Goal: Task Accomplishment & Management: Use online tool/utility

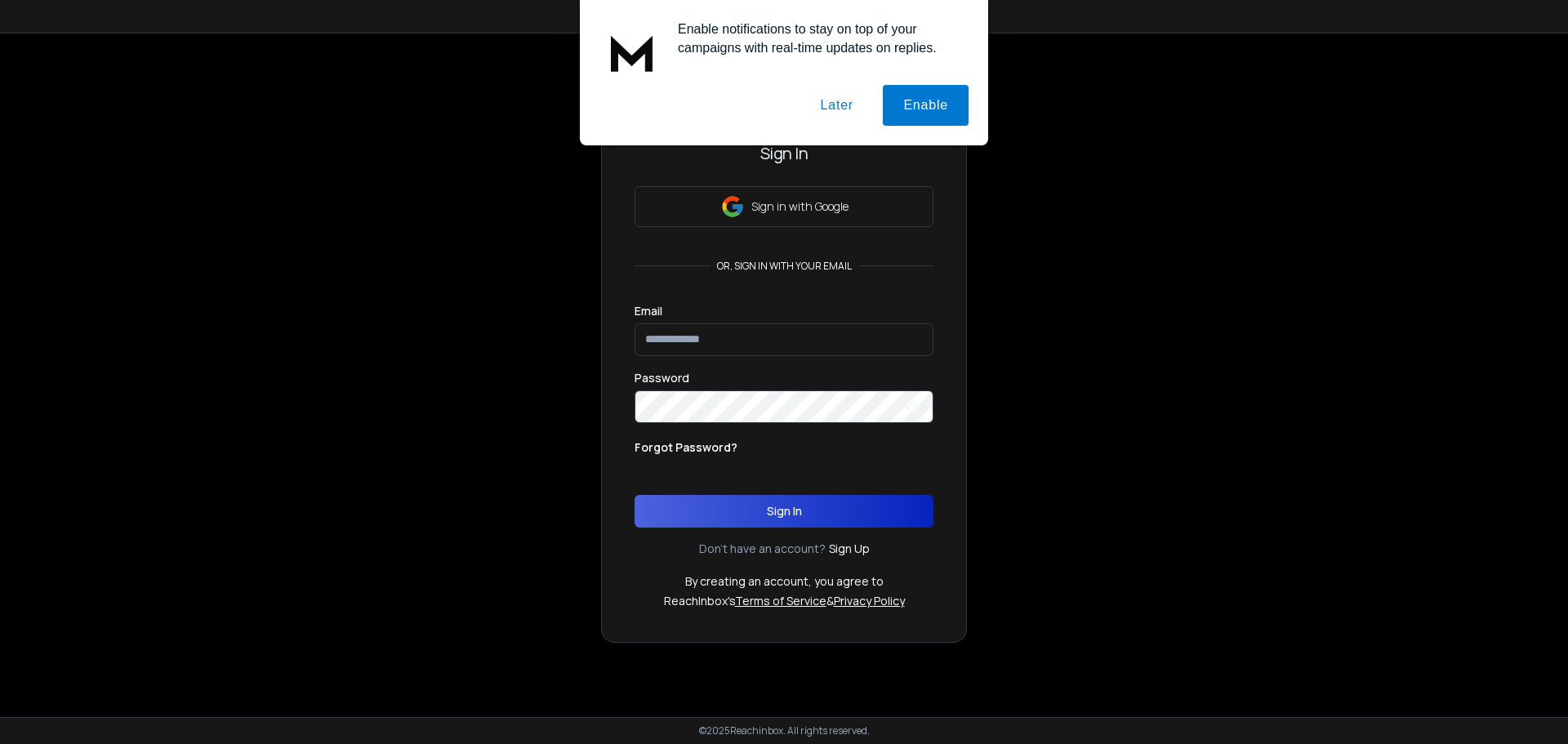
click at [842, 98] on button "Later" at bounding box center [836, 105] width 73 height 41
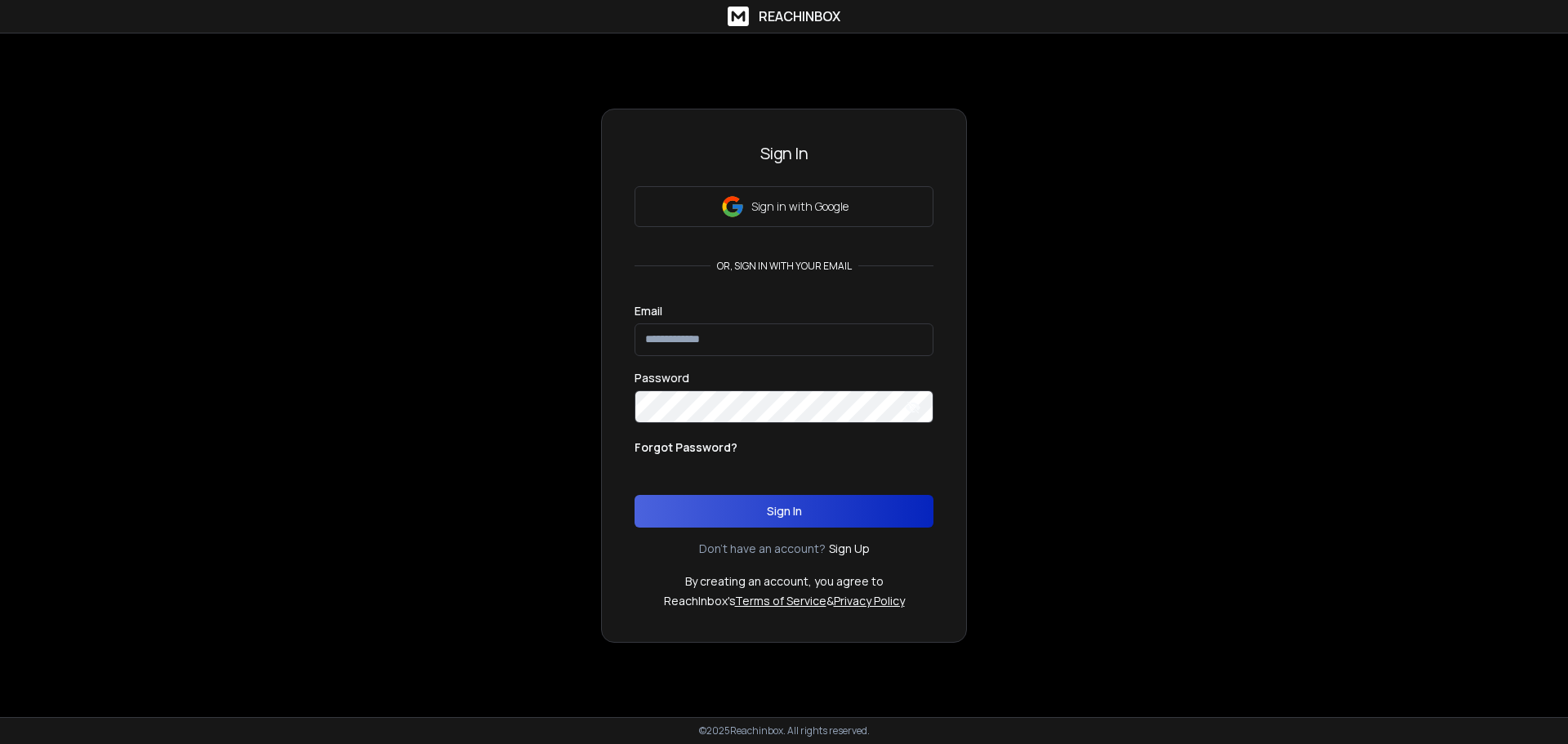
click at [740, 329] on input "email" at bounding box center [784, 340] width 299 height 33
paste input "**********"
type input "**********"
click at [760, 511] on button "Sign In" at bounding box center [784, 511] width 299 height 33
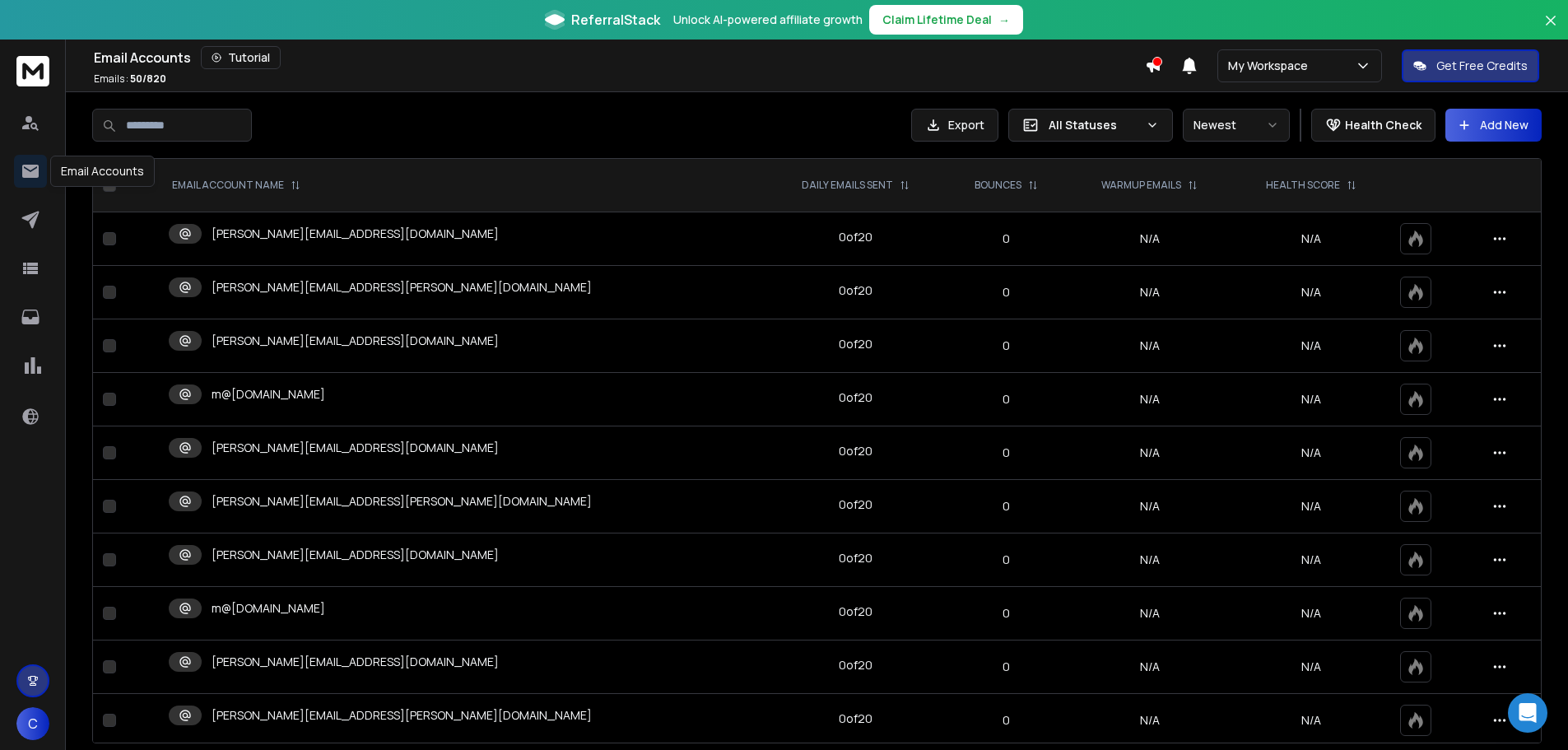
click at [29, 169] on icon at bounding box center [30, 171] width 17 height 14
drag, startPoint x: 31, startPoint y: 313, endPoint x: 4, endPoint y: 298, distance: 30.9
click at [32, 313] on icon at bounding box center [30, 317] width 19 height 19
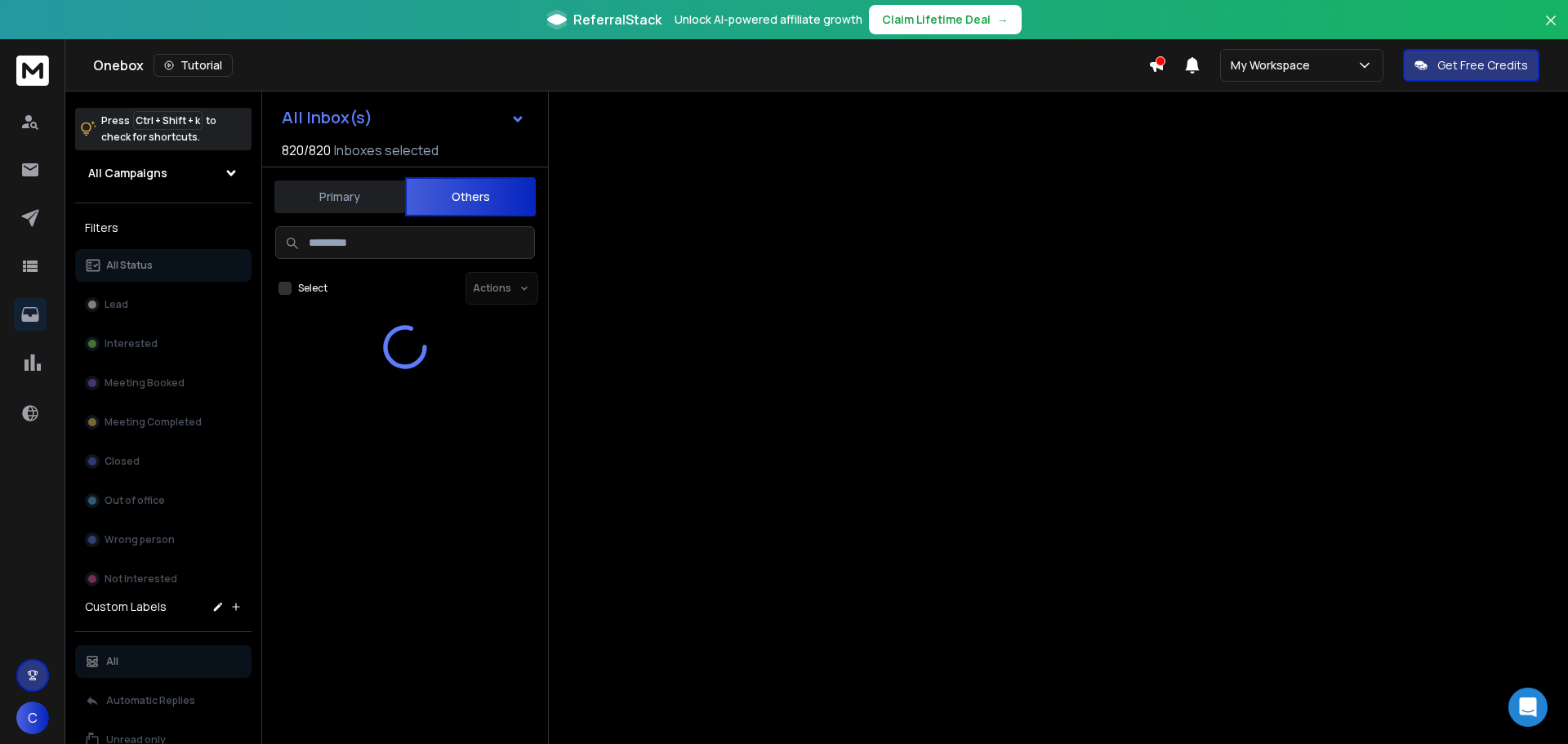
click at [460, 200] on button "Others" at bounding box center [470, 197] width 130 height 40
click at [442, 199] on button "Others" at bounding box center [470, 197] width 130 height 40
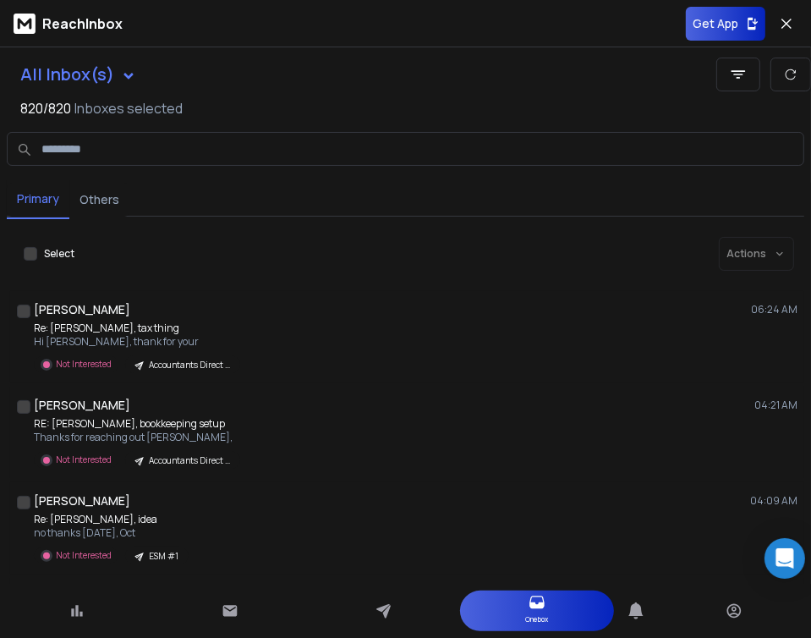
click at [118, 203] on button "Others" at bounding box center [99, 199] width 60 height 37
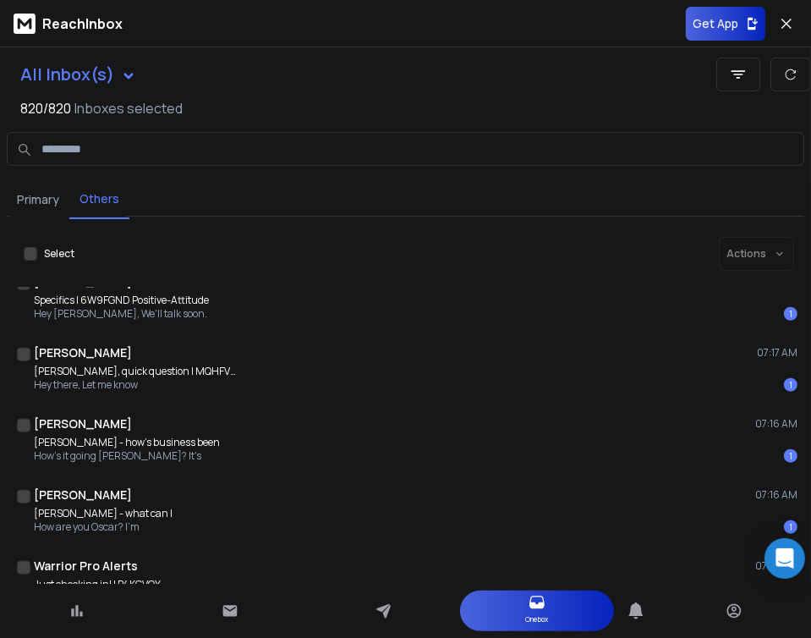
scroll to position [1100, 0]
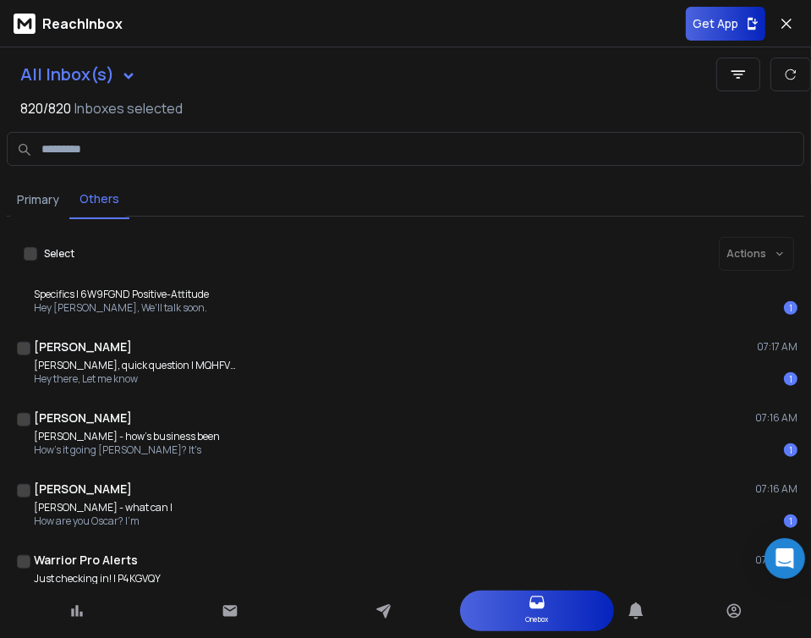
click at [104, 148] on div at bounding box center [406, 149] width 798 height 34
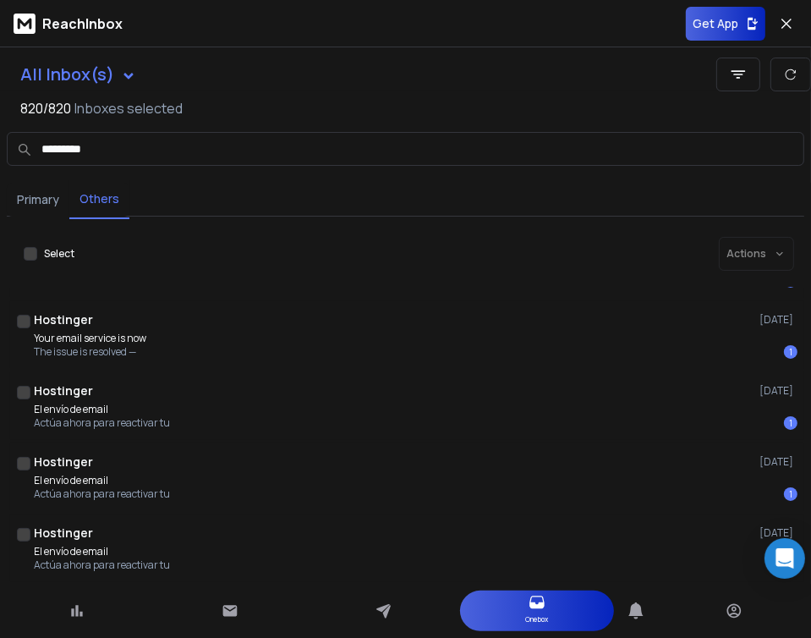
type div "*********"
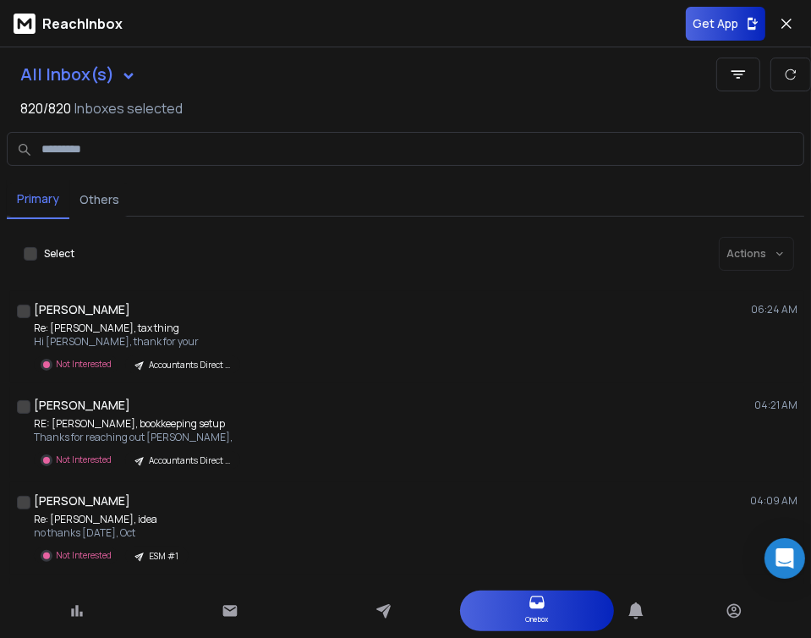
click at [124, 203] on button "Others" at bounding box center [99, 199] width 60 height 37
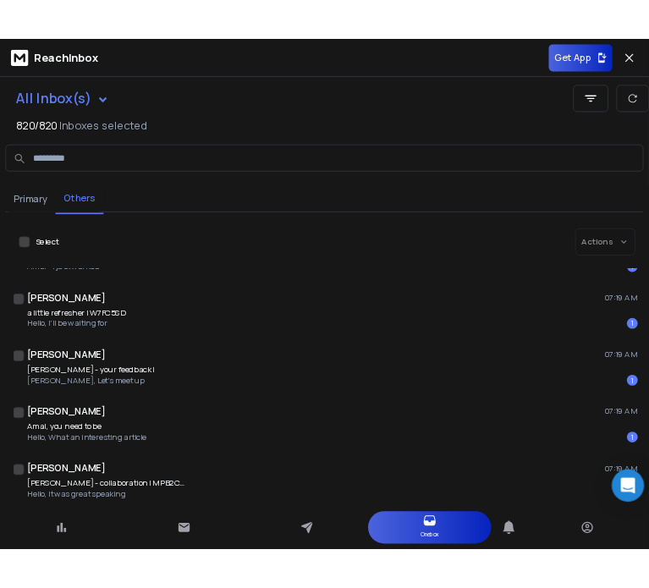
scroll to position [846, 0]
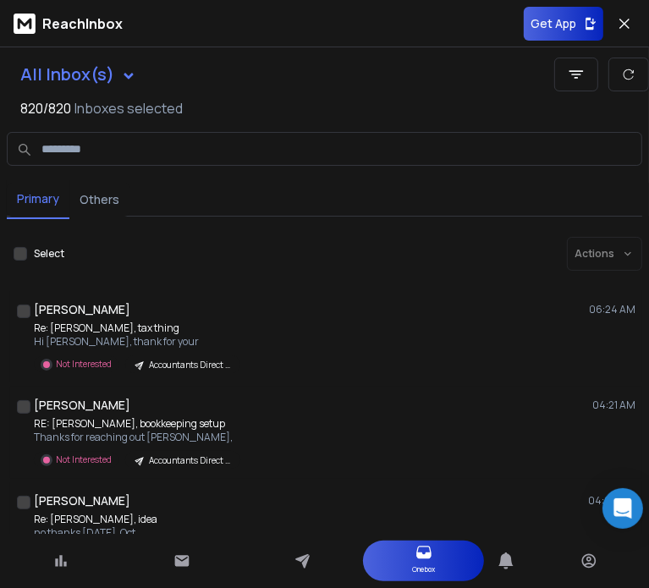
click at [103, 206] on button "Others" at bounding box center [99, 199] width 60 height 37
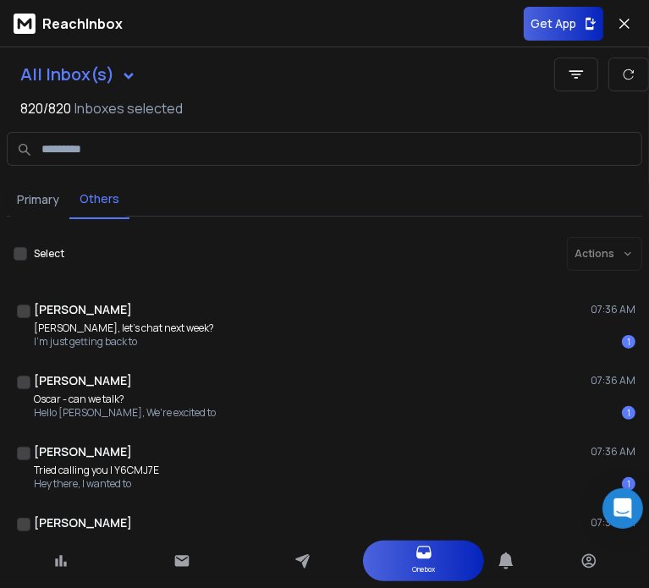
click at [110, 149] on div at bounding box center [324, 149] width 635 height 34
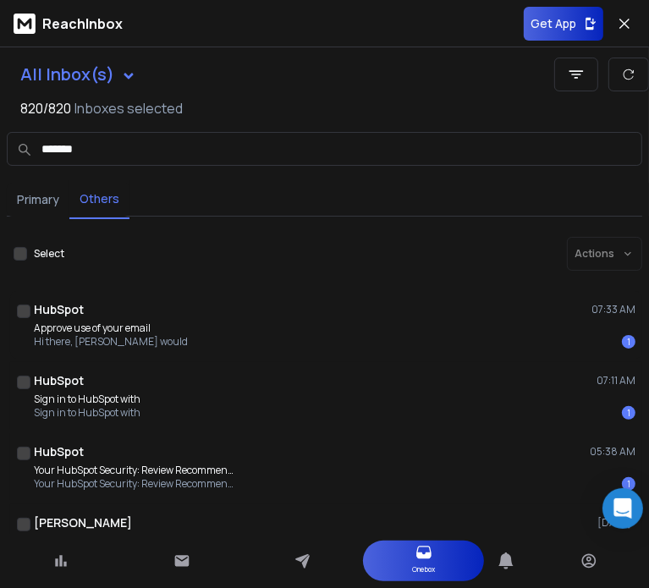
type div "*******"
click at [298, 311] on div "HubSpot 07:33 AM" at bounding box center [335, 309] width 602 height 17
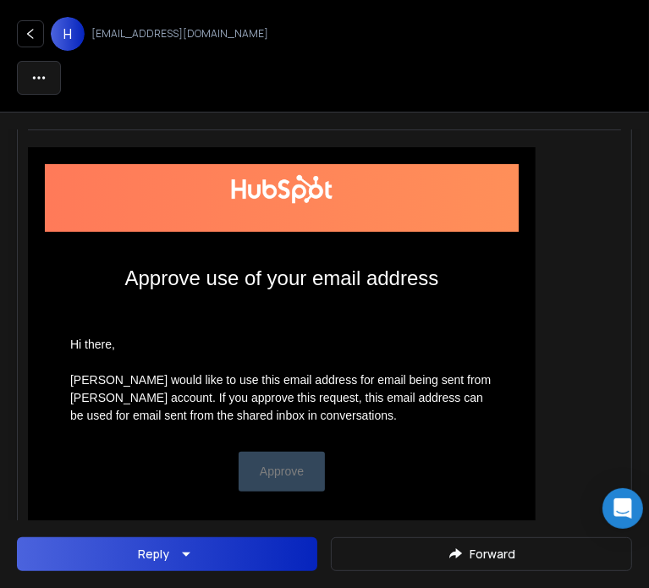
scroll to position [169, 0]
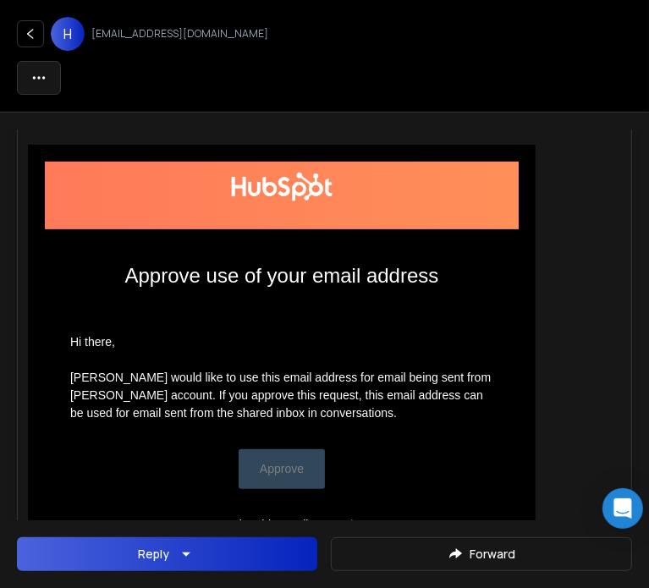
click at [305, 463] on link "Approve" at bounding box center [281, 469] width 85 height 38
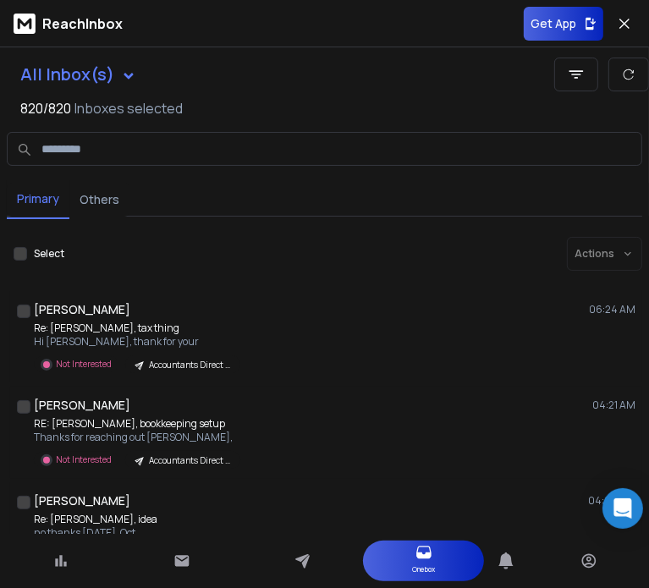
click at [102, 202] on button "Others" at bounding box center [99, 199] width 60 height 37
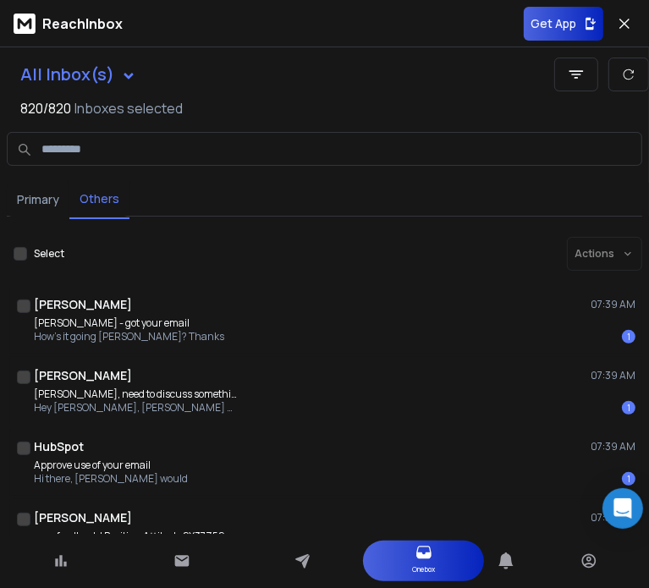
scroll to position [508, 0]
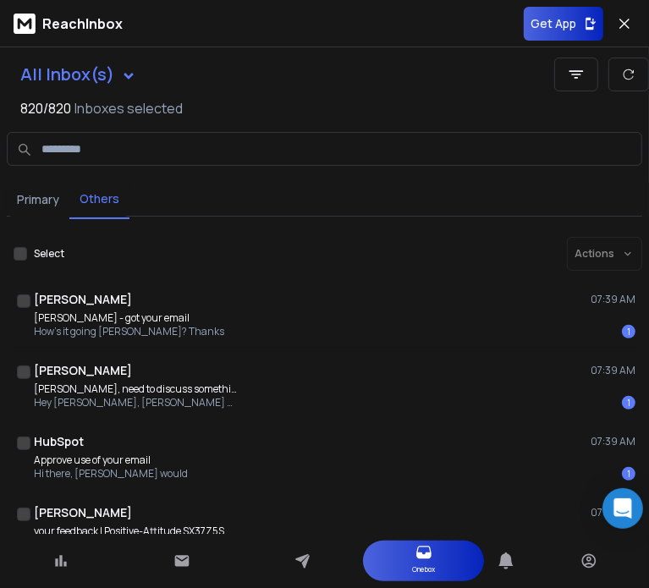
click at [152, 453] on div "HubSpot 07:39 AM Approve use of your email Hi there, [PERSON_NAME] would 1" at bounding box center [335, 456] width 602 height 47
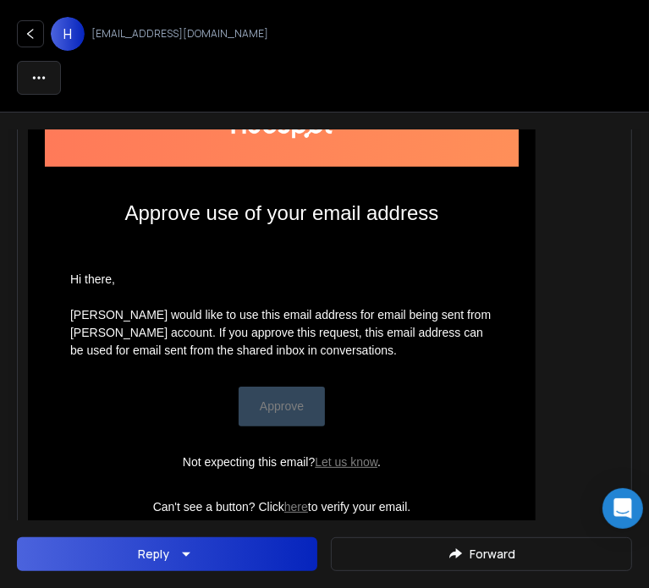
scroll to position [254, 0]
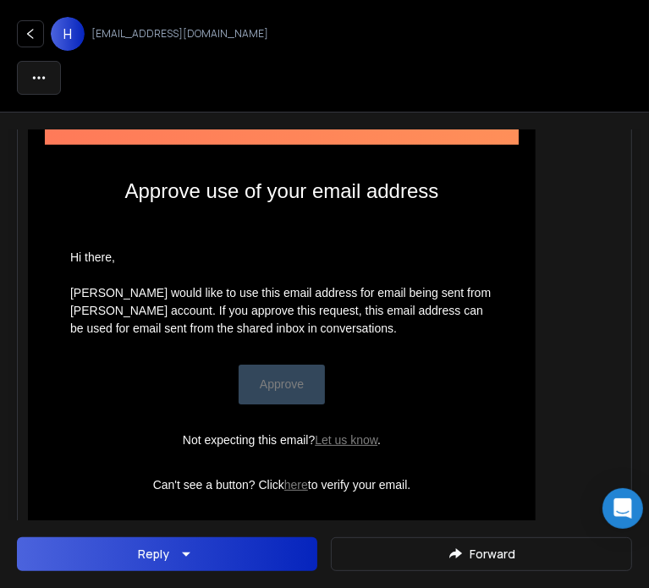
click at [290, 390] on link "Approve" at bounding box center [281, 385] width 85 height 38
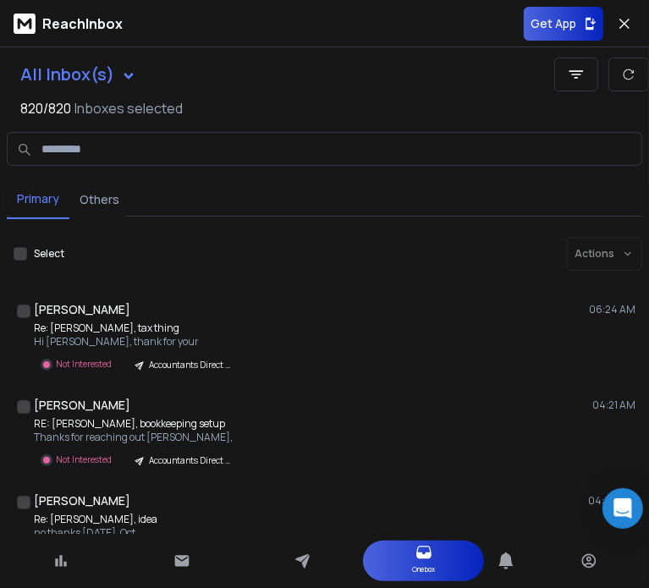
click at [113, 201] on button "Others" at bounding box center [99, 199] width 60 height 37
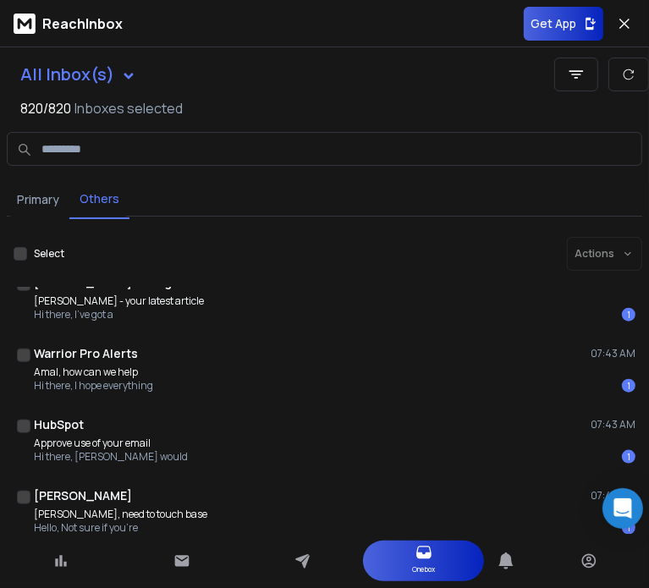
scroll to position [1100, 0]
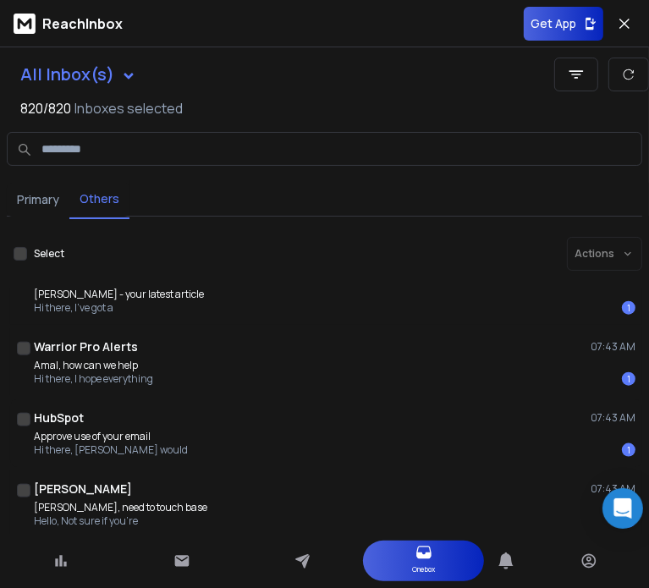
click at [179, 430] on div "Approve use of your email Hi there, Michele Landry would 1" at bounding box center [335, 443] width 602 height 27
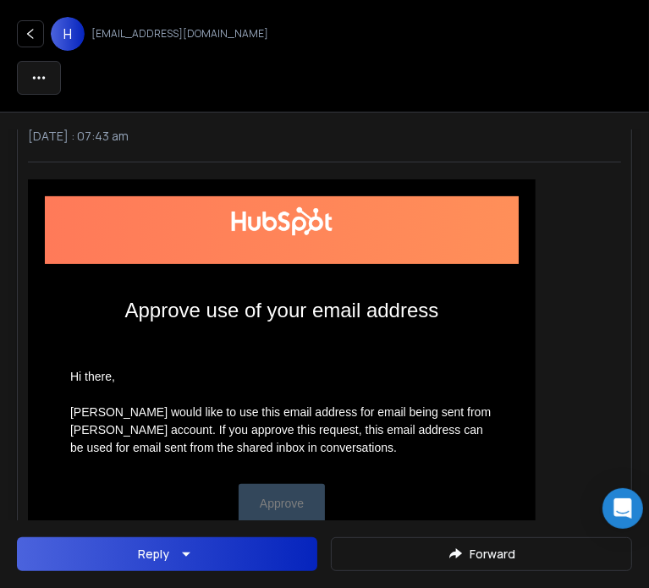
scroll to position [169, 0]
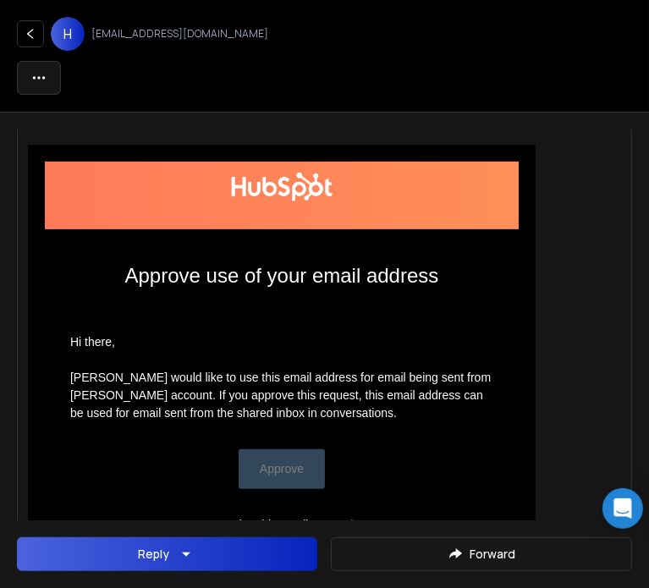
click at [301, 464] on link "Approve" at bounding box center [281, 469] width 85 height 38
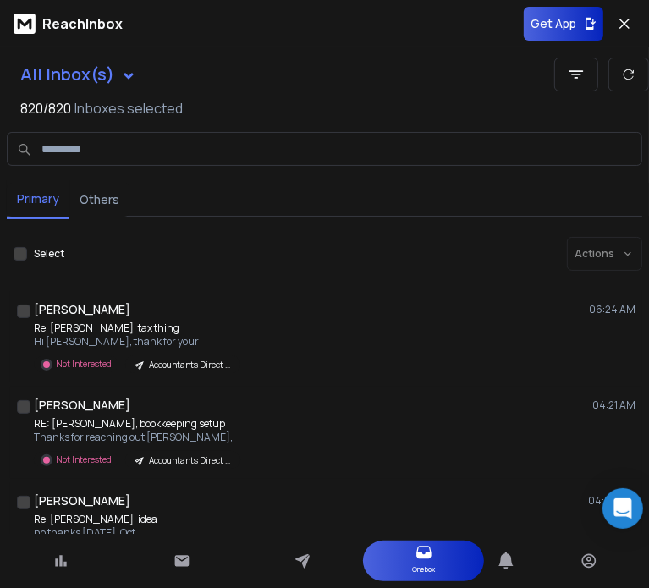
click at [90, 206] on button "Others" at bounding box center [99, 199] width 60 height 37
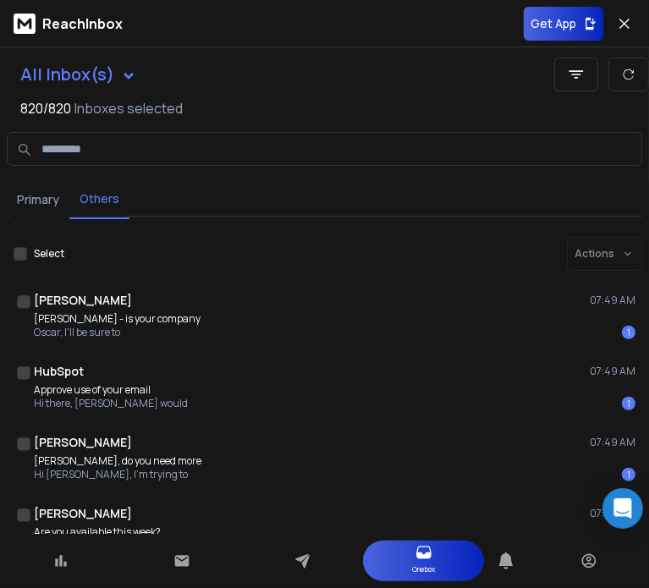
scroll to position [846, 0]
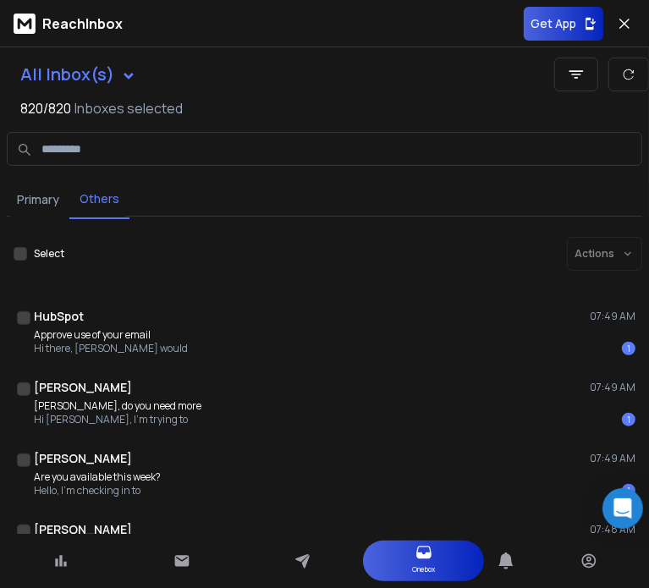
click at [118, 331] on p "Approve use of your email" at bounding box center [111, 335] width 154 height 14
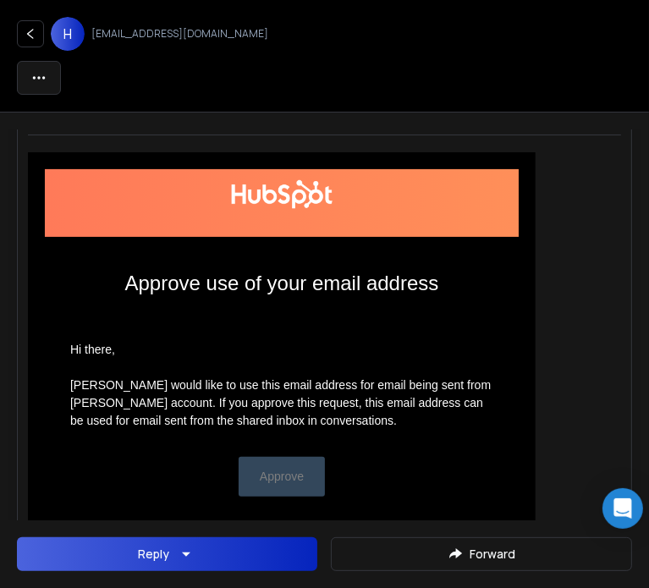
scroll to position [169, 0]
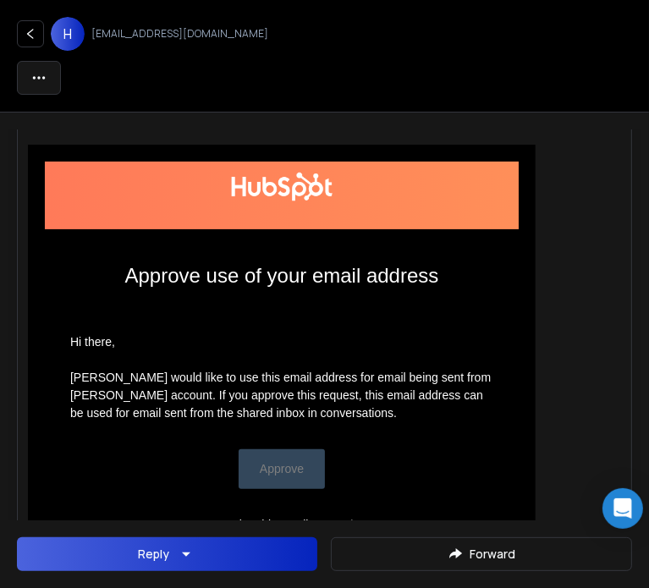
click at [300, 449] on td "Approve" at bounding box center [282, 469] width 86 height 40
click at [300, 463] on link "Approve" at bounding box center [281, 469] width 85 height 38
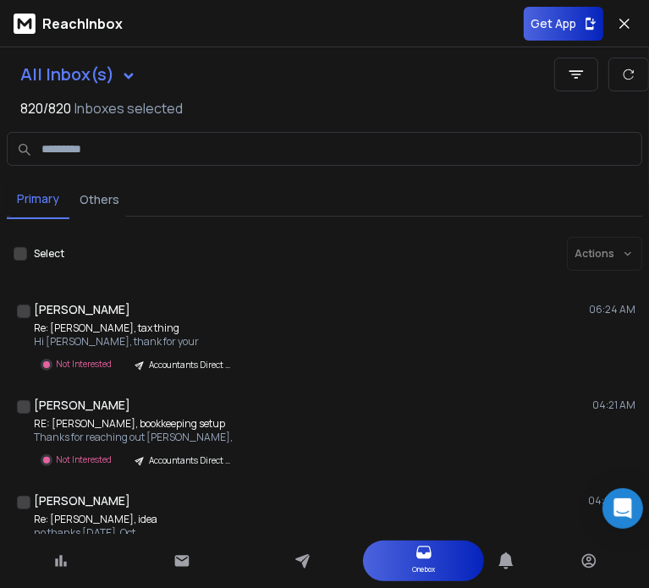
click at [106, 197] on button "Others" at bounding box center [99, 199] width 60 height 37
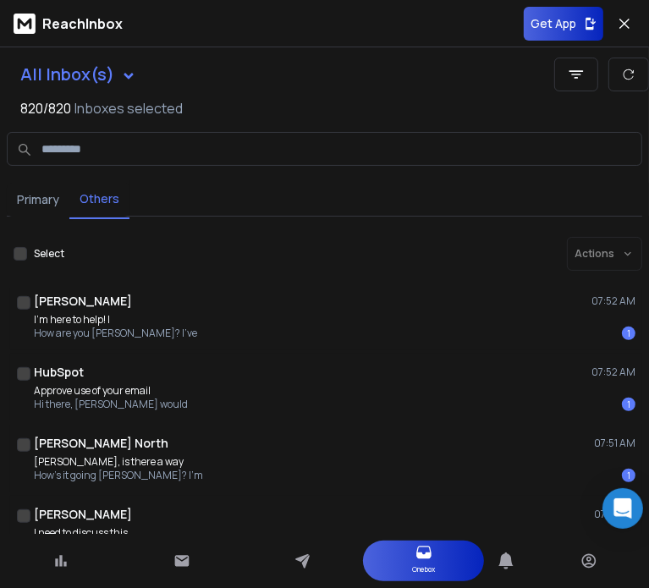
scroll to position [677, 0]
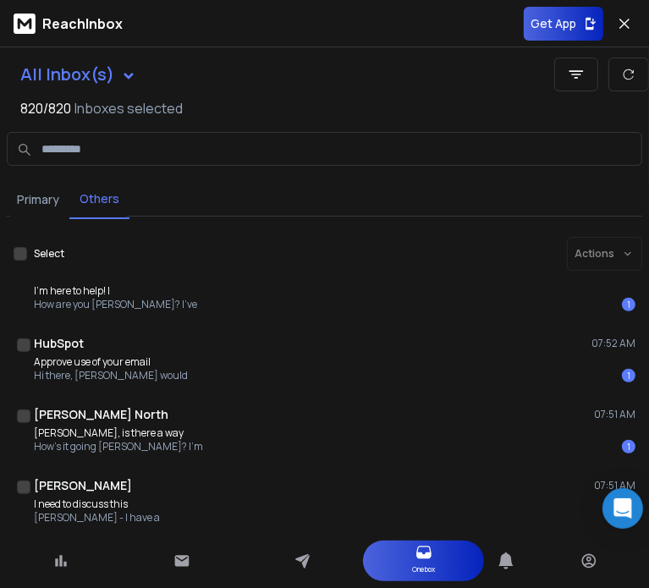
click at [120, 370] on p "Hi there, [PERSON_NAME] would" at bounding box center [111, 376] width 154 height 14
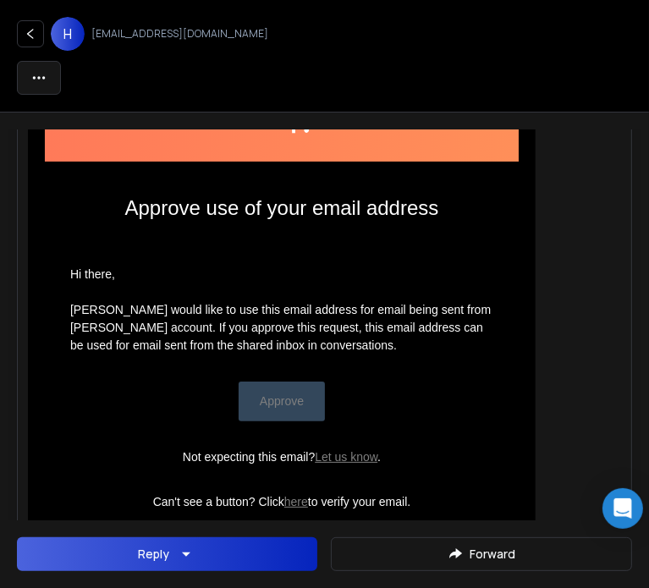
scroll to position [254, 0]
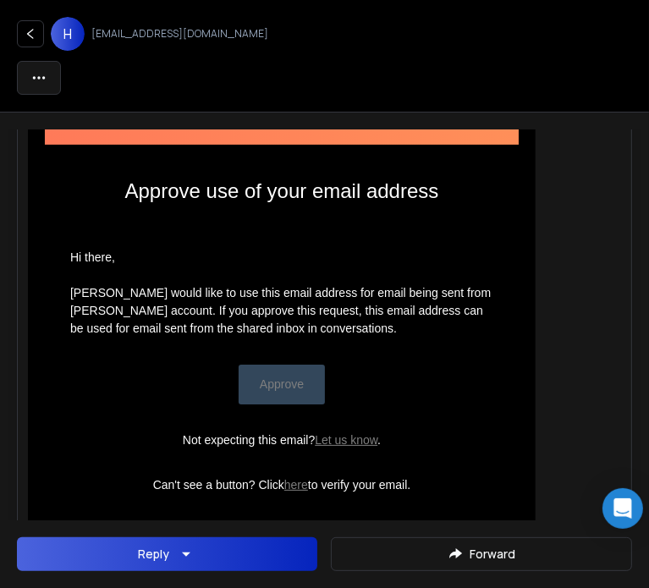
click at [277, 382] on link "Approve" at bounding box center [281, 385] width 85 height 38
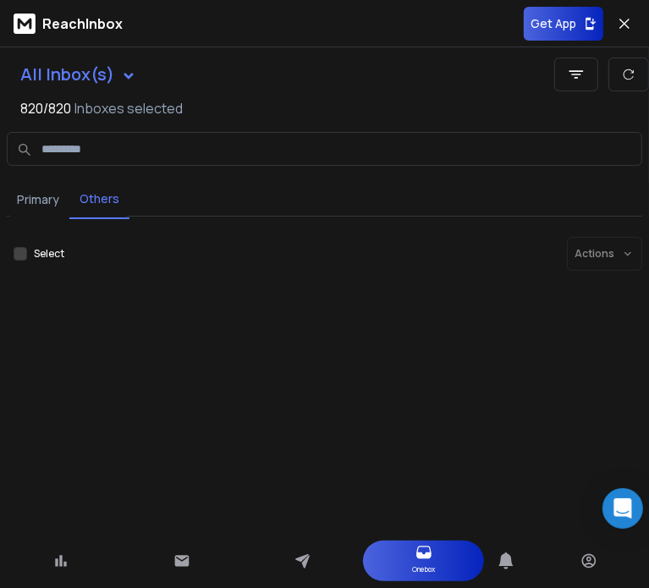
click at [118, 198] on button "Others" at bounding box center [99, 199] width 60 height 39
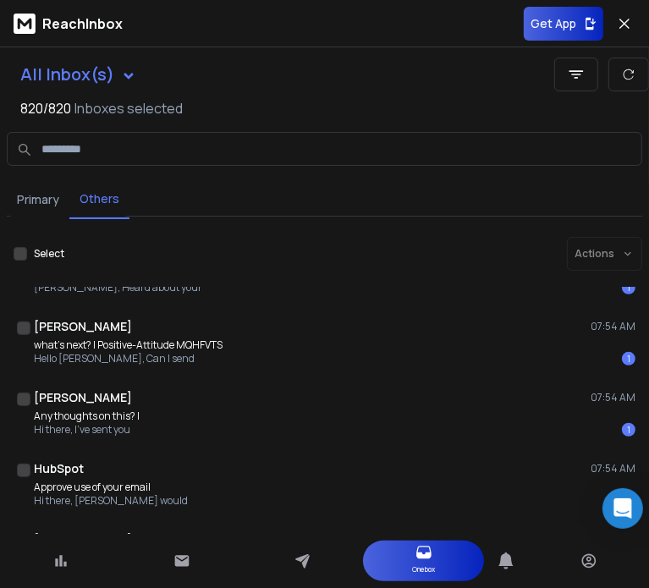
scroll to position [677, 0]
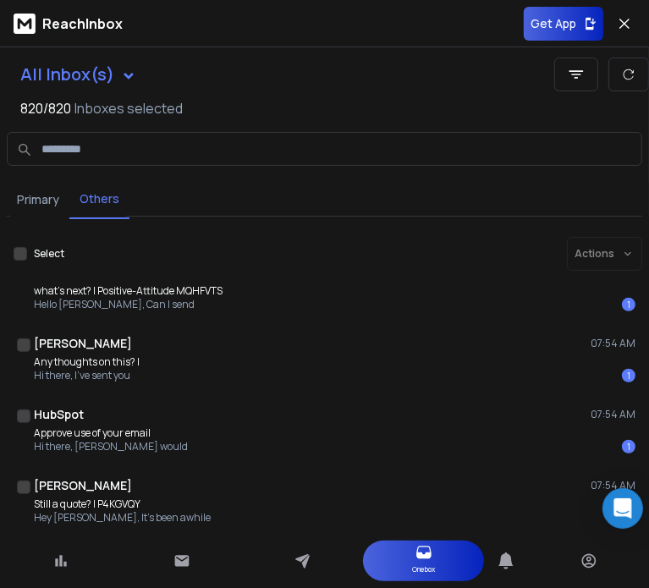
click at [120, 432] on p "Approve use of your email" at bounding box center [111, 433] width 154 height 14
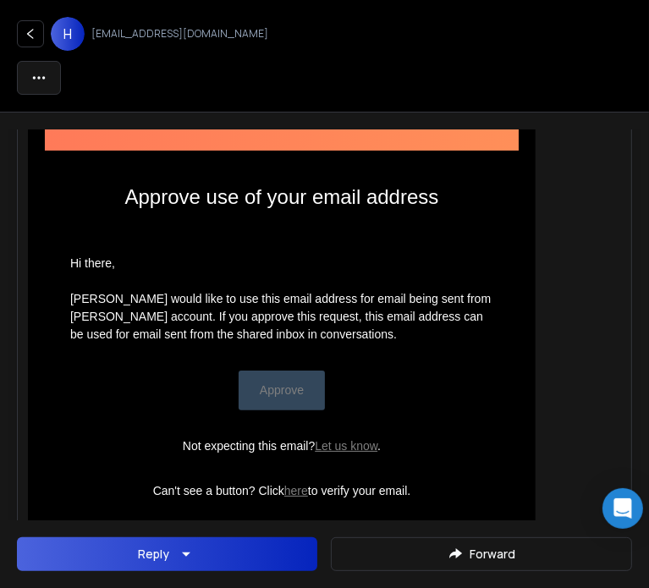
scroll to position [254, 0]
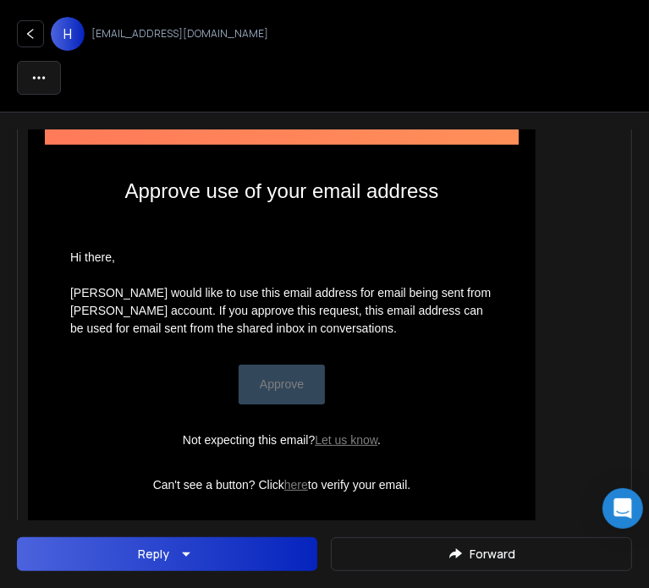
click at [300, 389] on link "Approve" at bounding box center [281, 385] width 85 height 38
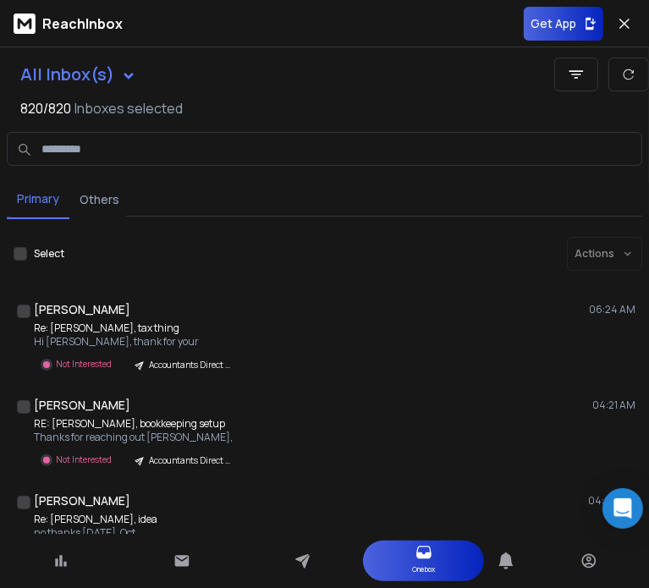
click at [104, 197] on button "Others" at bounding box center [99, 199] width 60 height 37
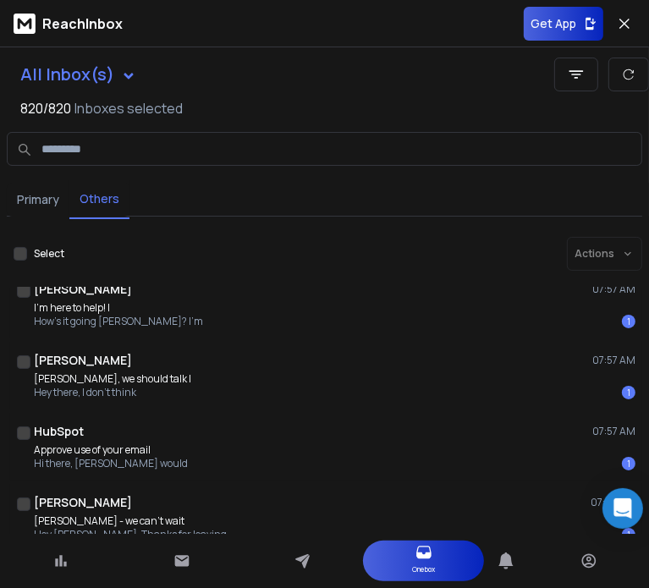
scroll to position [169, 0]
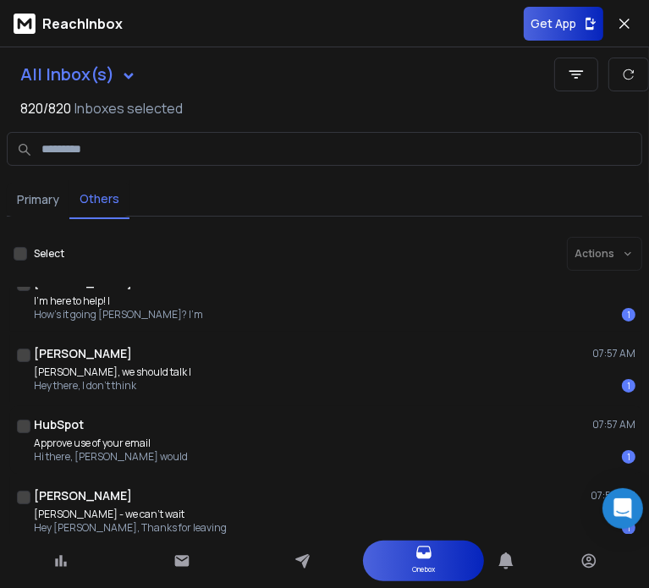
click at [166, 444] on p "Approve use of your email" at bounding box center [111, 444] width 154 height 14
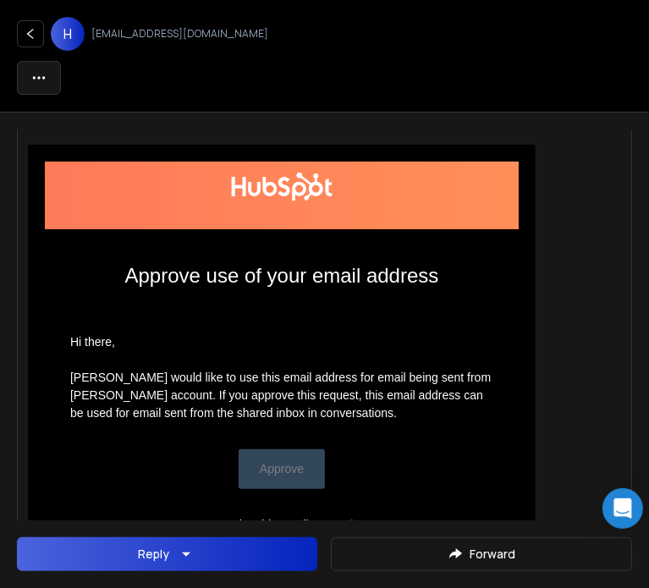
click at [300, 464] on link "Approve" at bounding box center [281, 469] width 85 height 38
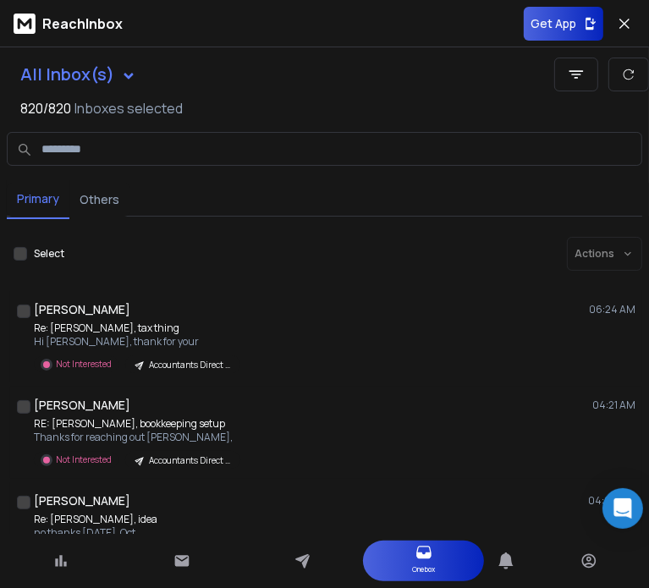
click at [108, 201] on button "Others" at bounding box center [99, 199] width 60 height 37
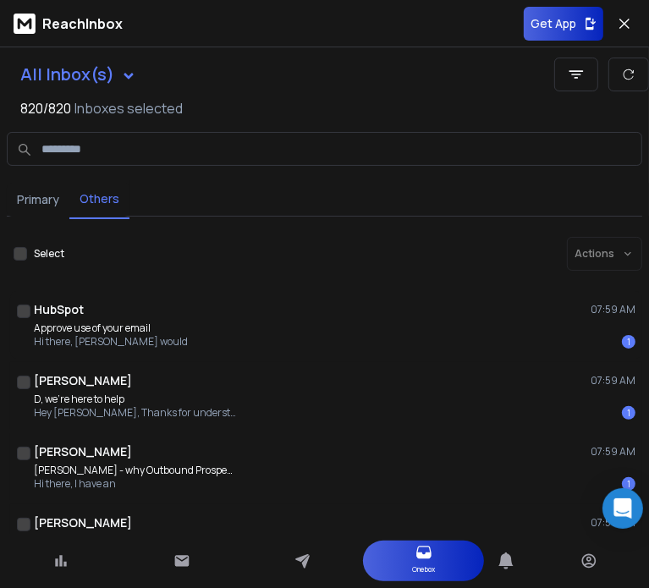
click at [176, 322] on div "Approve use of your email Hi there, [PERSON_NAME] would 1" at bounding box center [335, 335] width 602 height 27
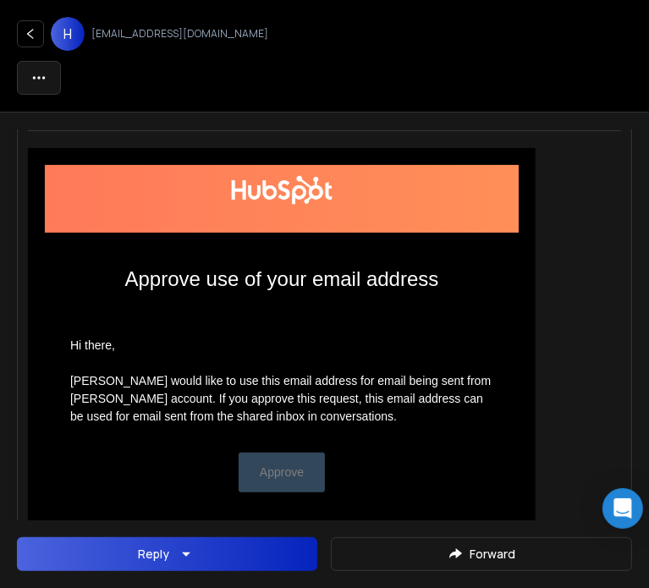
scroll to position [169, 0]
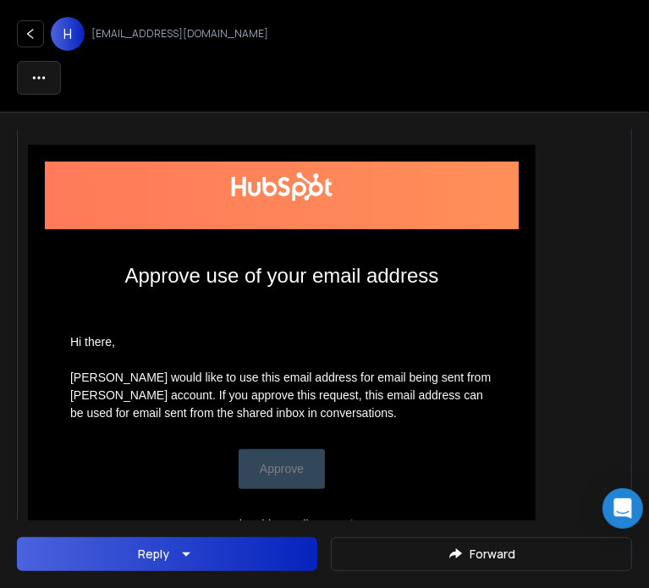
click at [295, 459] on link "Approve" at bounding box center [281, 469] width 85 height 38
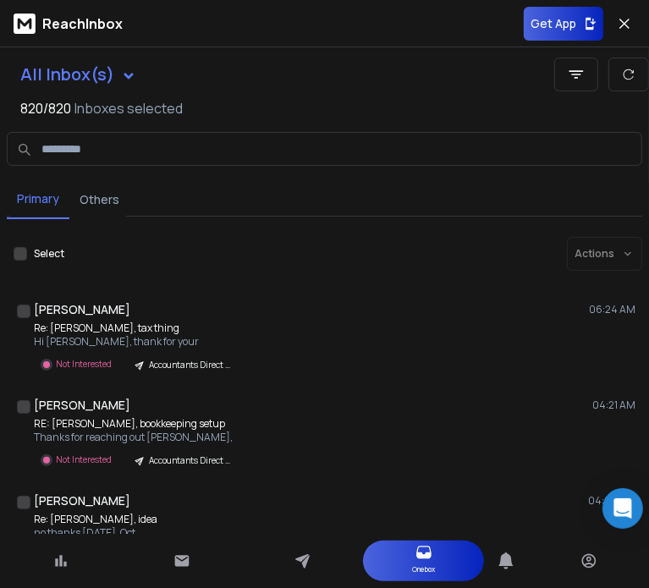
click at [102, 199] on button "Others" at bounding box center [99, 199] width 60 height 37
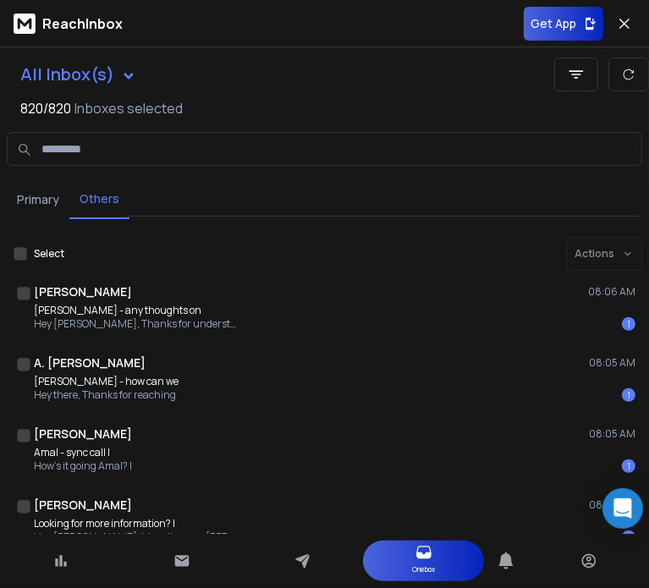
scroll to position [592, 0]
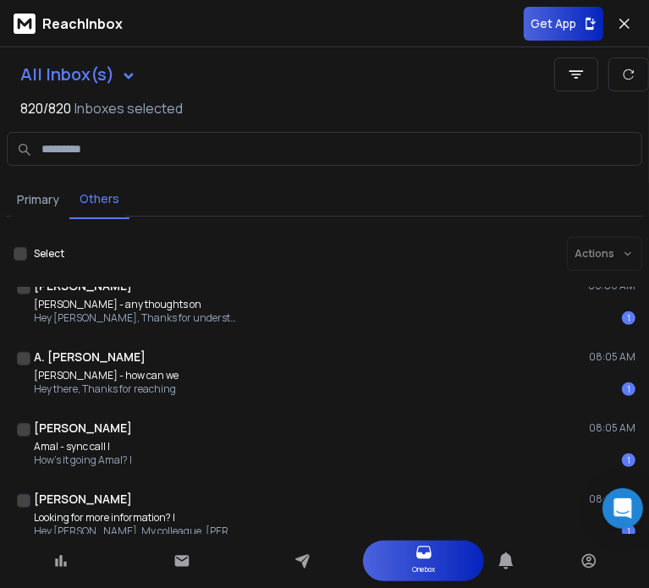
click at [140, 147] on div at bounding box center [324, 149] width 635 height 34
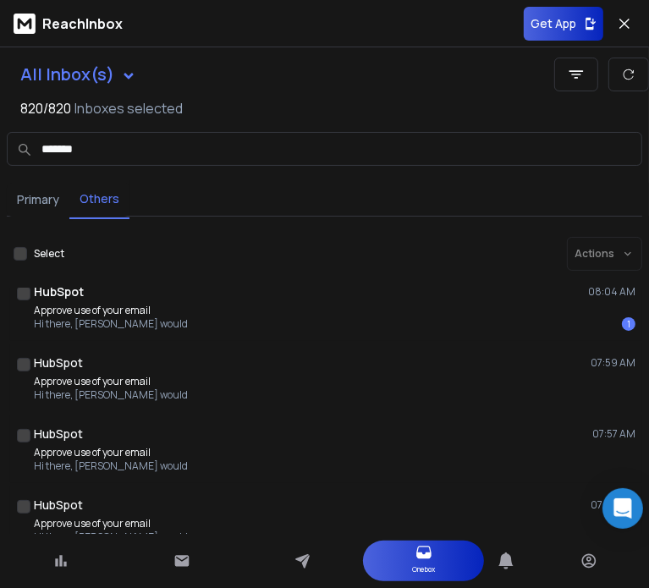
scroll to position [0, 0]
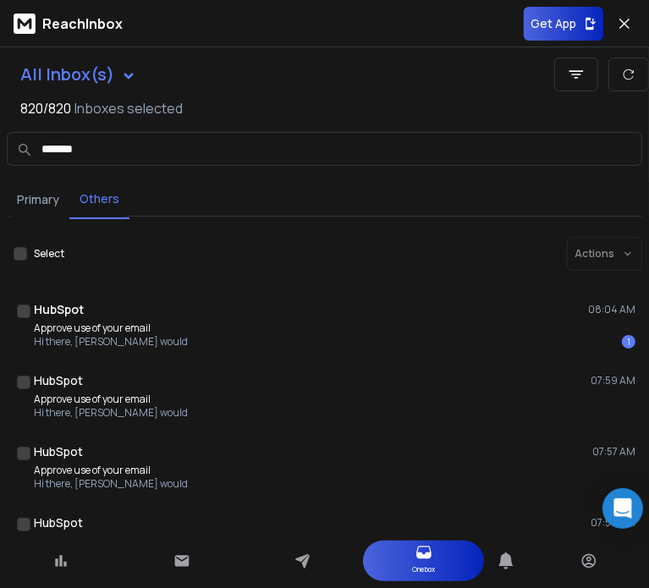
type div "*******"
click at [173, 333] on p "Approve use of your email" at bounding box center [111, 329] width 154 height 14
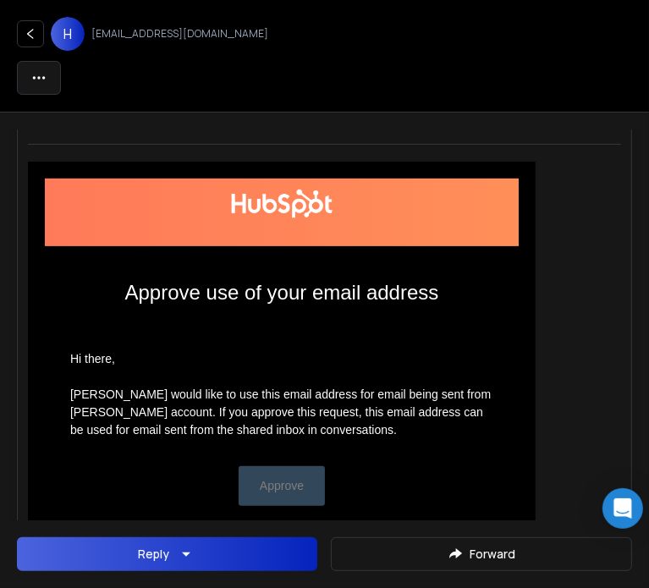
scroll to position [169, 0]
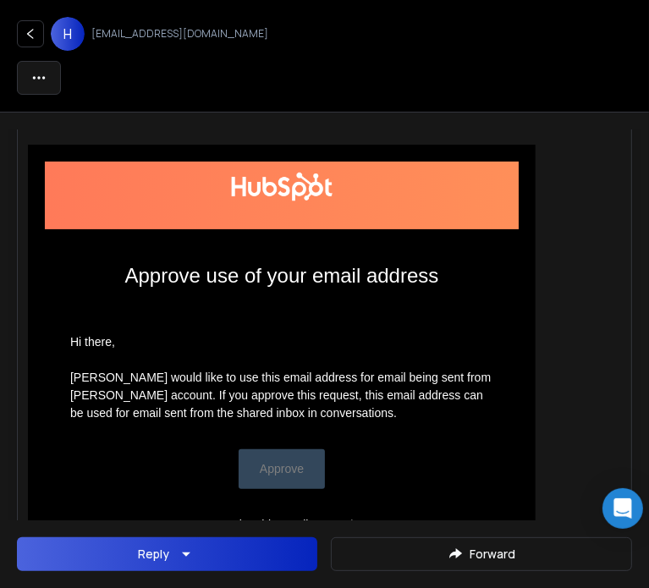
click at [298, 446] on td "Approve" at bounding box center [282, 469] width 474 height 67
click at [291, 465] on link "Approve" at bounding box center [281, 469] width 85 height 38
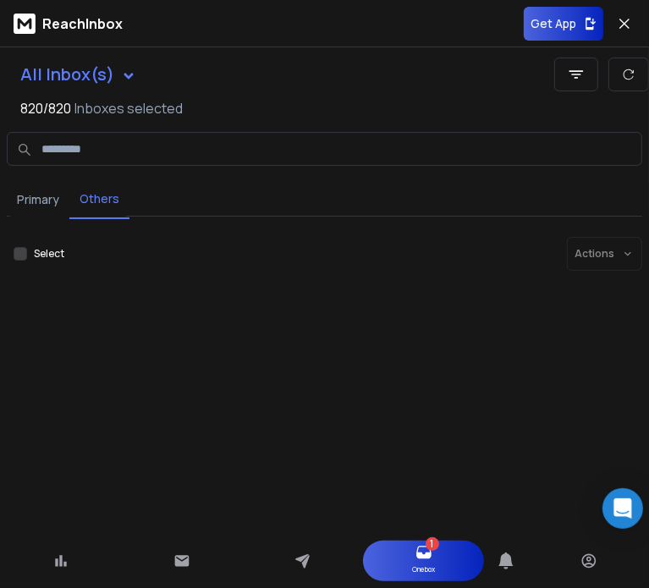
click at [96, 195] on button "Others" at bounding box center [99, 199] width 60 height 39
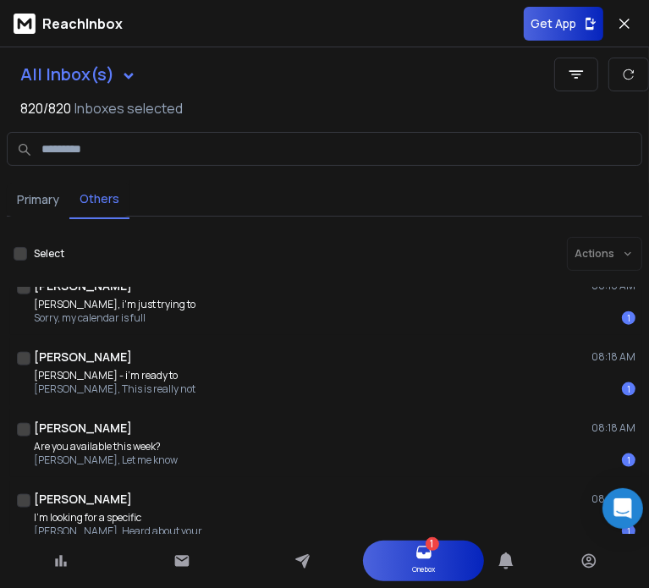
scroll to position [1185, 0]
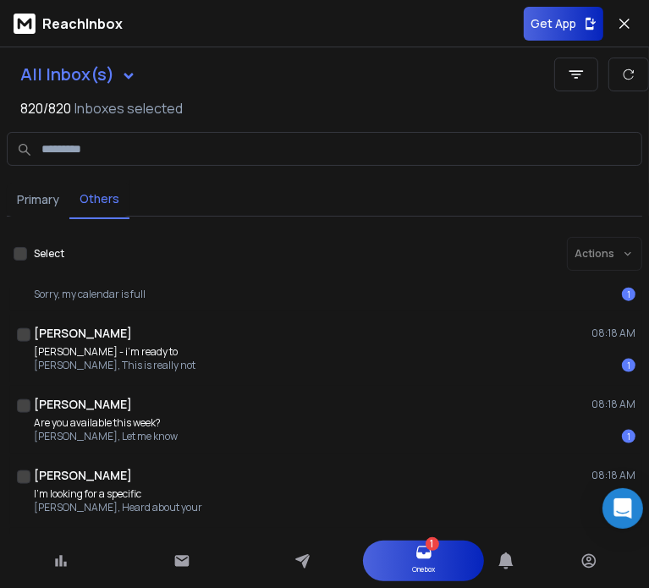
click at [98, 151] on div at bounding box center [324, 149] width 635 height 34
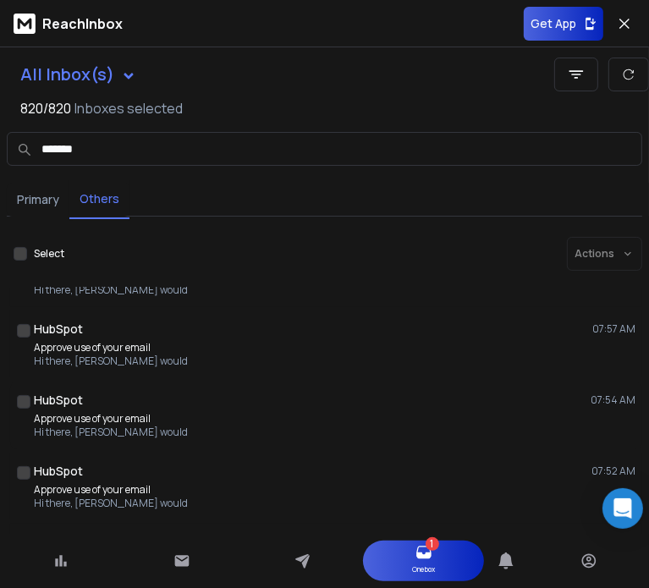
scroll to position [0, 0]
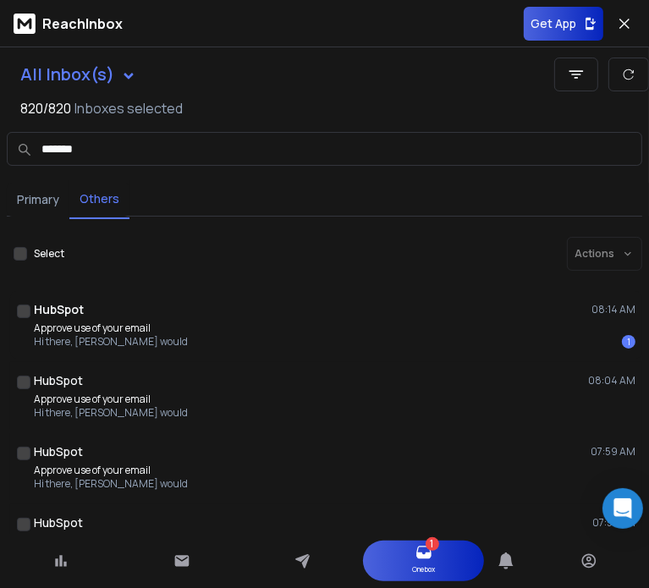
type div "*******"
click at [217, 341] on div "Approve use of your email Hi there, Michele Landry would 1" at bounding box center [335, 335] width 602 height 27
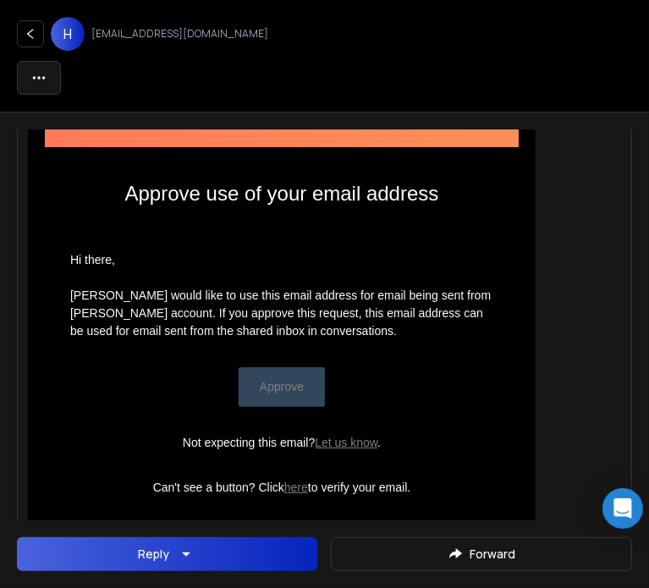
scroll to position [254, 0]
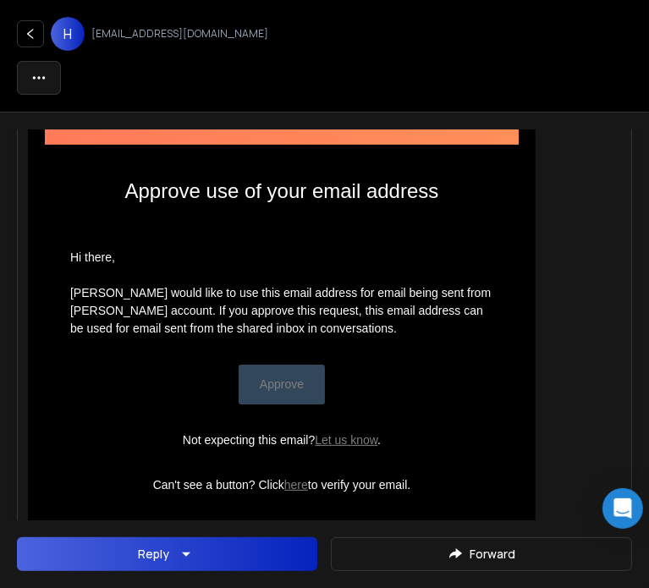
click at [294, 388] on link "Approve" at bounding box center [281, 385] width 85 height 38
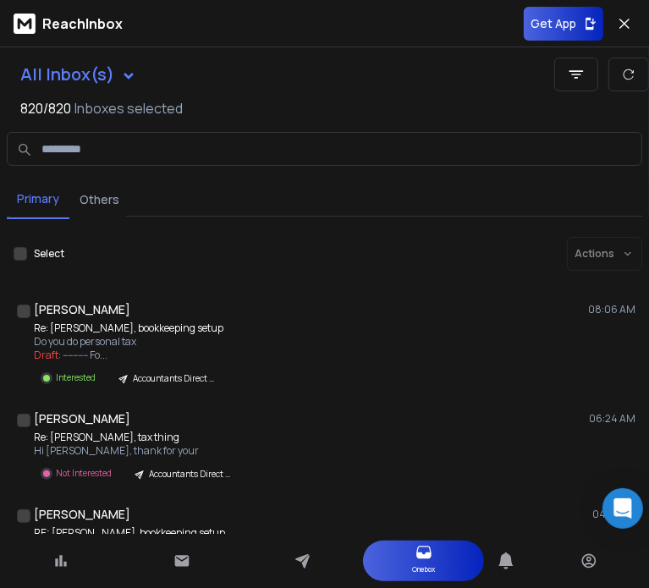
click at [106, 198] on button "Others" at bounding box center [99, 199] width 60 height 37
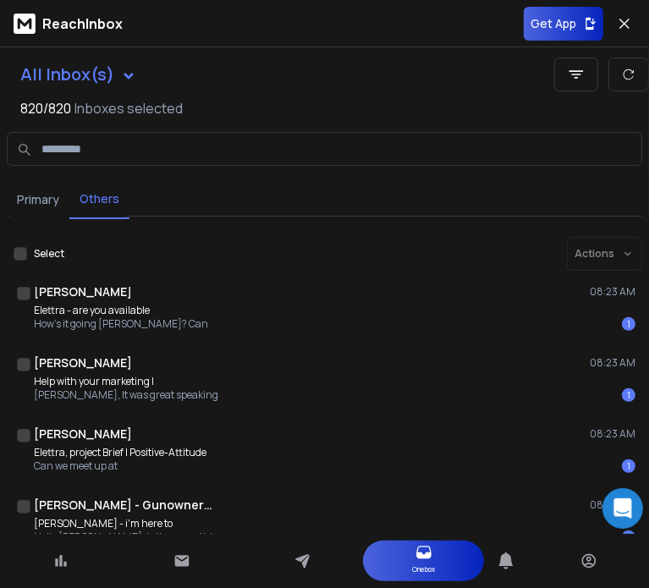
scroll to position [592, 0]
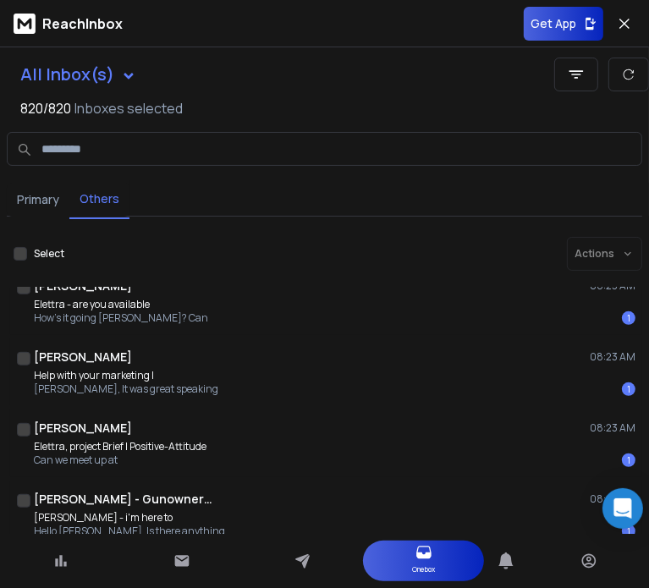
click at [136, 151] on div at bounding box center [324, 149] width 635 height 34
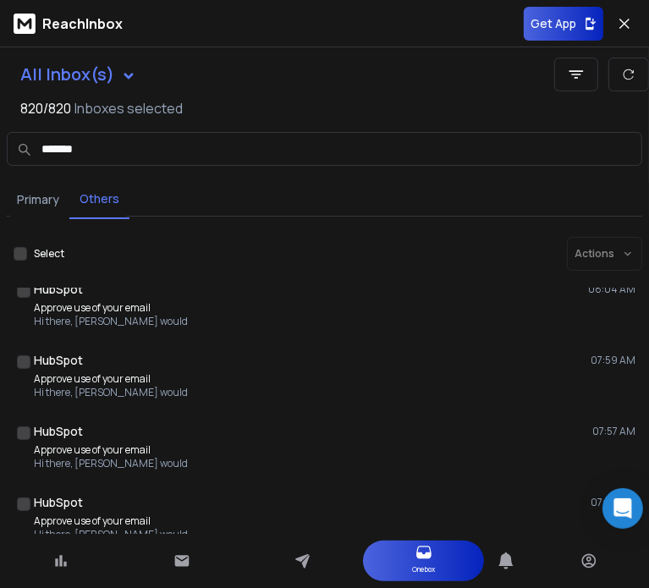
scroll to position [0, 0]
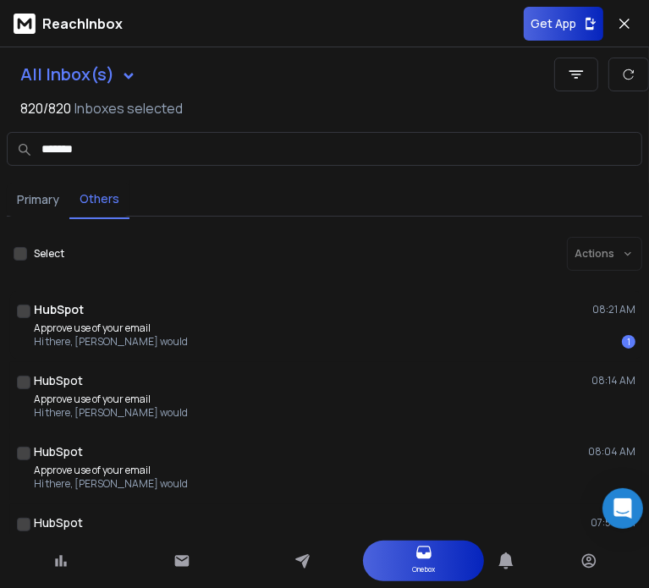
type div "*******"
click at [103, 325] on p "Approve use of your email" at bounding box center [111, 329] width 154 height 14
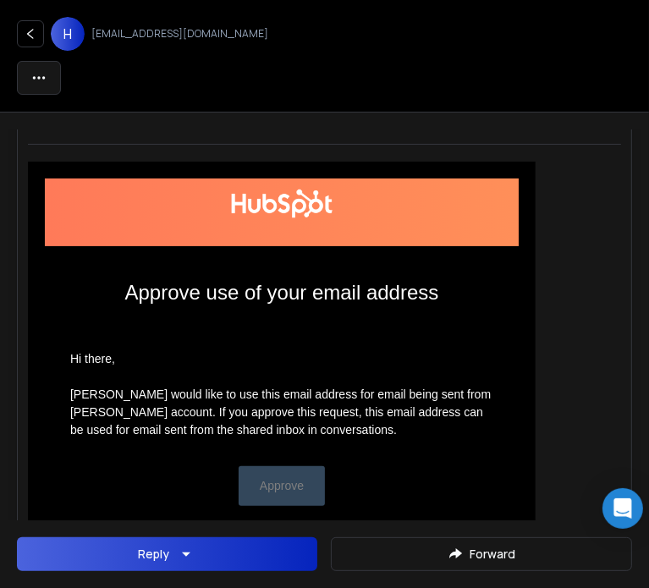
scroll to position [169, 0]
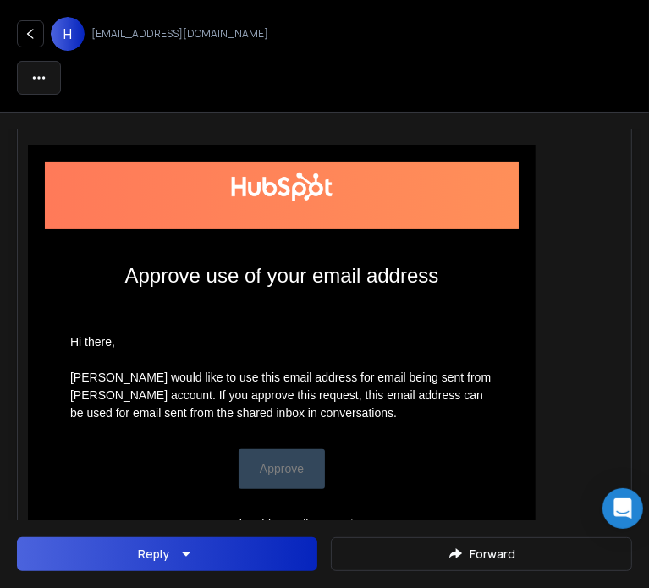
click at [301, 460] on link "Approve" at bounding box center [281, 469] width 85 height 38
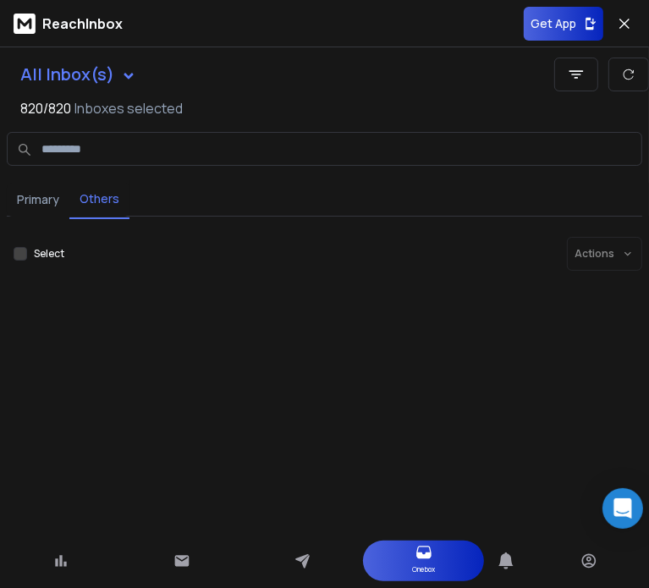
click at [113, 201] on button "Others" at bounding box center [99, 199] width 60 height 39
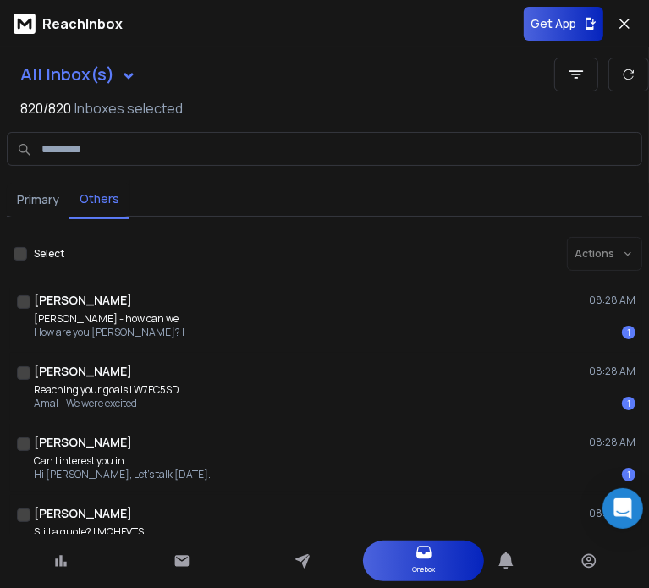
scroll to position [254, 0]
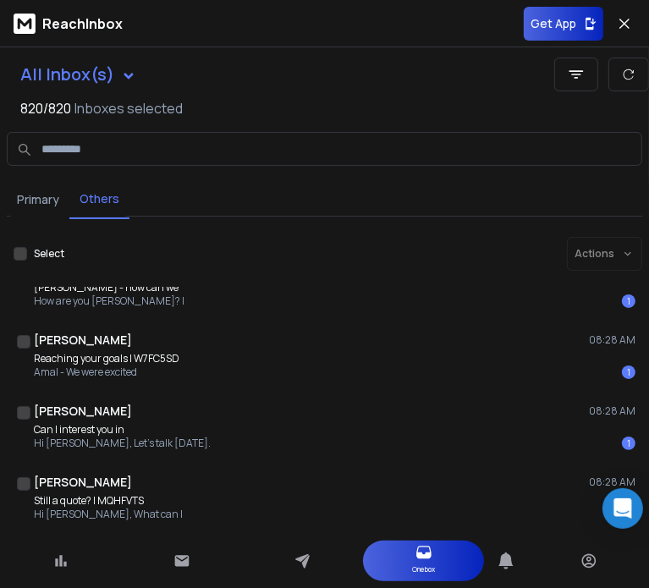
click at [121, 151] on div at bounding box center [324, 149] width 635 height 34
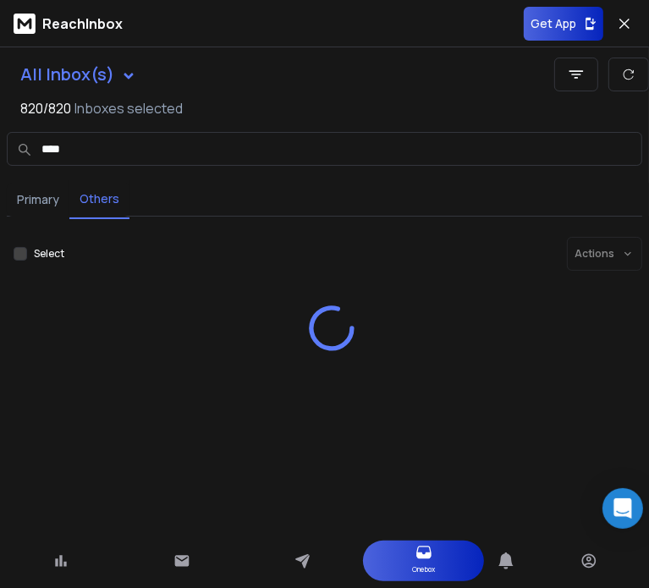
scroll to position [0, 0]
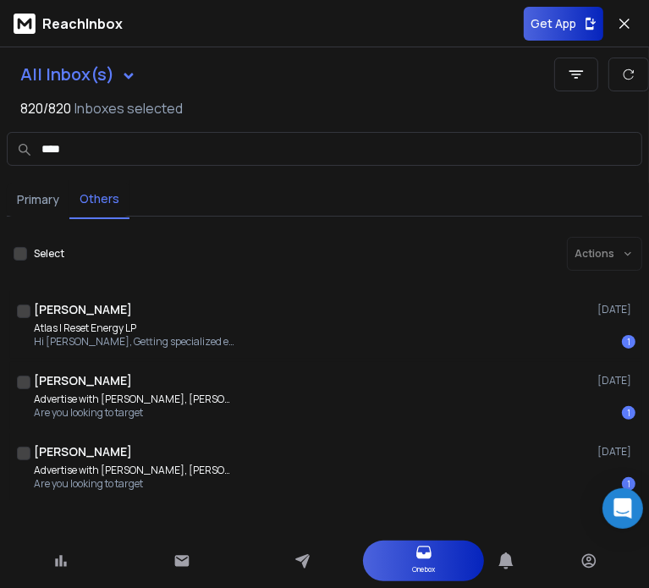
click at [101, 152] on div "****" at bounding box center [324, 149] width 635 height 34
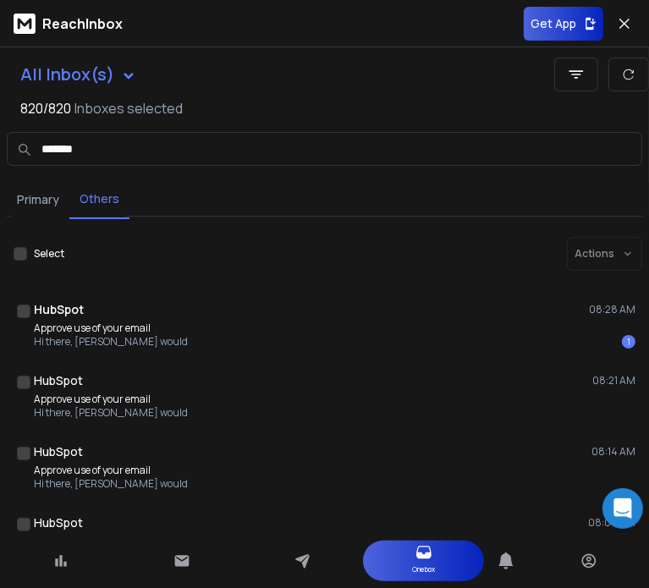
type div "*******"
click at [277, 334] on div "Approve use of your email Hi there, Michele Landry would 1" at bounding box center [335, 335] width 602 height 27
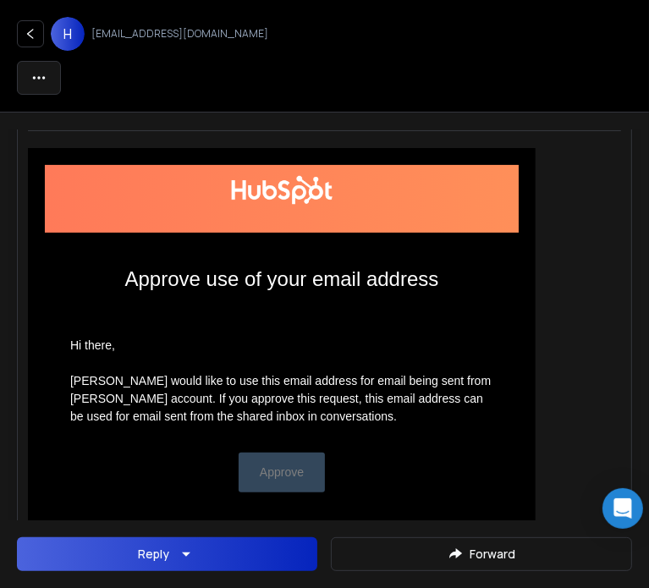
scroll to position [169, 0]
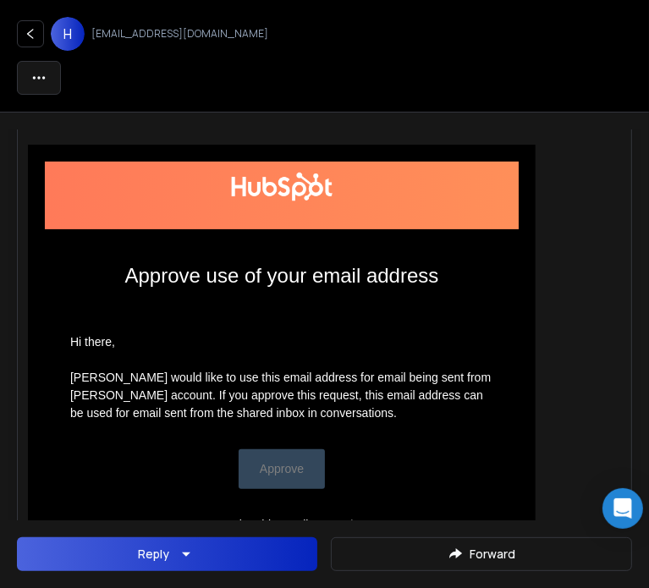
click at [271, 465] on link "Approve" at bounding box center [281, 469] width 85 height 38
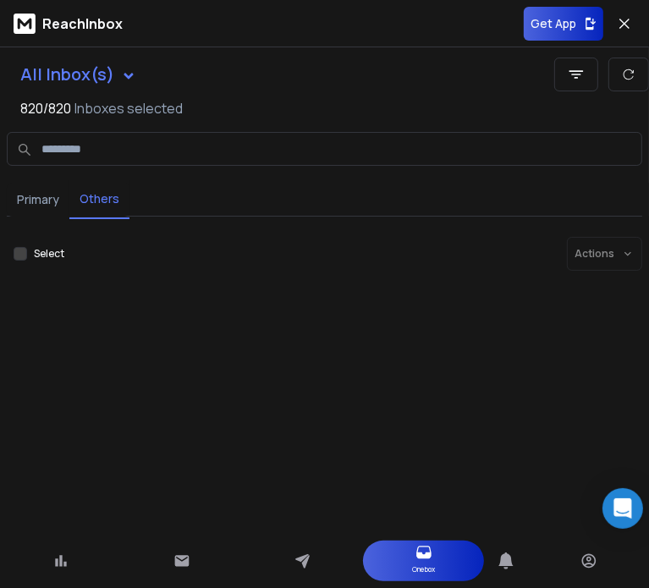
click at [105, 203] on button "Others" at bounding box center [99, 199] width 60 height 39
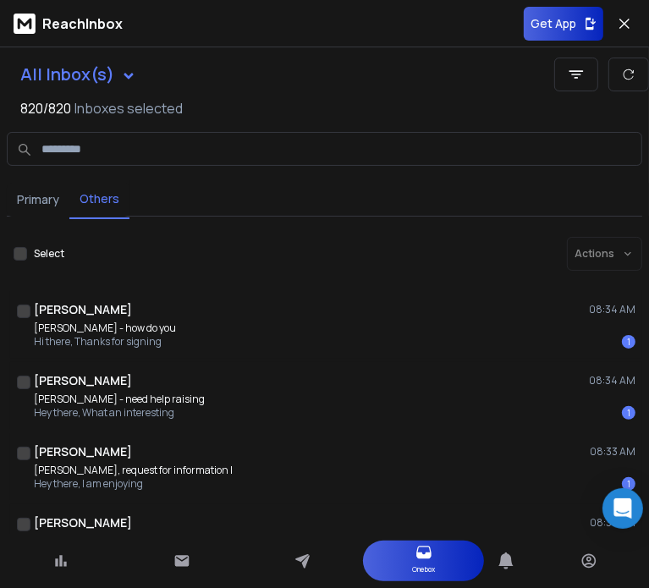
click at [135, 167] on div "All Inbox(s) 820 / 820 Inboxes selected Primary Others Select Actions [PERSON_N…" at bounding box center [324, 341] width 649 height 588
click at [138, 155] on div at bounding box center [324, 149] width 635 height 34
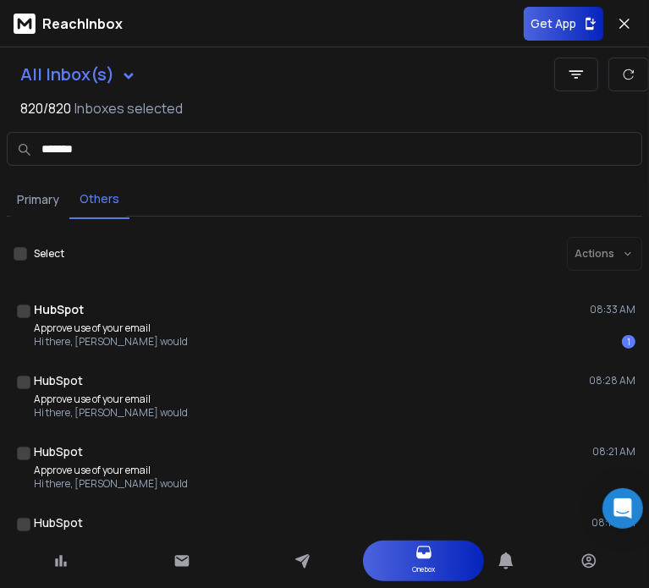
type div "*******"
click at [103, 325] on p "Approve use of your email" at bounding box center [111, 329] width 154 height 14
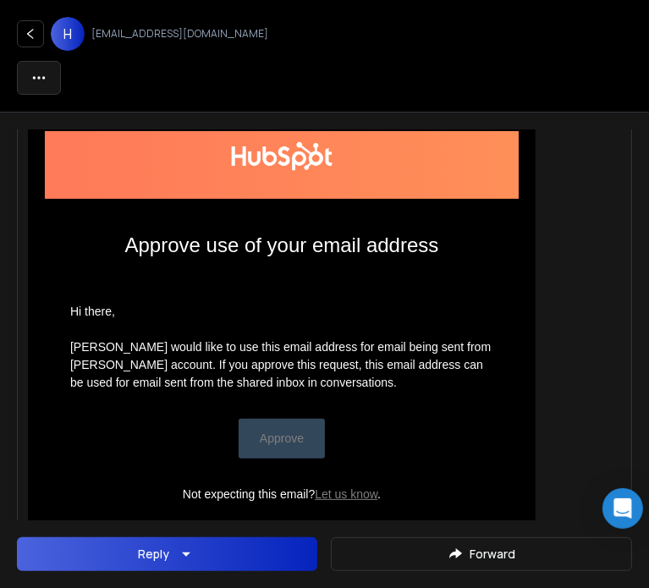
scroll to position [254, 0]
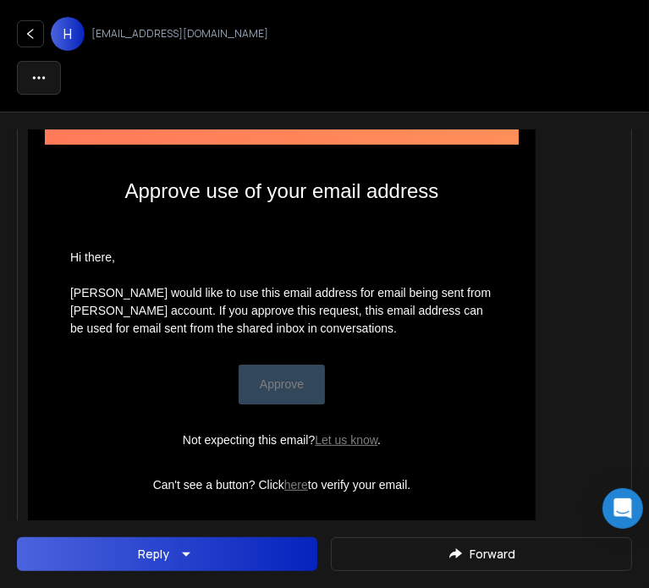
click at [288, 395] on link "Approve" at bounding box center [281, 385] width 85 height 38
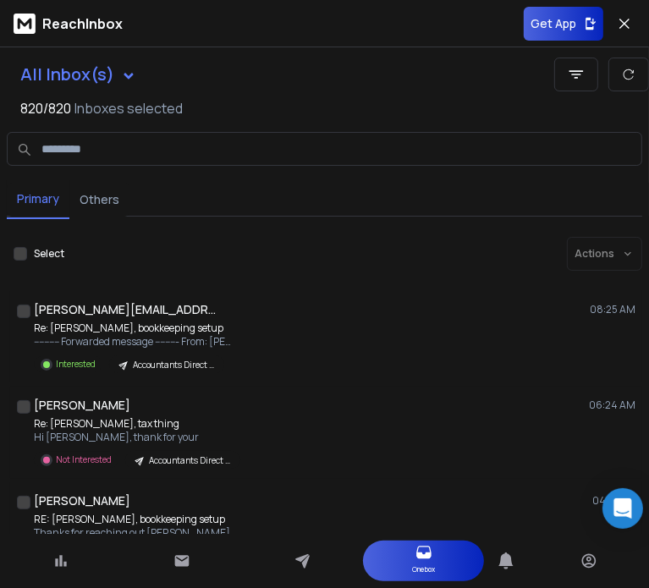
click at [100, 196] on button "Others" at bounding box center [99, 199] width 60 height 37
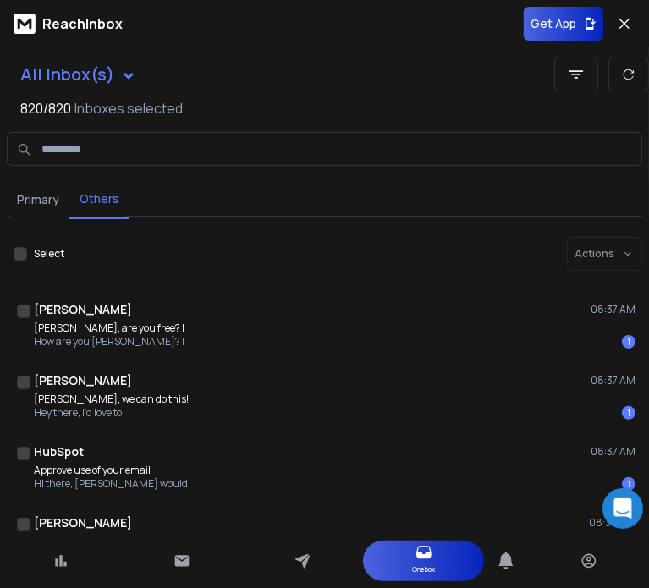
click at [159, 478] on p "Hi there, [PERSON_NAME] would" at bounding box center [111, 484] width 154 height 14
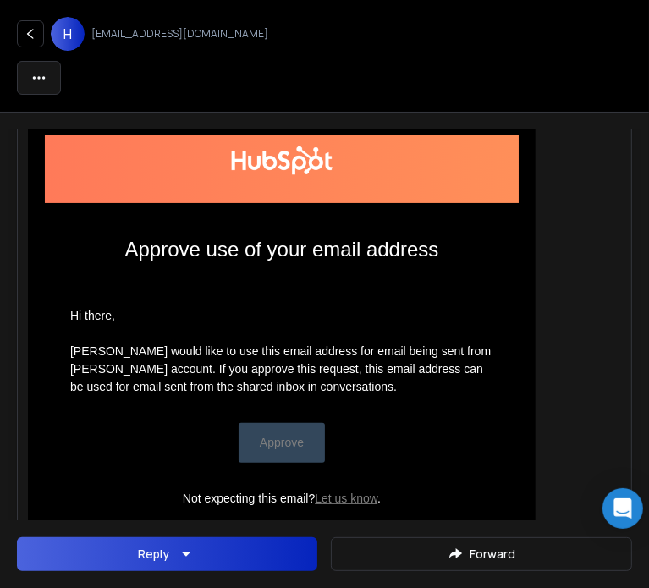
scroll to position [254, 0]
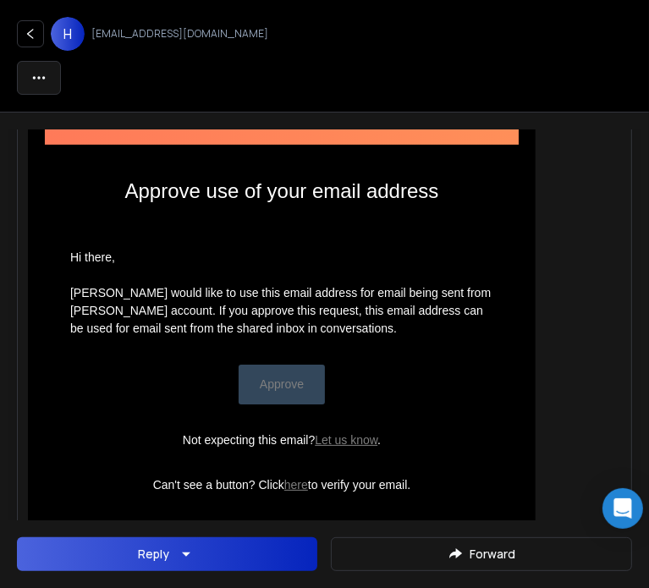
click at [276, 378] on link "Approve" at bounding box center [281, 385] width 85 height 38
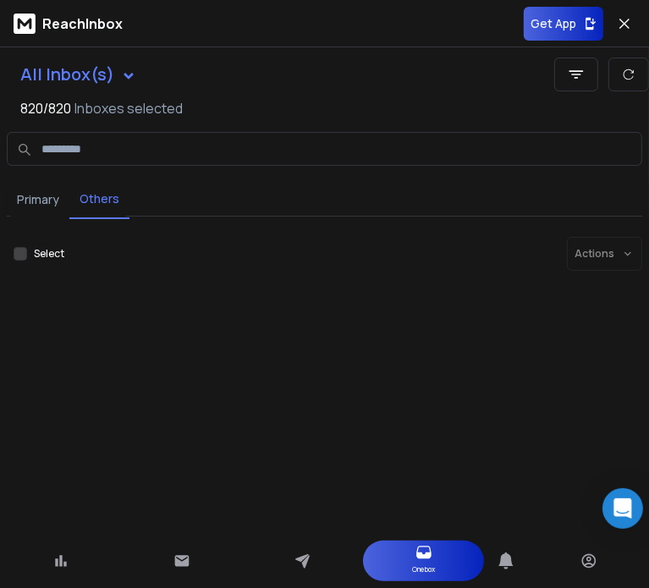
click at [91, 195] on button "Others" at bounding box center [99, 199] width 60 height 39
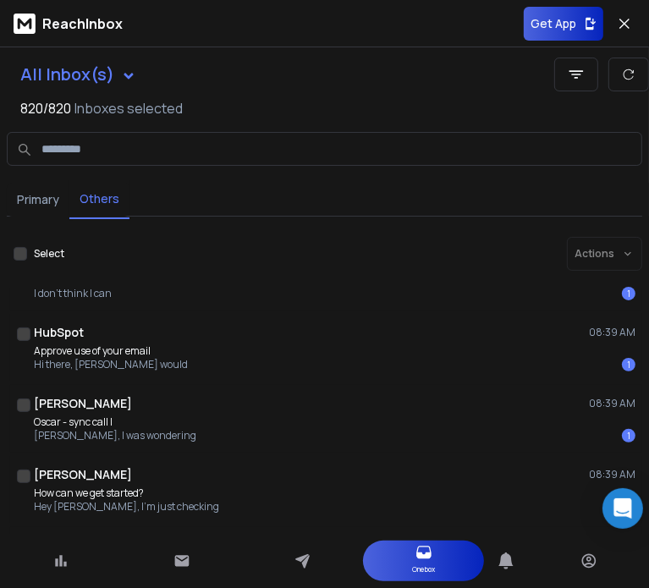
scroll to position [338, 0]
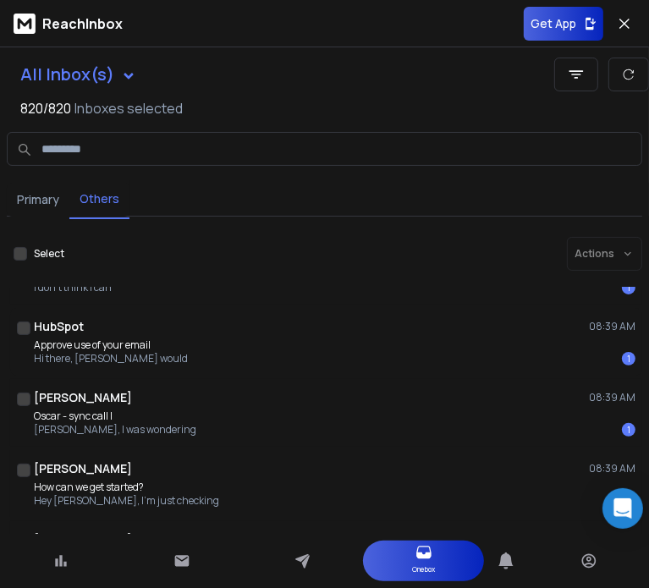
click at [129, 343] on p "Approve use of your email" at bounding box center [111, 345] width 154 height 14
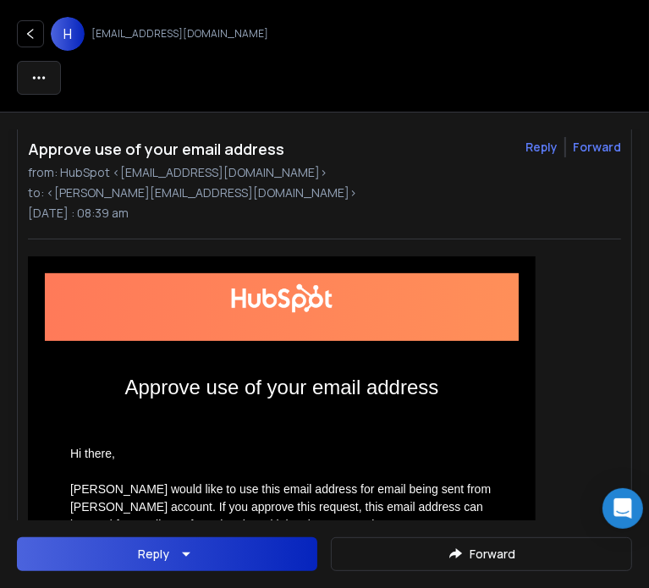
scroll to position [254, 0]
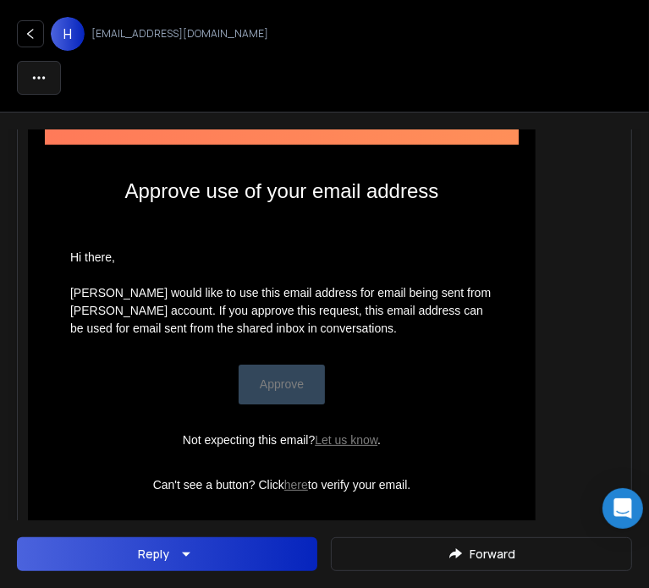
click at [294, 394] on link "Approve" at bounding box center [281, 385] width 85 height 38
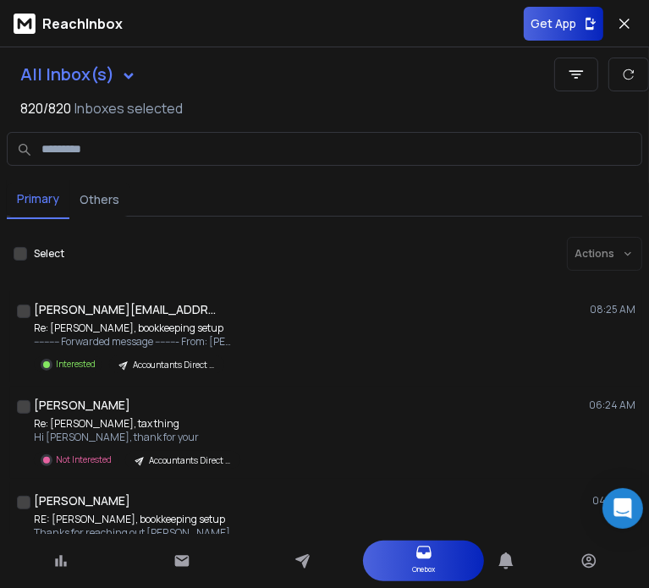
click at [96, 207] on button "Others" at bounding box center [99, 199] width 60 height 37
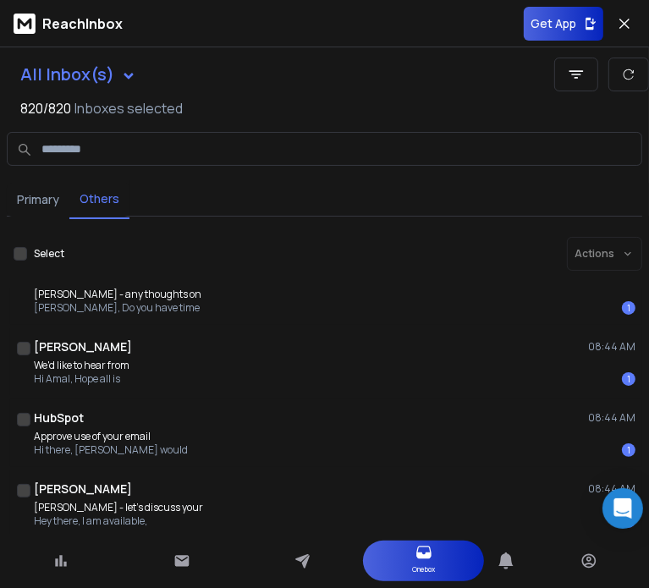
scroll to position [254, 0]
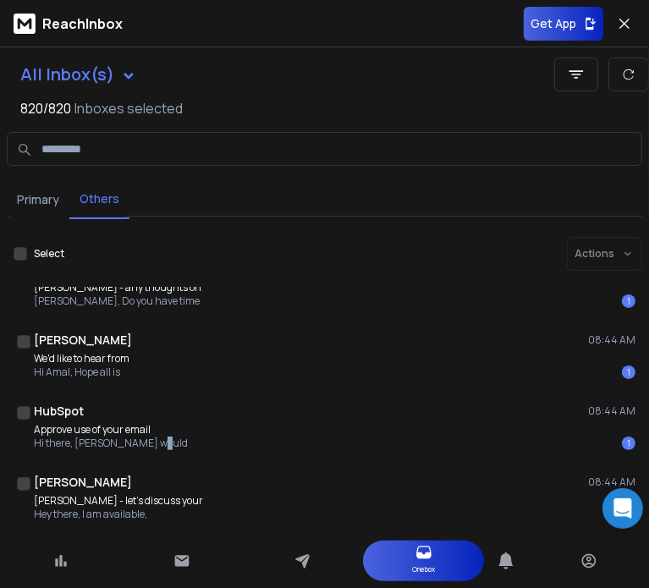
click at [151, 440] on p "Hi there, [PERSON_NAME] would" at bounding box center [111, 444] width 154 height 14
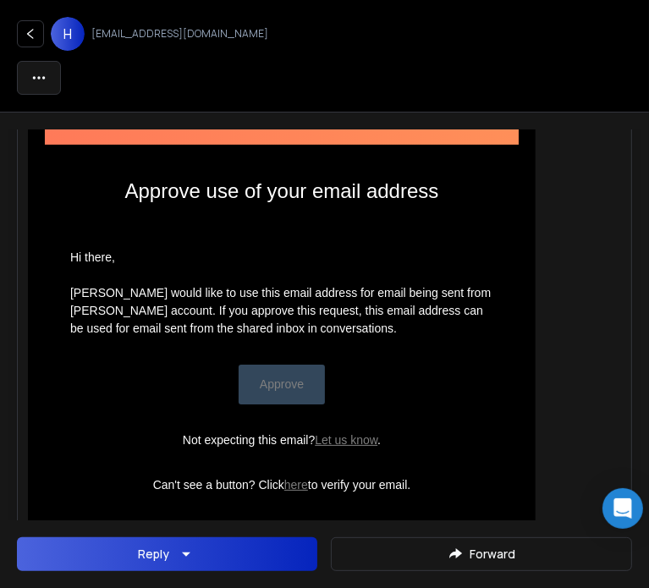
click at [274, 388] on link "Approve" at bounding box center [281, 385] width 85 height 38
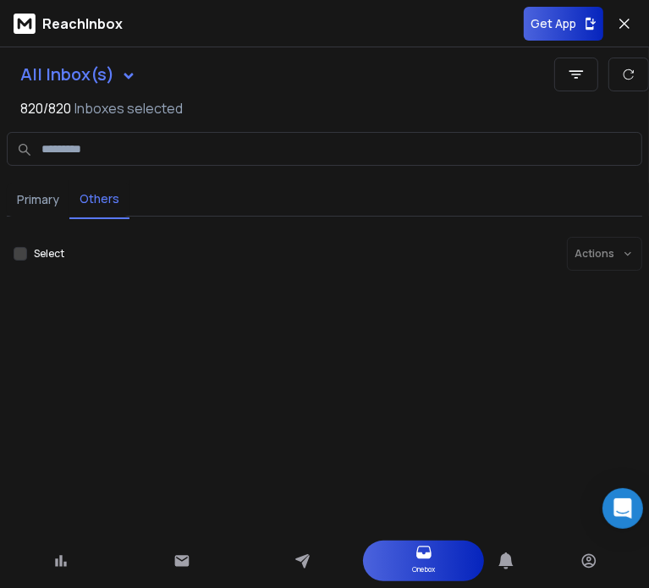
click at [103, 199] on button "Others" at bounding box center [99, 199] width 60 height 39
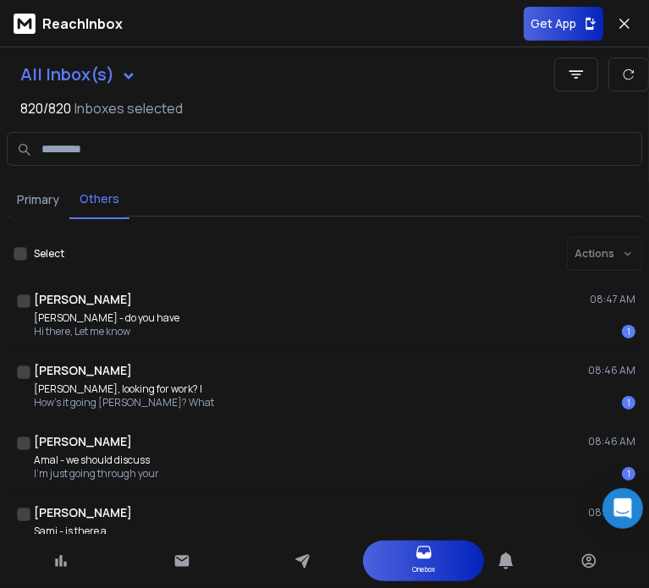
scroll to position [85, 0]
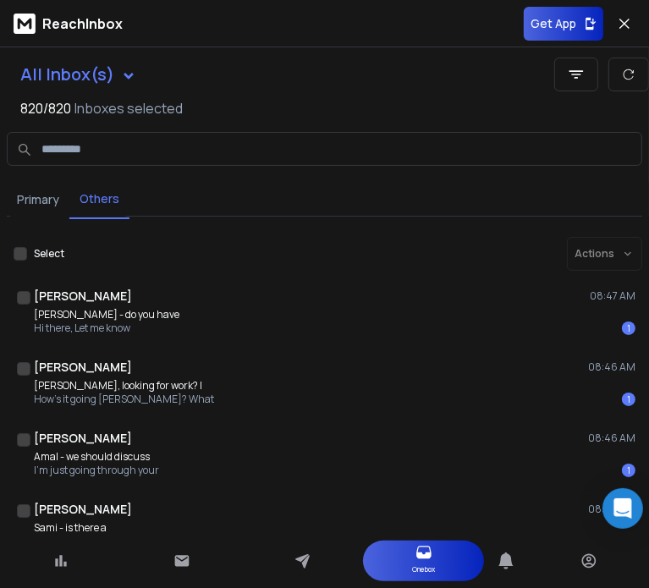
click at [96, 144] on div at bounding box center [324, 149] width 635 height 34
type div "*******"
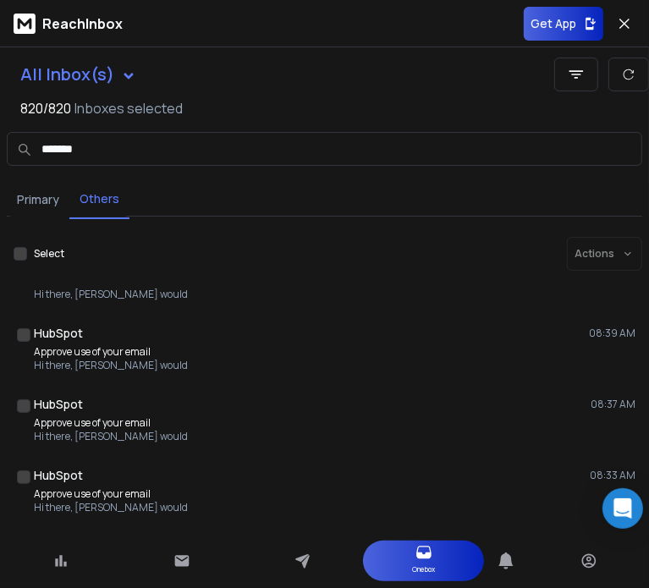
scroll to position [0, 0]
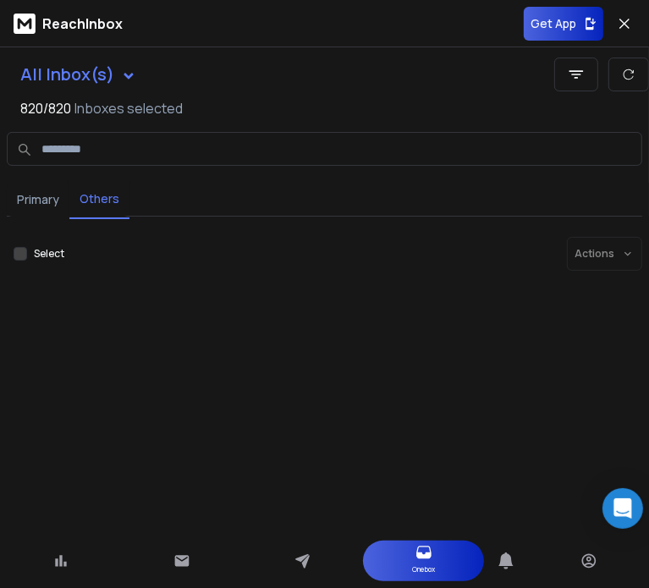
click at [113, 210] on button "Others" at bounding box center [99, 199] width 60 height 39
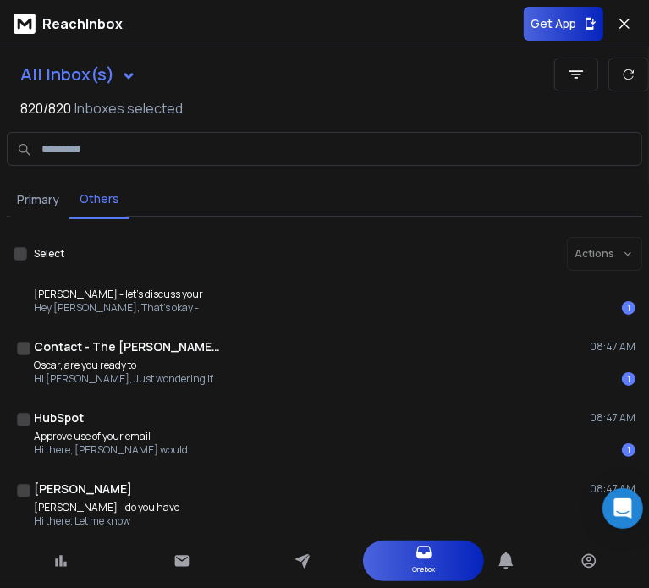
scroll to position [254, 0]
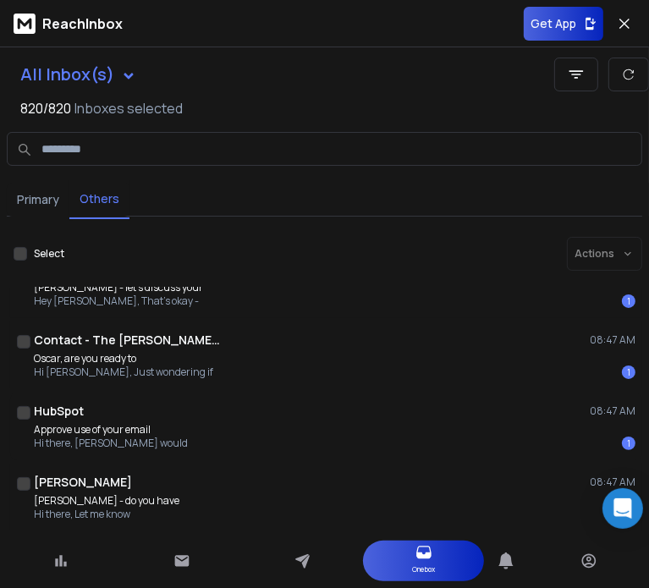
click at [91, 437] on p "Hi there, [PERSON_NAME] would" at bounding box center [111, 444] width 154 height 14
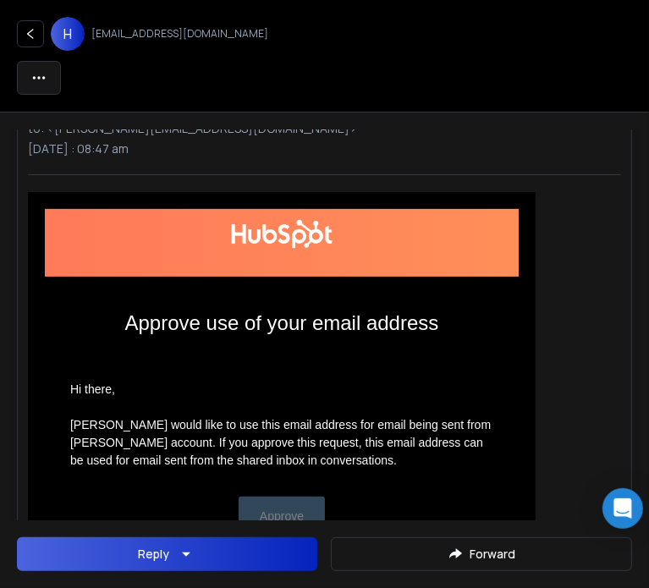
scroll to position [169, 0]
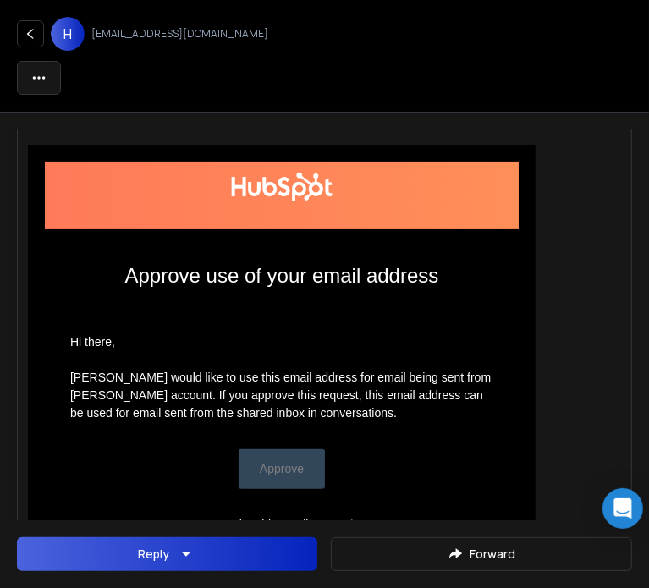
click at [282, 466] on link "Approve" at bounding box center [281, 469] width 85 height 38
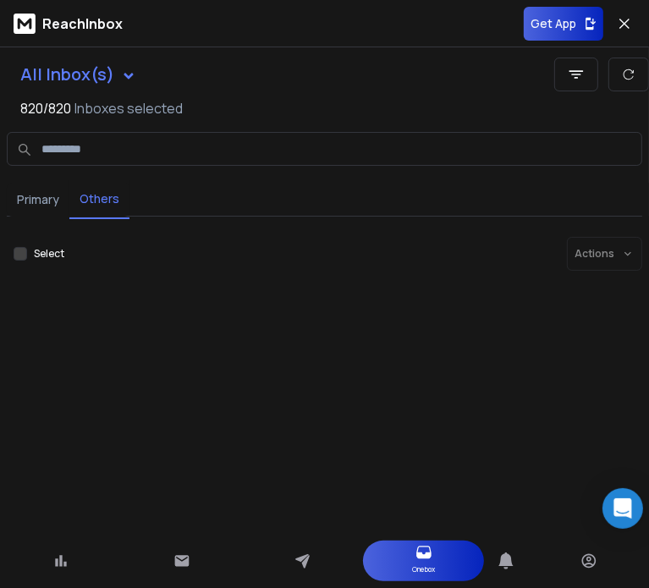
click at [91, 193] on button "Others" at bounding box center [99, 199] width 60 height 39
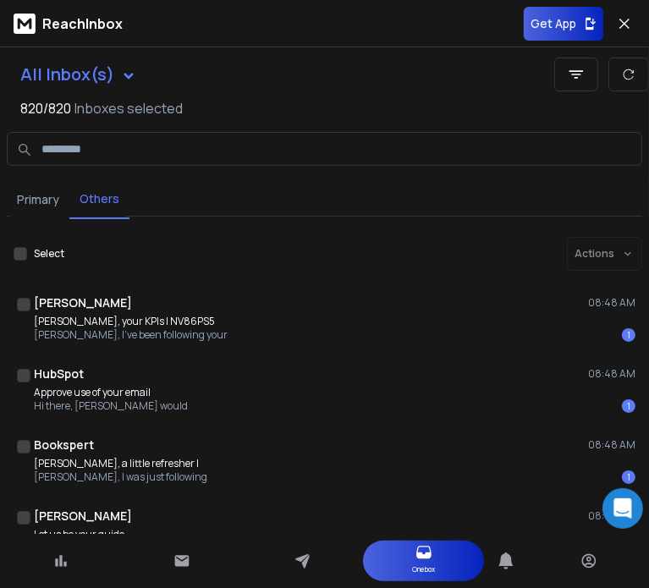
scroll to position [85, 0]
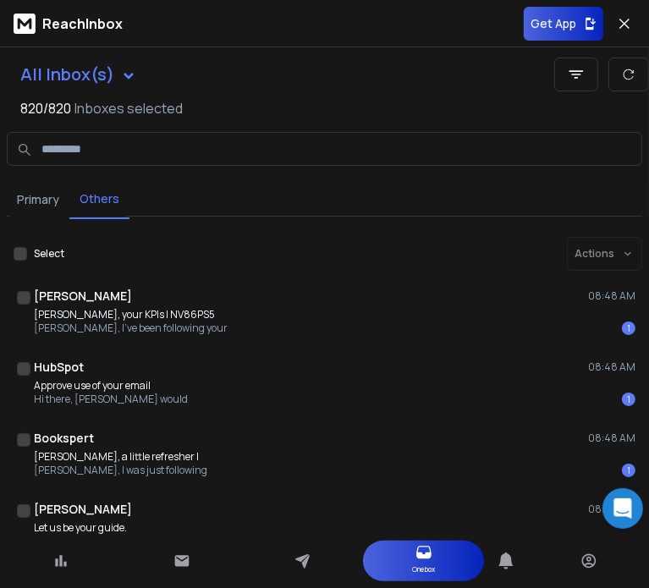
click at [99, 377] on div "HubSpot 08:48 AM Approve use of your email Hi there, Michele Landry would 1" at bounding box center [335, 382] width 602 height 47
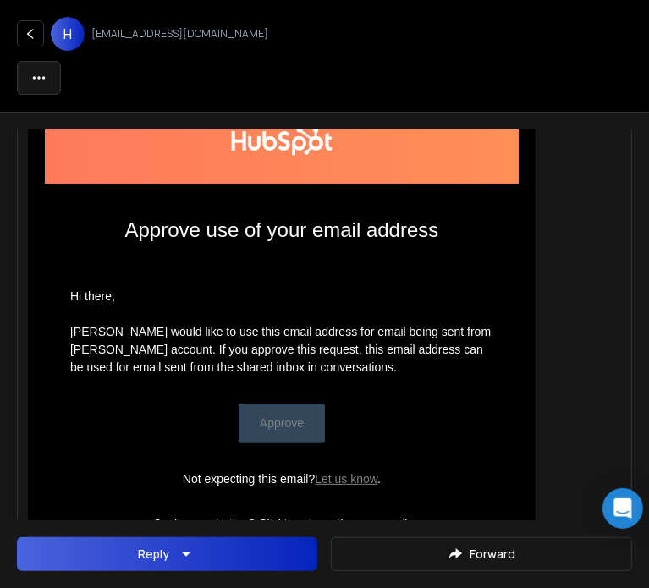
scroll to position [254, 0]
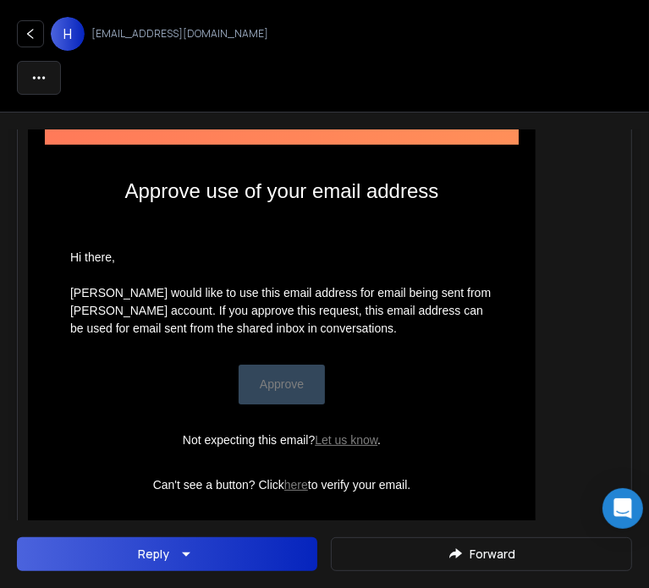
click at [294, 397] on link "Approve" at bounding box center [281, 385] width 85 height 38
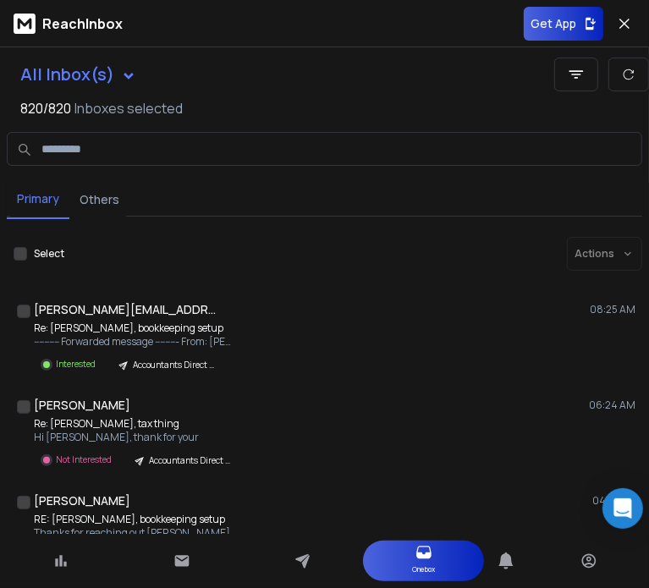
click at [88, 206] on button "Others" at bounding box center [99, 199] width 60 height 37
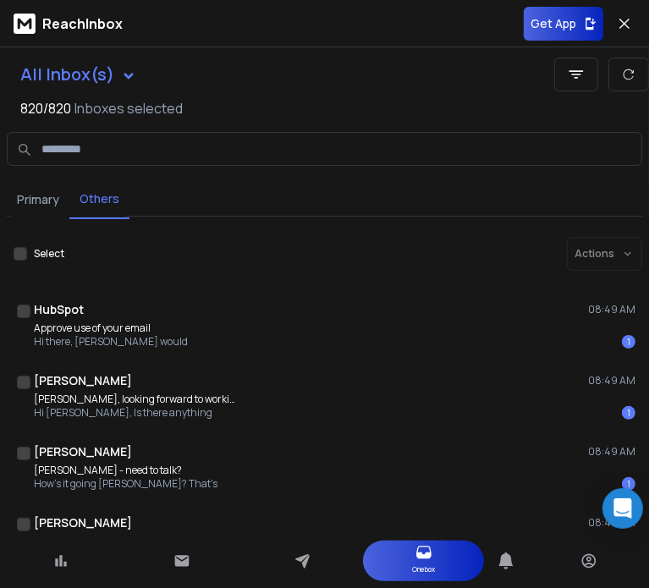
click at [125, 320] on div "HubSpot 08:49 AM Approve use of your email Hi there, [PERSON_NAME] would 1" at bounding box center [335, 324] width 602 height 47
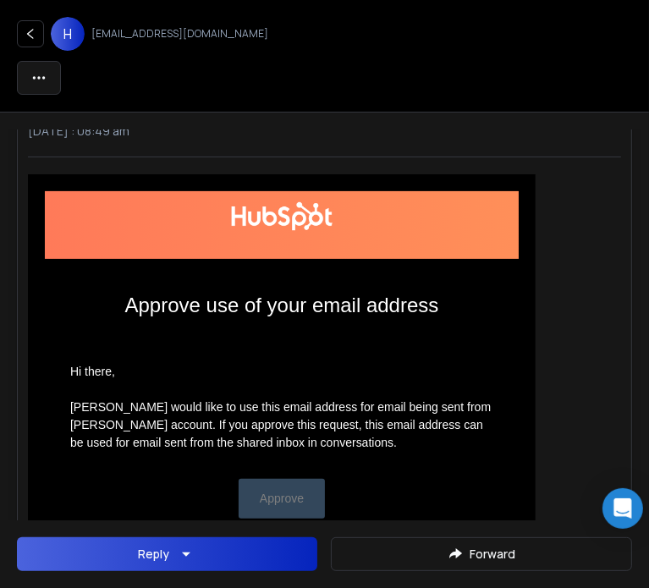
scroll to position [169, 0]
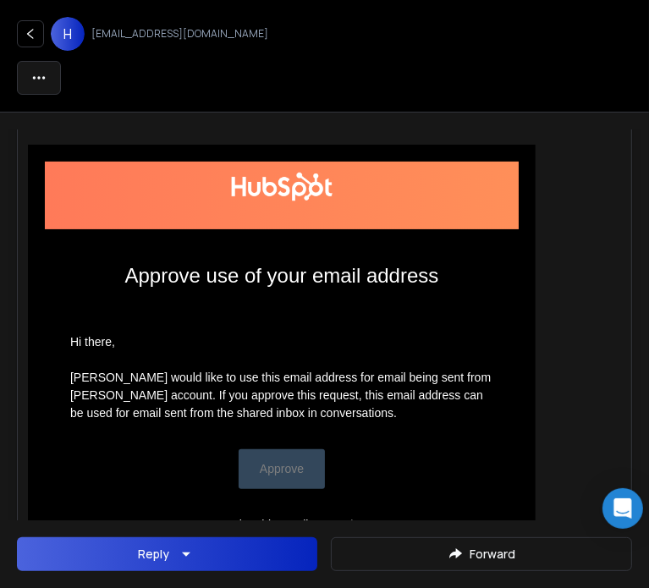
click at [295, 470] on link "Approve" at bounding box center [281, 469] width 85 height 38
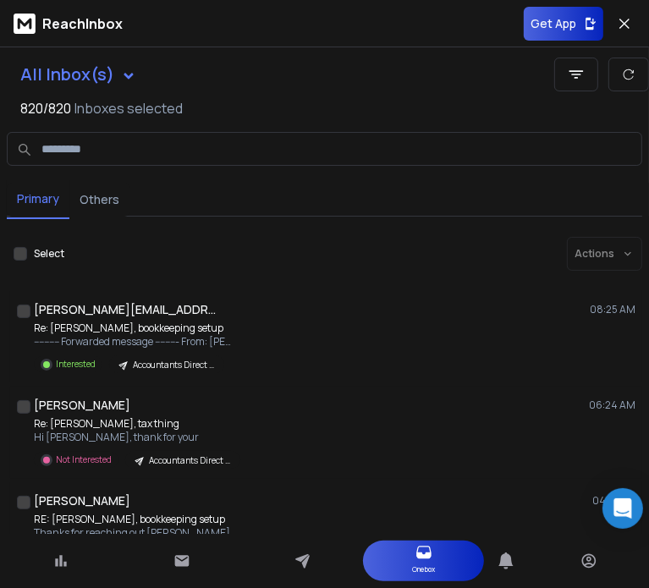
click at [105, 204] on button "Others" at bounding box center [99, 199] width 60 height 37
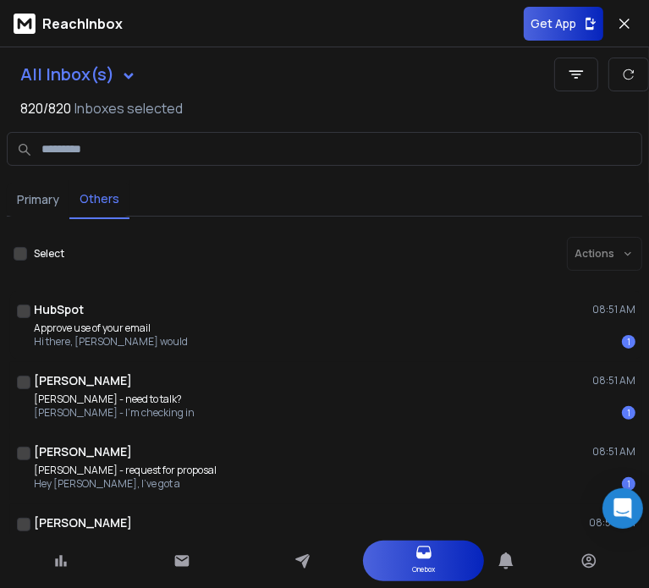
click at [118, 328] on p "Approve use of your email" at bounding box center [111, 329] width 154 height 14
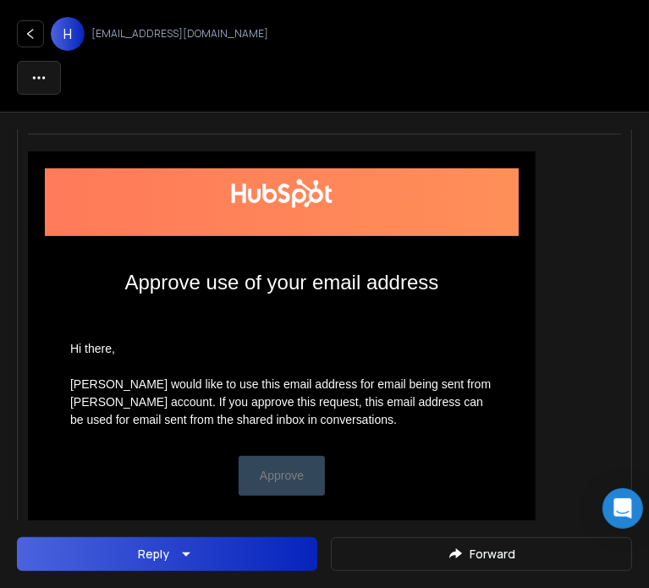
scroll to position [169, 0]
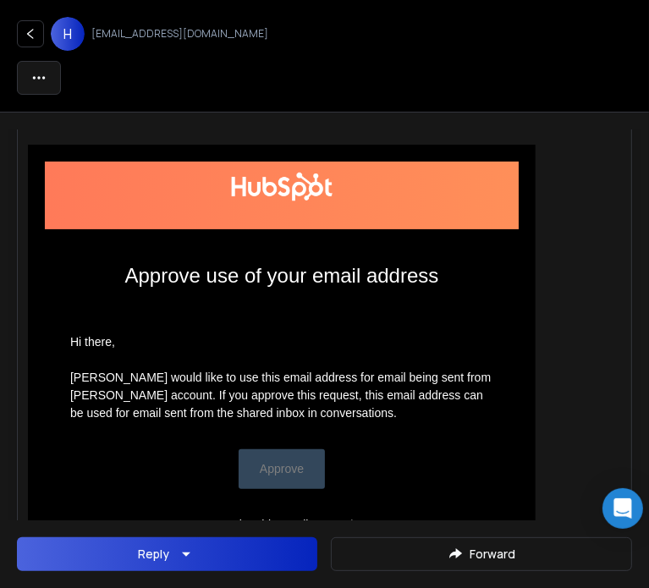
click at [286, 471] on link "Approve" at bounding box center [281, 469] width 85 height 38
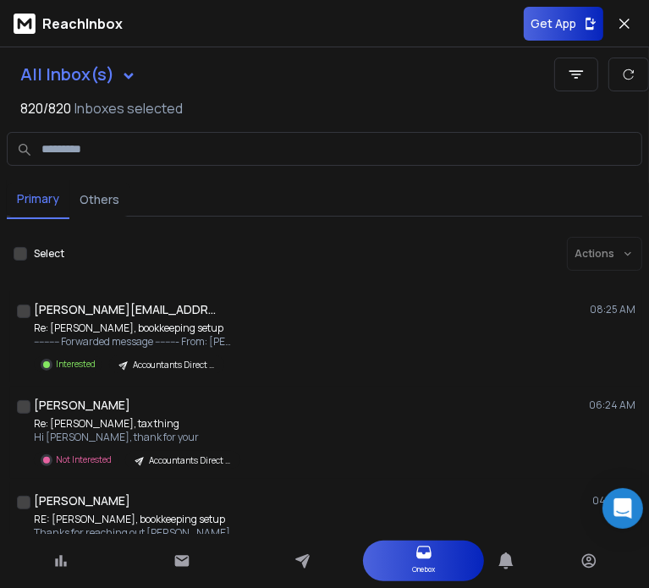
click at [104, 200] on button "Others" at bounding box center [99, 199] width 60 height 37
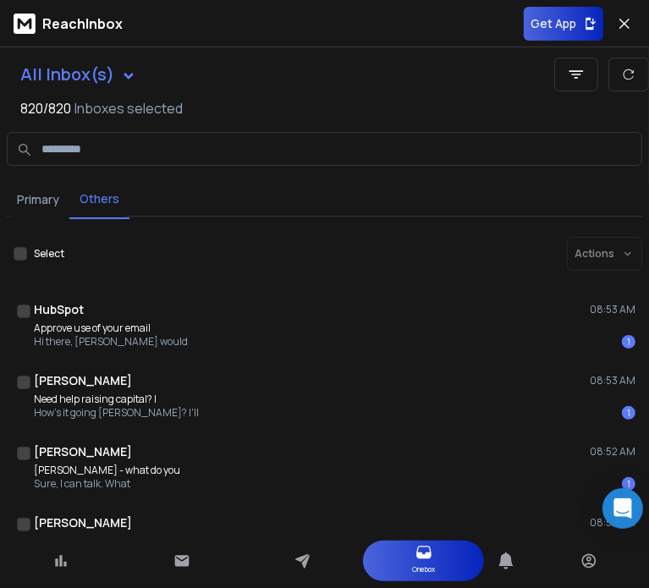
click at [105, 327] on p "Approve use of your email" at bounding box center [111, 329] width 154 height 14
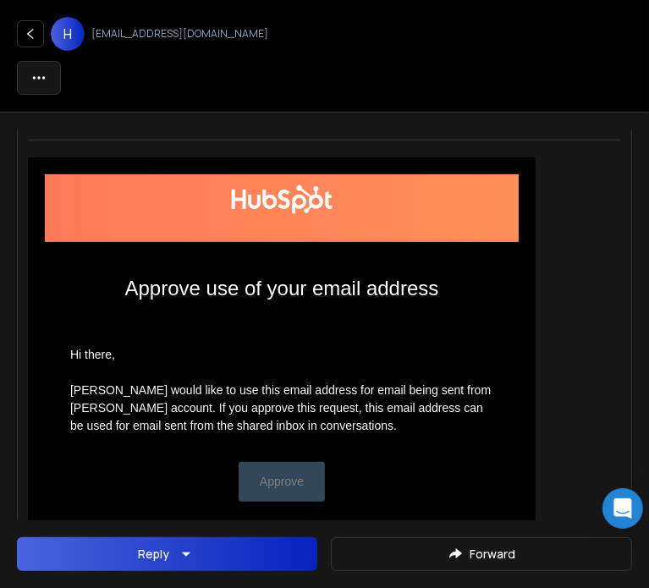
scroll to position [169, 0]
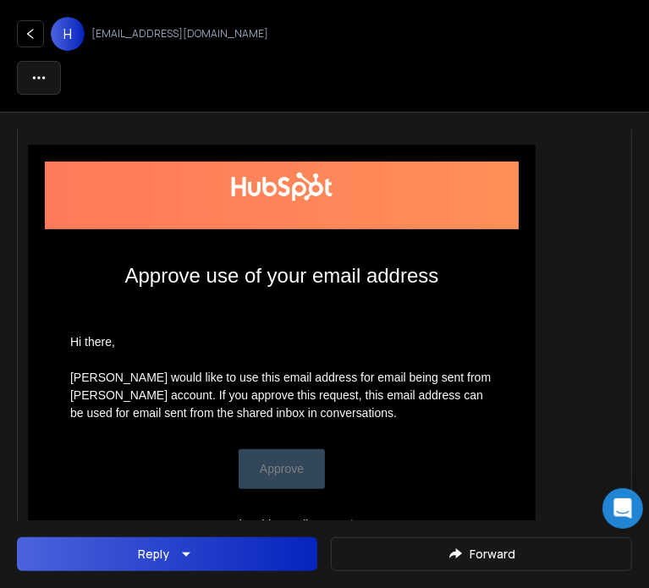
click at [281, 464] on link "Approve" at bounding box center [281, 469] width 85 height 38
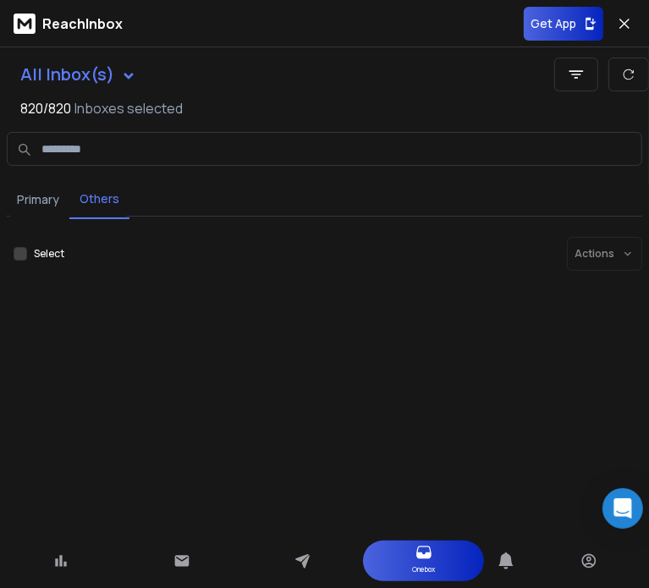
click at [109, 212] on button "Others" at bounding box center [99, 199] width 60 height 39
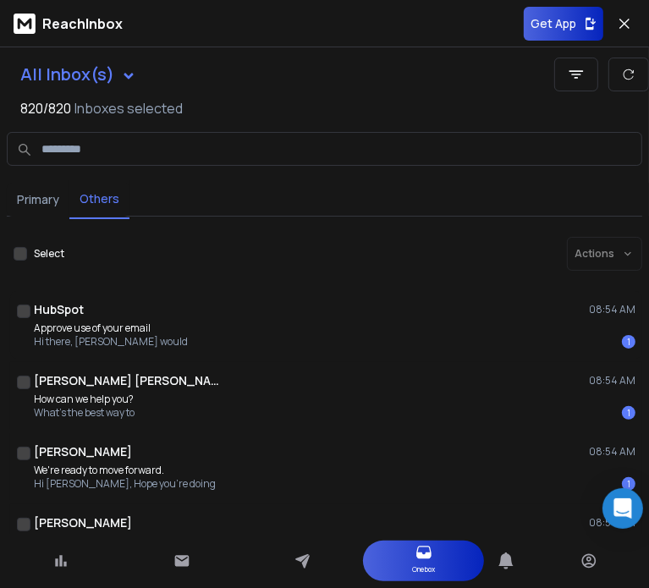
click at [396, 324] on div "Approve use of your email Hi there, [PERSON_NAME] would 1" at bounding box center [335, 335] width 602 height 27
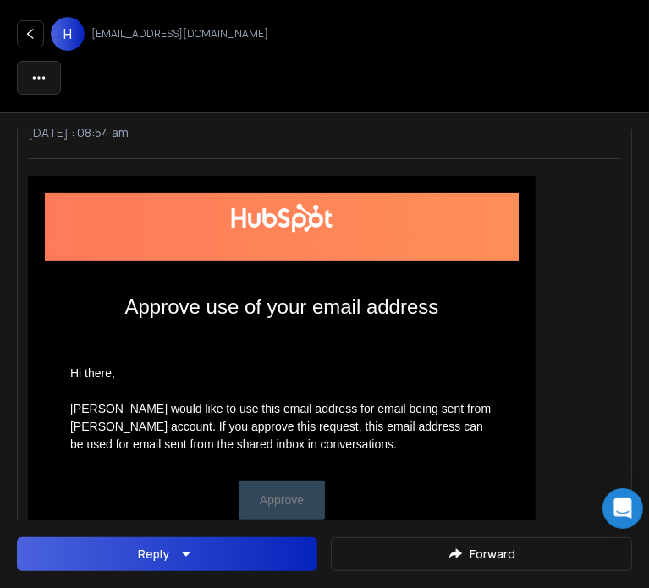
scroll to position [169, 0]
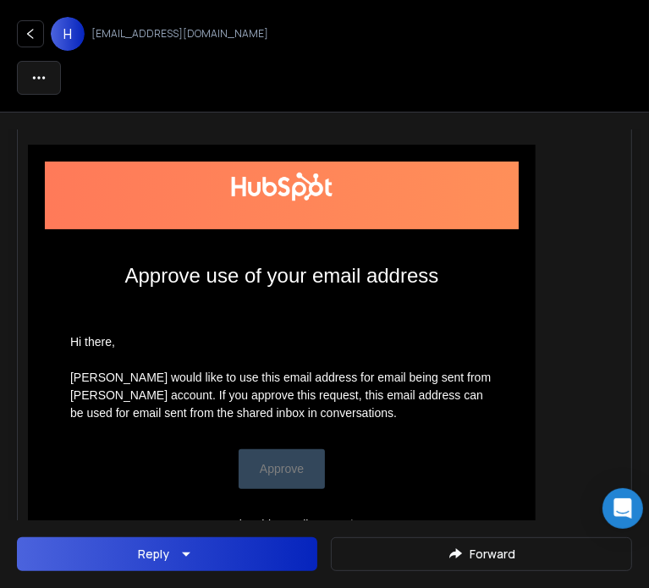
click at [298, 466] on link "Approve" at bounding box center [281, 469] width 85 height 38
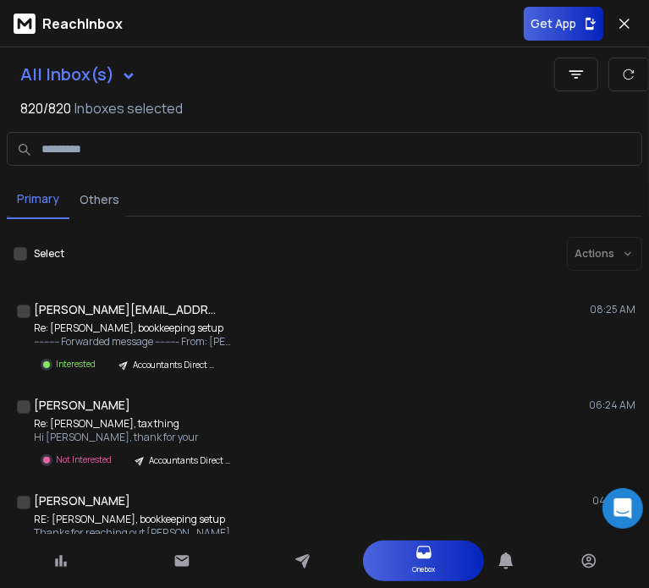
click at [102, 212] on button "Others" at bounding box center [99, 199] width 60 height 37
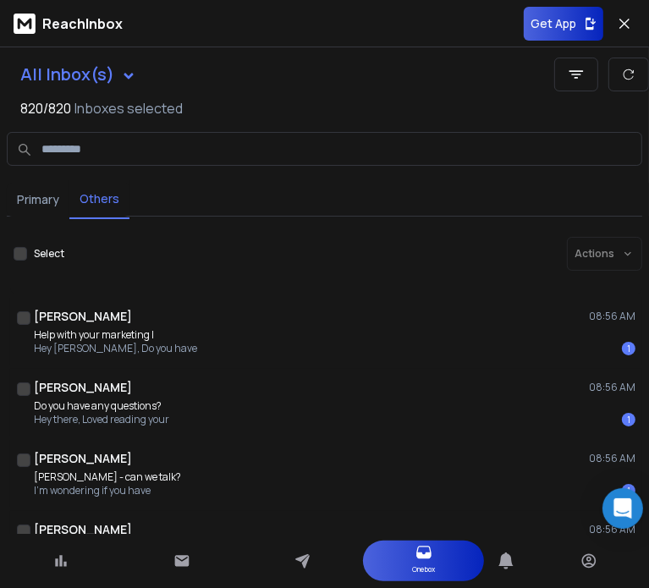
scroll to position [169, 0]
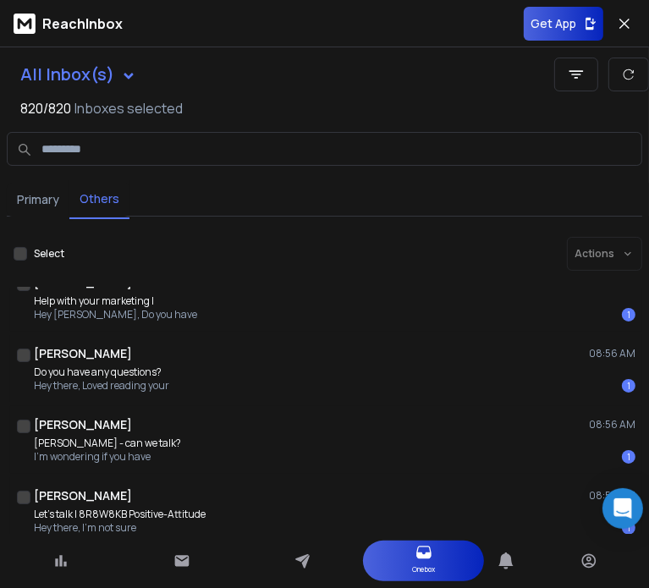
click at [101, 146] on div at bounding box center [324, 149] width 635 height 34
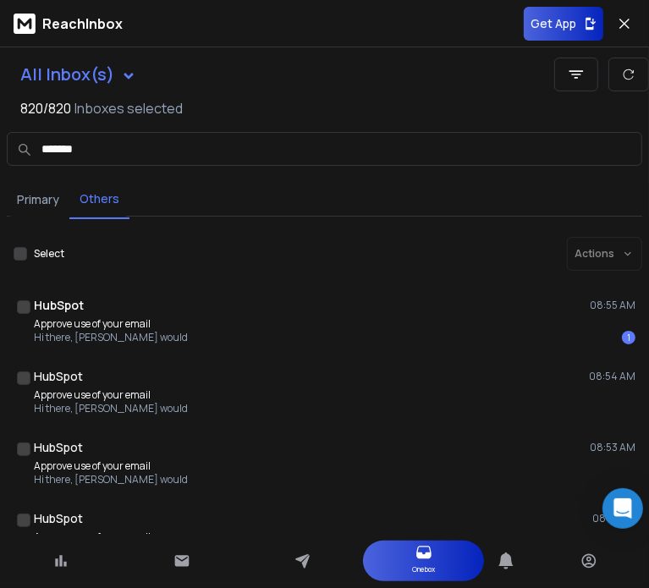
scroll to position [0, 0]
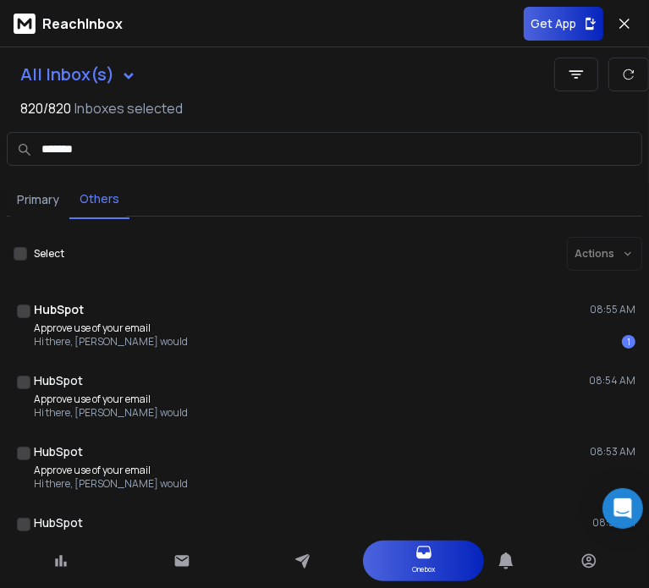
type div "*******"
click at [98, 317] on div "HubSpot 08:55 AM" at bounding box center [335, 309] width 602 height 17
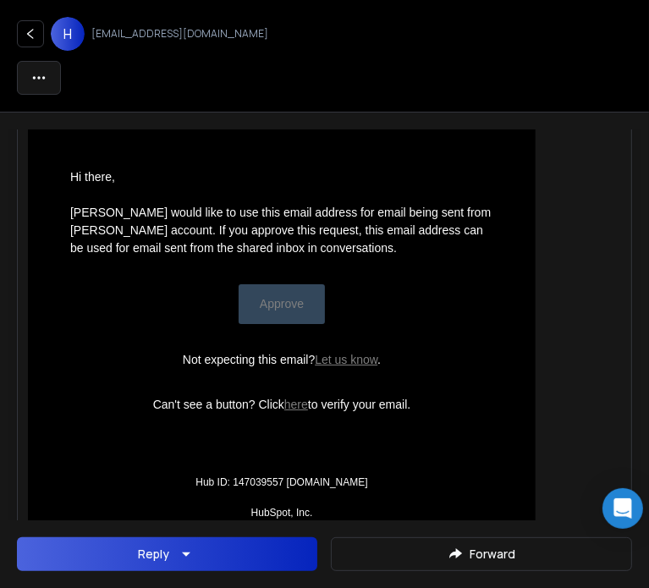
scroll to position [338, 0]
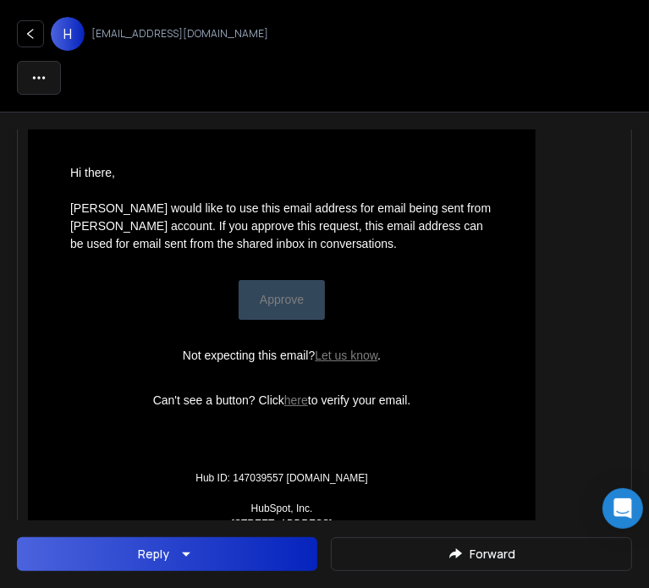
click at [277, 298] on link "Approve" at bounding box center [281, 300] width 85 height 38
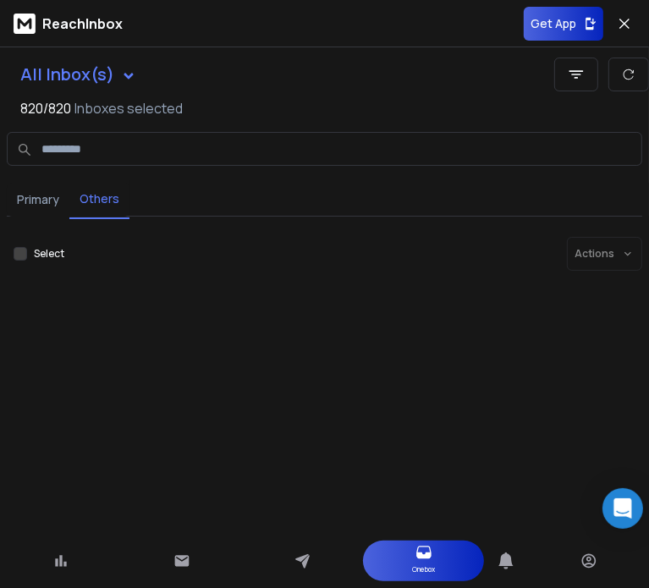
click at [95, 191] on button "Others" at bounding box center [99, 199] width 60 height 39
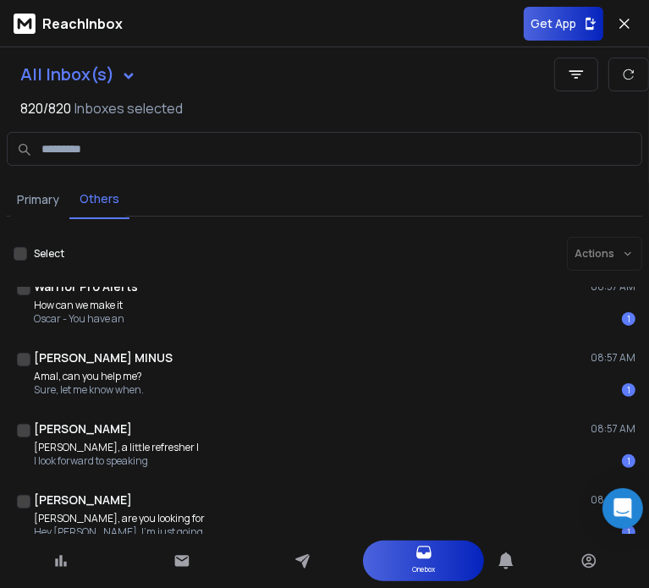
scroll to position [338, 0]
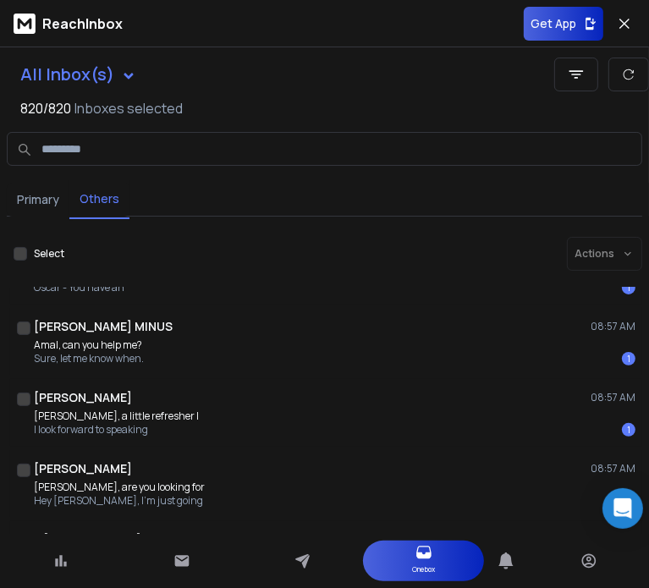
click at [97, 162] on div at bounding box center [324, 149] width 635 height 34
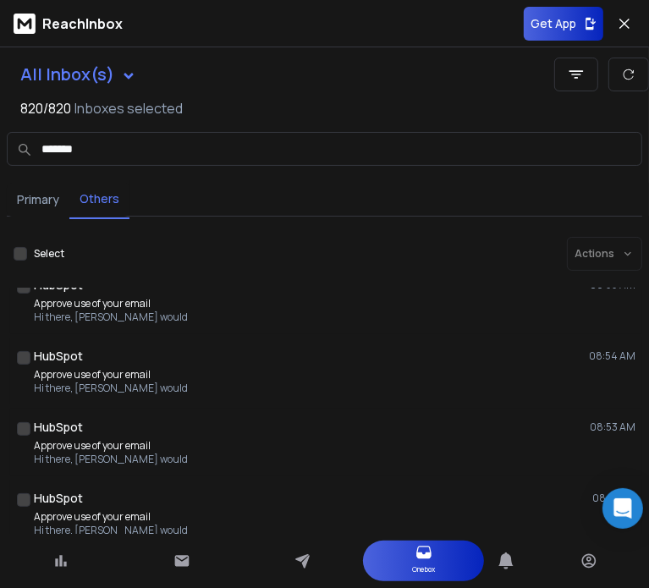
scroll to position [0, 0]
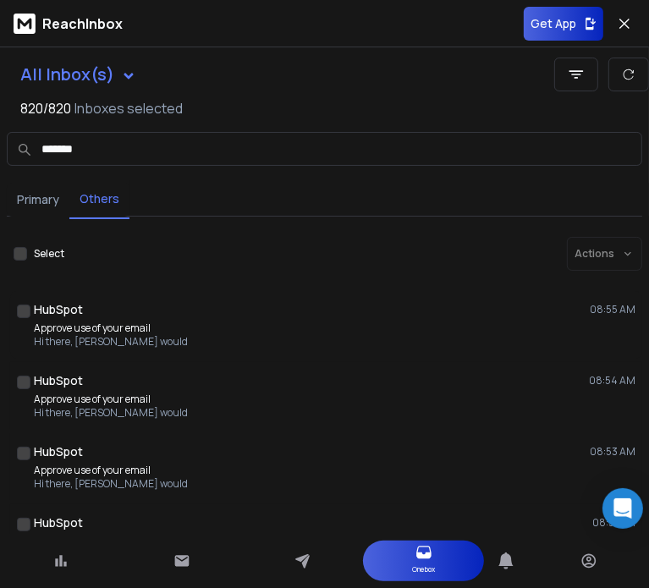
type div "*******"
click at [173, 324] on p "Approve use of your email" at bounding box center [111, 329] width 154 height 14
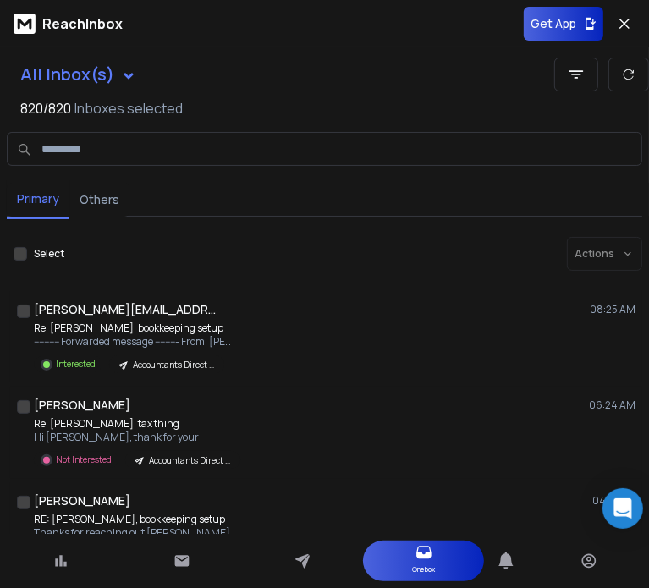
click at [96, 202] on button "Others" at bounding box center [99, 199] width 60 height 37
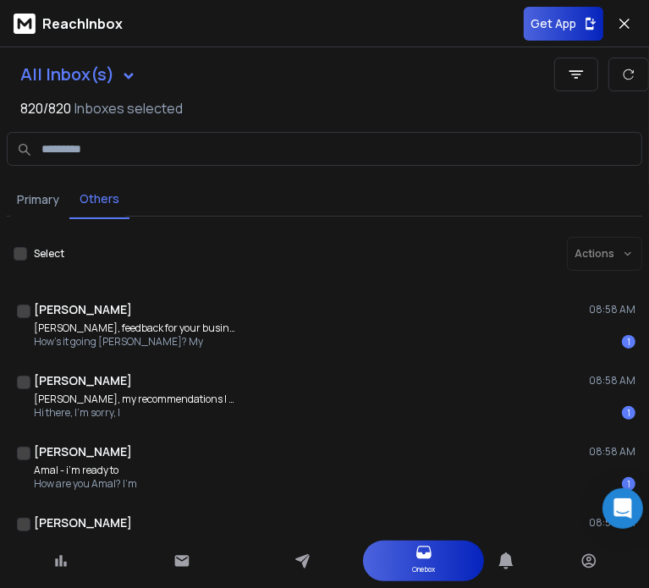
click at [93, 151] on div at bounding box center [324, 149] width 635 height 34
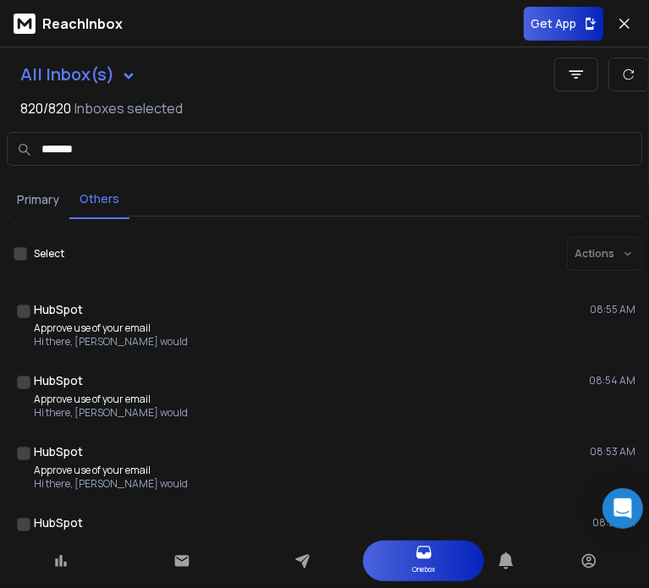
type div "*******"
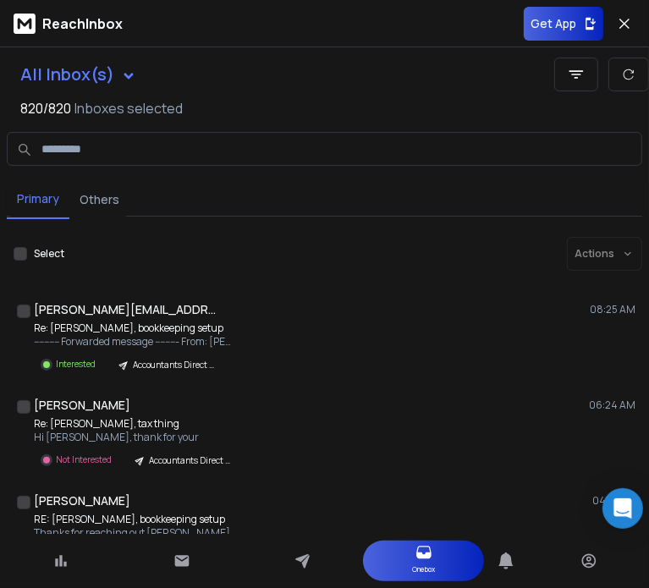
click at [105, 201] on button "Others" at bounding box center [99, 199] width 60 height 37
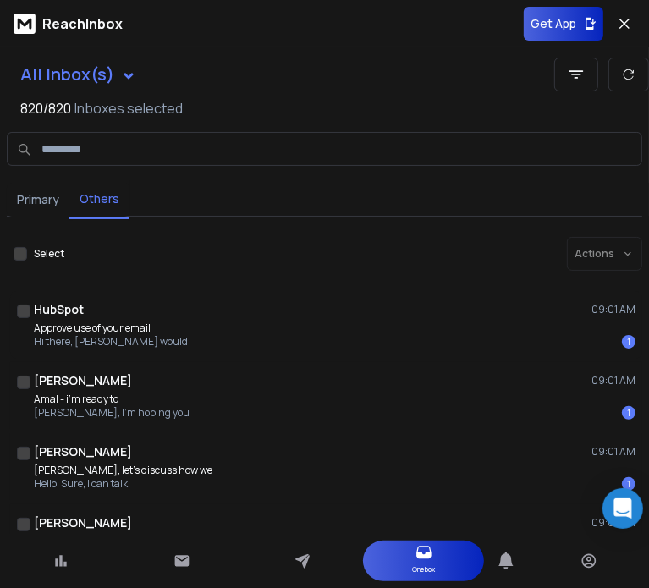
click at [256, 327] on div "Approve use of your email Hi there, [PERSON_NAME] would 1" at bounding box center [335, 335] width 602 height 27
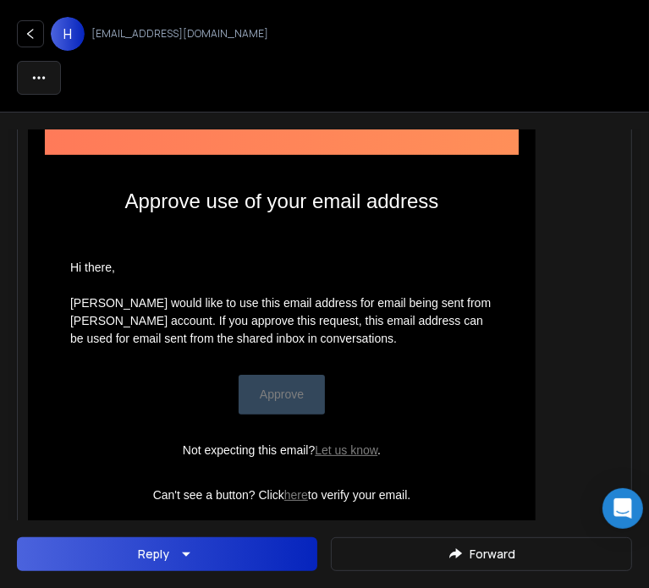
scroll to position [254, 0]
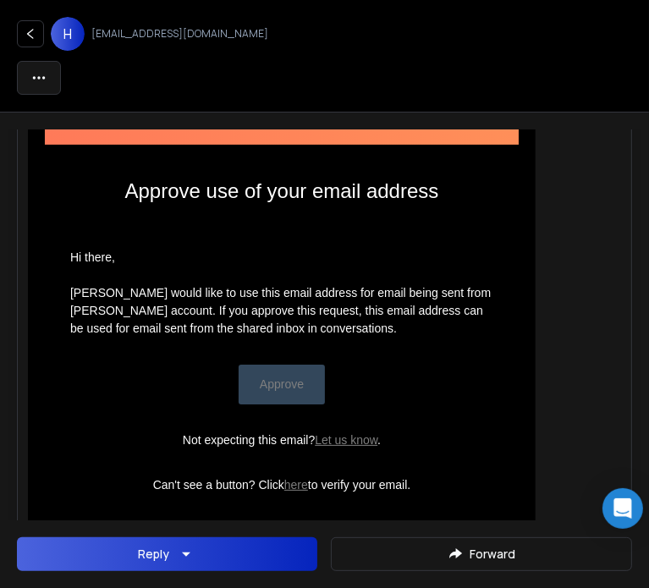
click at [280, 397] on link "Approve" at bounding box center [281, 385] width 85 height 38
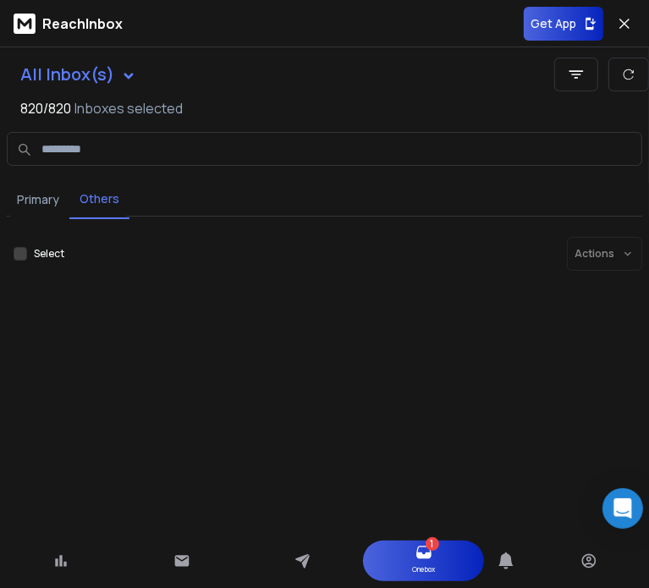
click at [114, 208] on button "Others" at bounding box center [99, 199] width 60 height 39
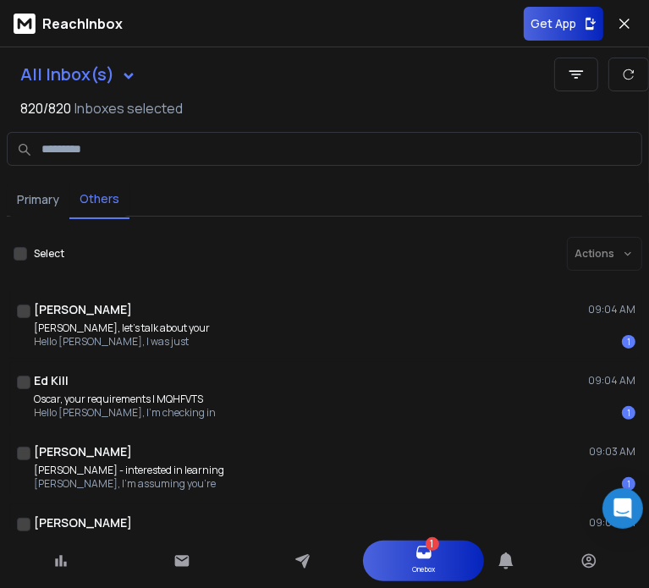
click at [124, 156] on div at bounding box center [324, 149] width 635 height 34
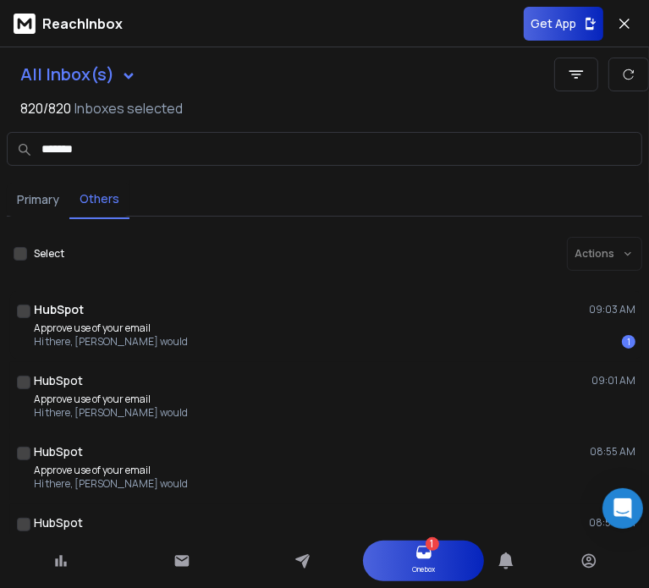
type div "*******"
click at [140, 312] on div "HubSpot 09:03 AM" at bounding box center [335, 309] width 602 height 17
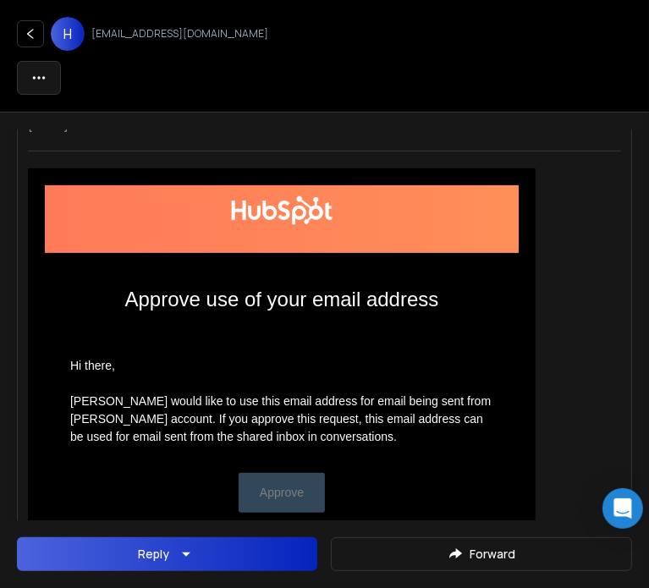
scroll to position [169, 0]
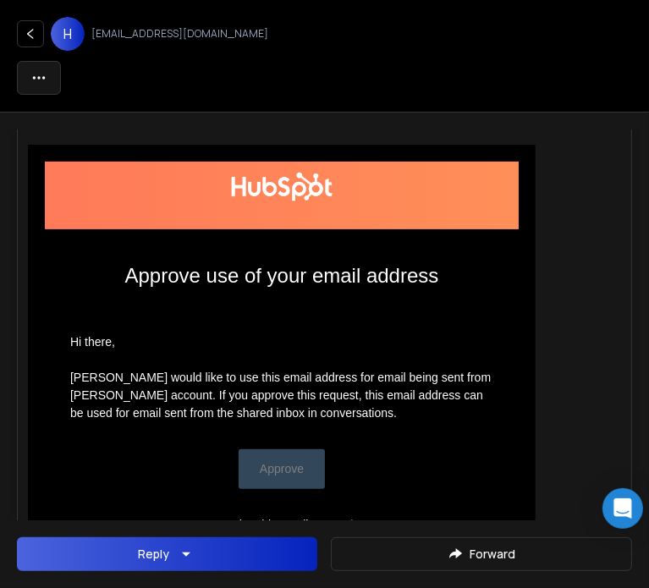
click at [308, 460] on link "Approve" at bounding box center [281, 469] width 85 height 38
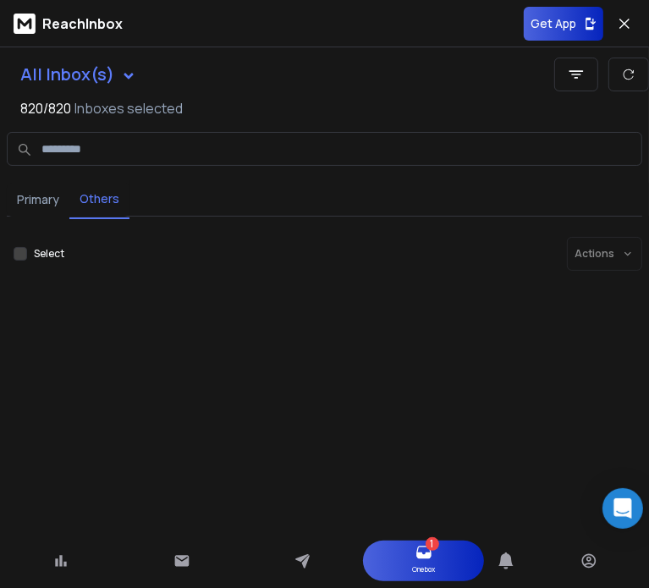
click at [124, 204] on button "Others" at bounding box center [99, 199] width 60 height 39
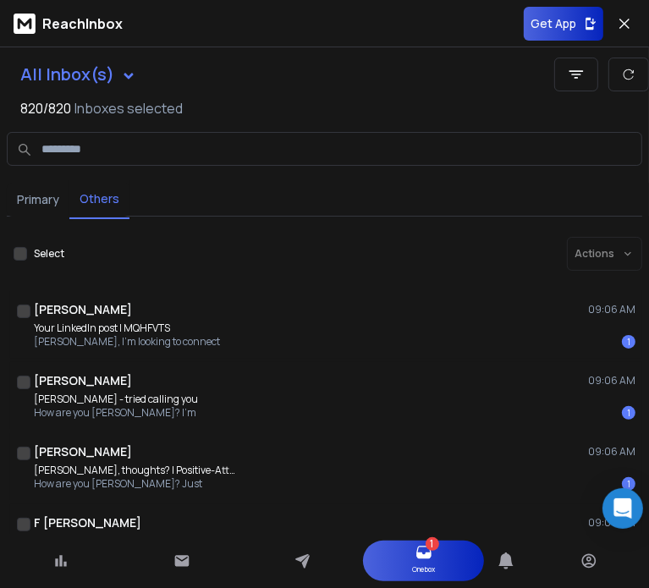
click at [101, 152] on div at bounding box center [324, 149] width 635 height 34
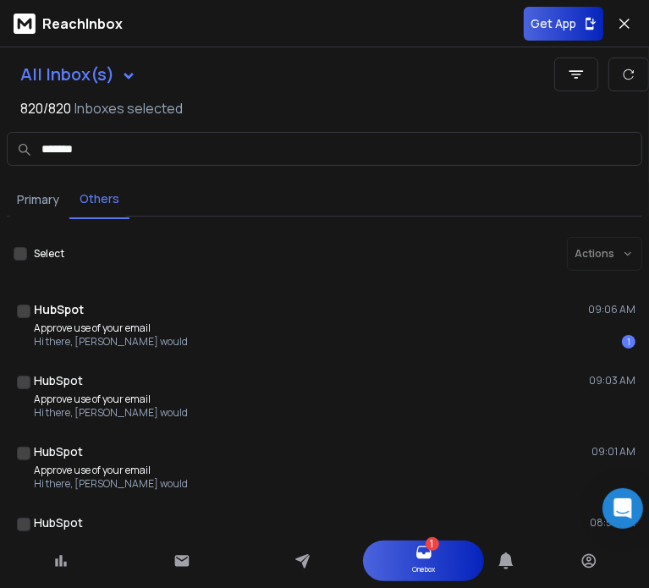
type div "*******"
click at [293, 329] on div "Approve use of your email Hi there, Michele Landry would 1" at bounding box center [335, 335] width 602 height 27
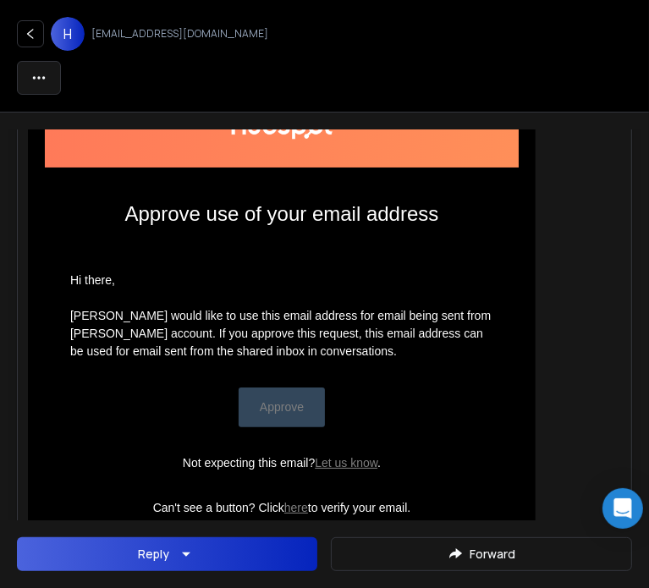
scroll to position [254, 0]
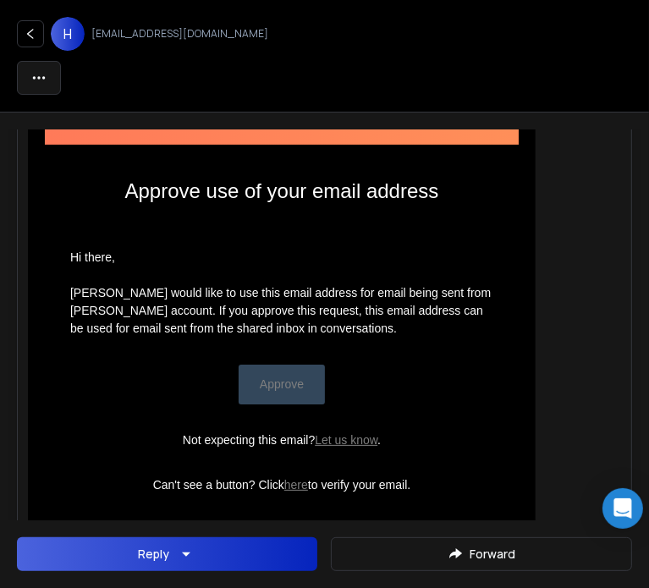
click at [261, 380] on link "Approve" at bounding box center [281, 385] width 85 height 38
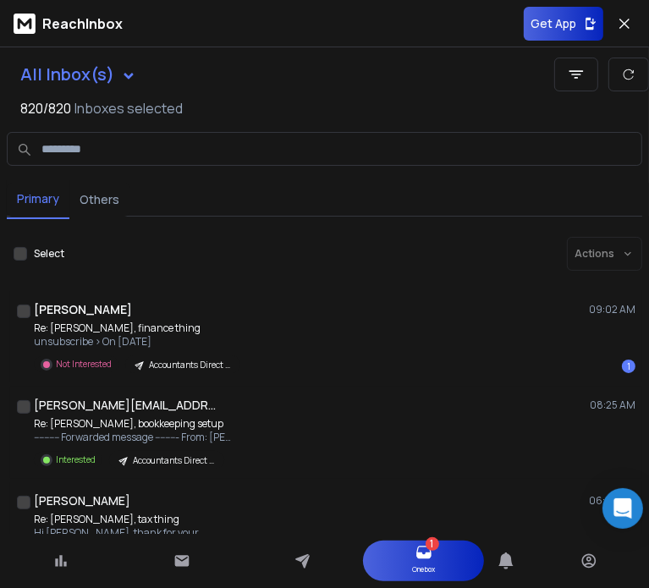
click at [91, 201] on button "Others" at bounding box center [99, 199] width 60 height 37
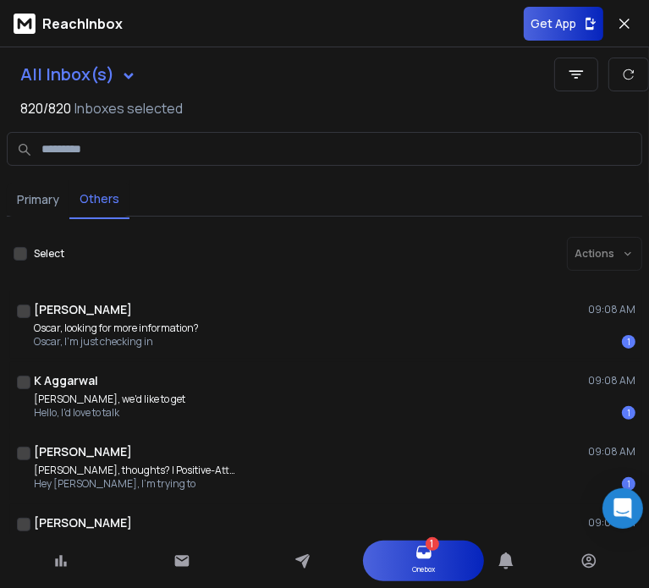
click at [101, 156] on div at bounding box center [324, 149] width 635 height 34
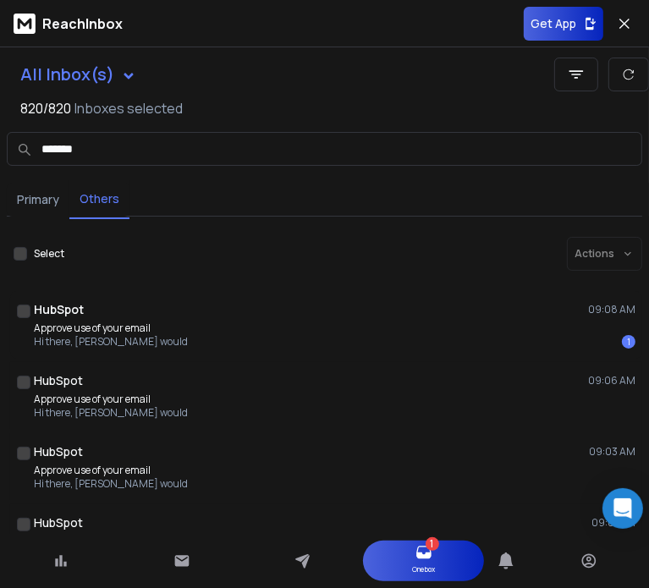
type div "*******"
click at [151, 327] on p "Approve use of your email" at bounding box center [111, 329] width 154 height 14
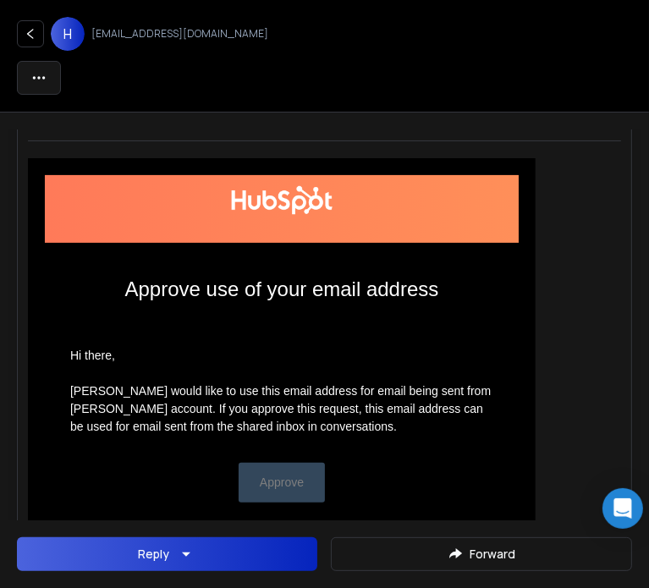
scroll to position [169, 0]
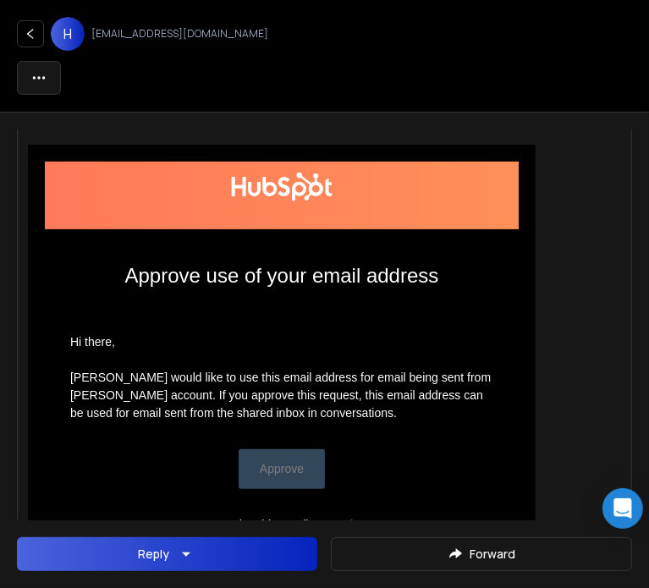
click at [294, 463] on link "Approve" at bounding box center [281, 469] width 85 height 38
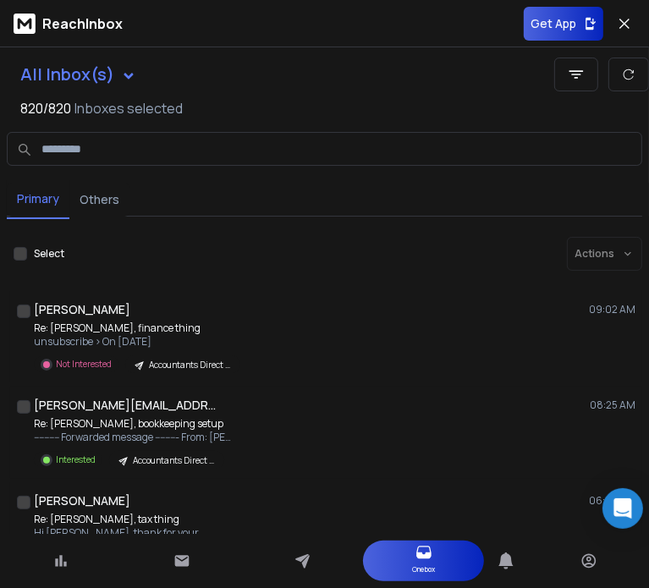
click at [108, 199] on button "Others" at bounding box center [99, 199] width 60 height 37
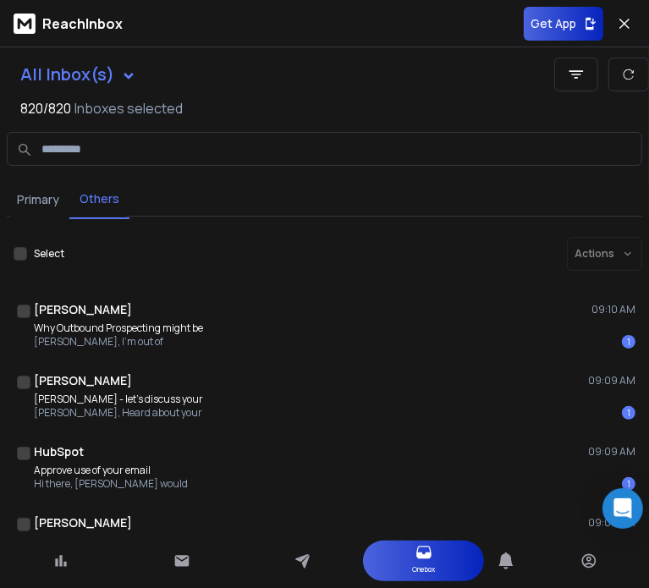
click at [183, 472] on div "Approve use of your email Hi there, Michele Landry would 1" at bounding box center [335, 477] width 602 height 27
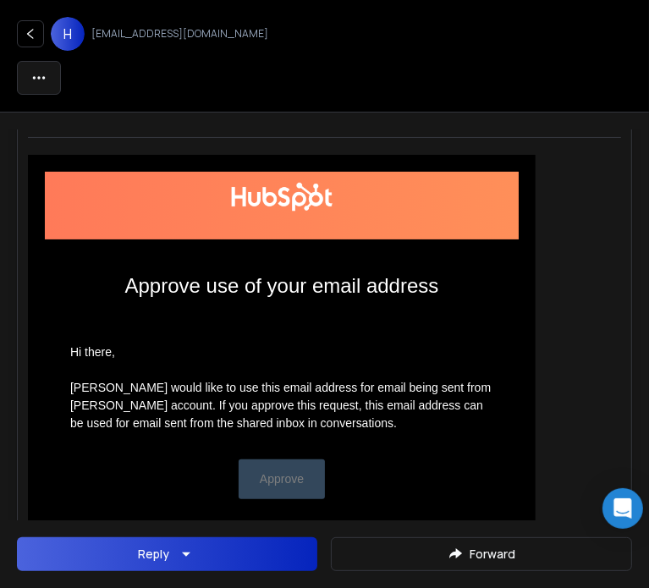
scroll to position [169, 0]
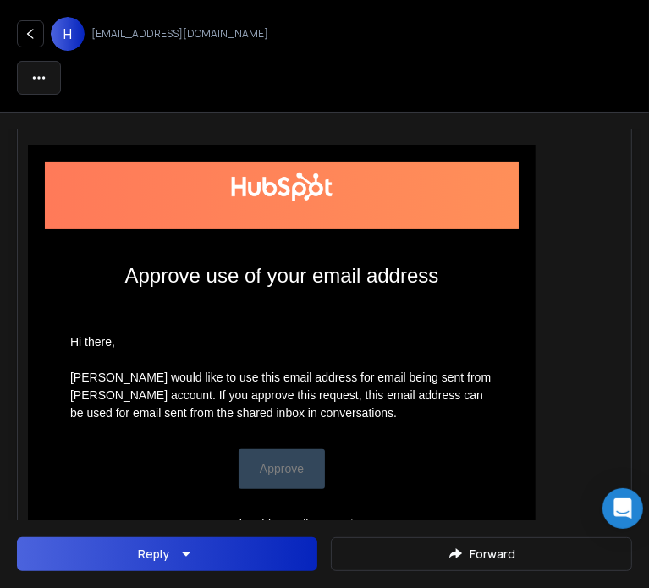
click at [318, 463] on link "Approve" at bounding box center [281, 469] width 85 height 38
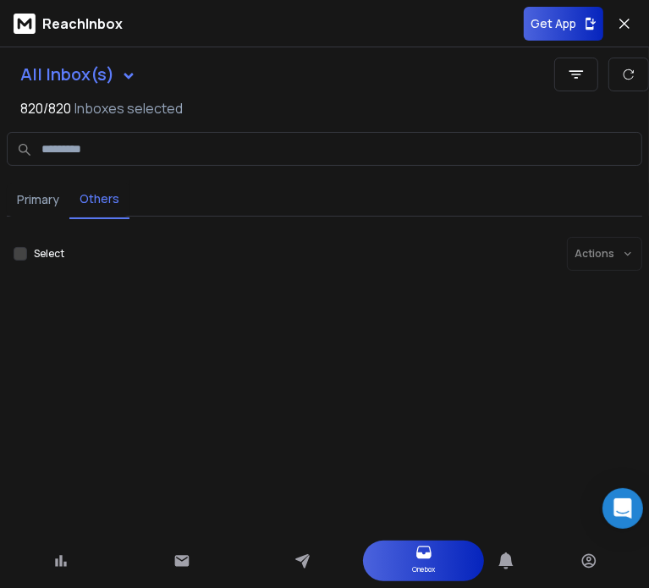
click at [100, 198] on button "Others" at bounding box center [99, 199] width 60 height 39
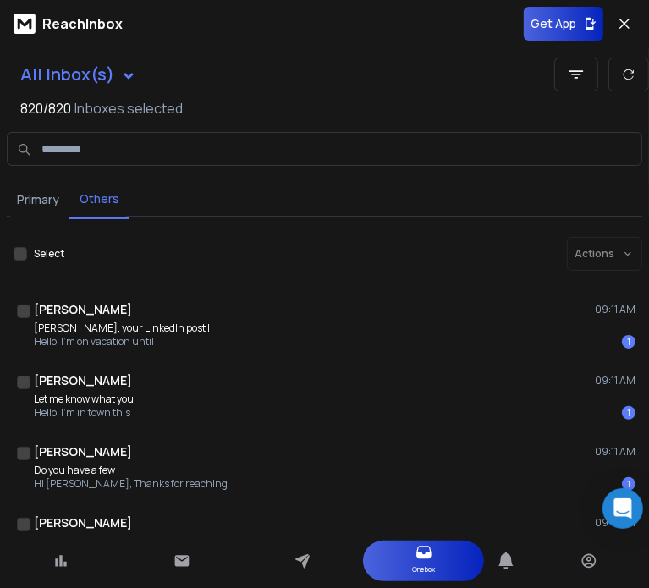
click at [132, 157] on div at bounding box center [324, 149] width 635 height 34
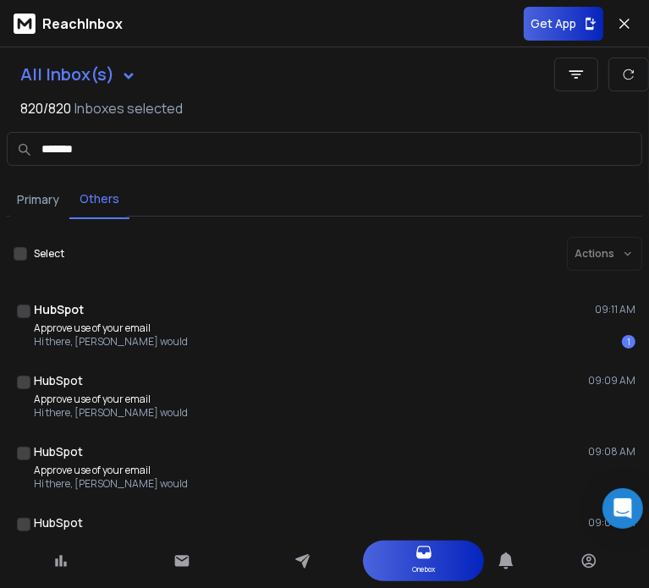
type div "*******"
click at [172, 320] on div "HubSpot 09:11 AM Approve use of your email Hi there, Michele Landry would 1" at bounding box center [335, 324] width 602 height 47
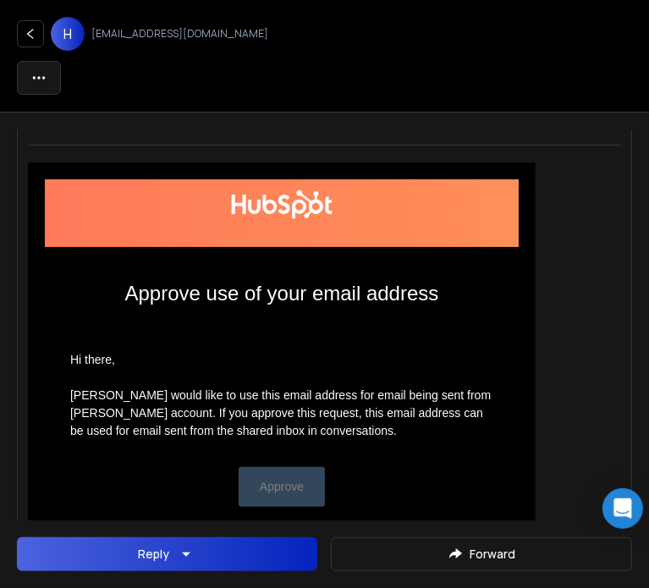
scroll to position [169, 0]
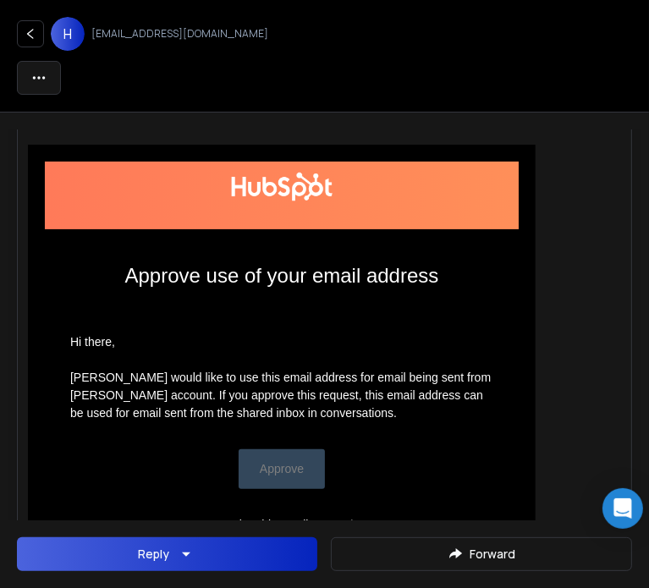
click at [294, 488] on td "Approve" at bounding box center [282, 469] width 86 height 40
click at [315, 470] on link "Approve" at bounding box center [281, 469] width 85 height 38
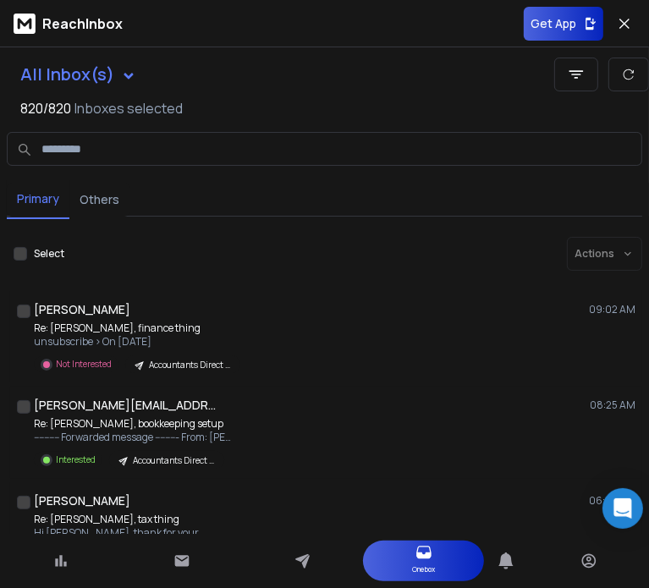
click at [93, 203] on button "Others" at bounding box center [99, 199] width 60 height 37
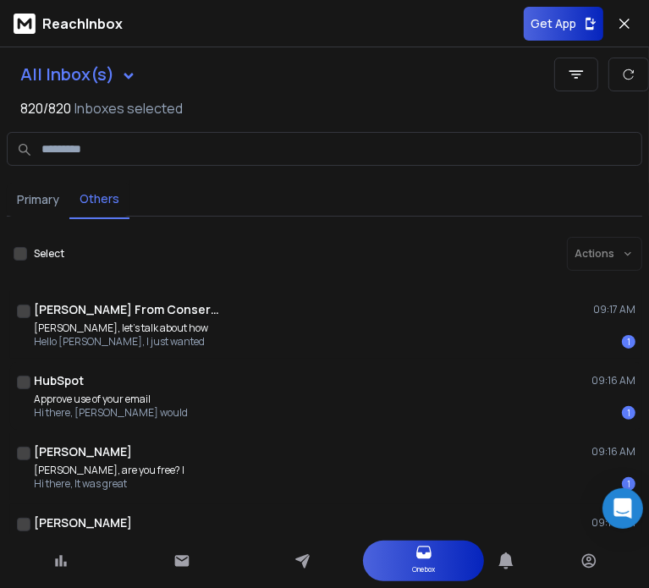
click at [107, 379] on div "HubSpot 09:16 AM" at bounding box center [335, 380] width 602 height 17
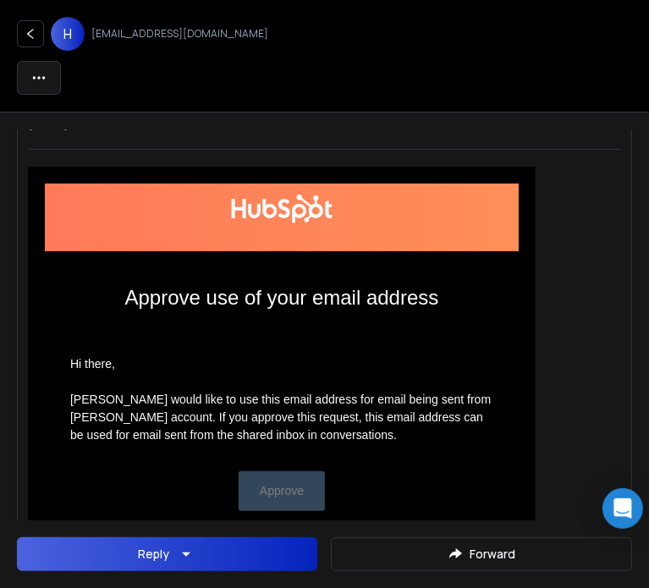
scroll to position [169, 0]
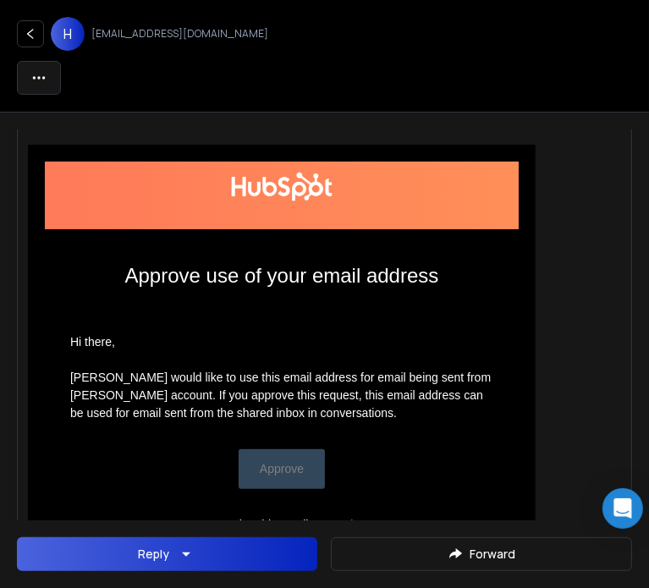
click at [278, 459] on link "Approve" at bounding box center [281, 469] width 85 height 38
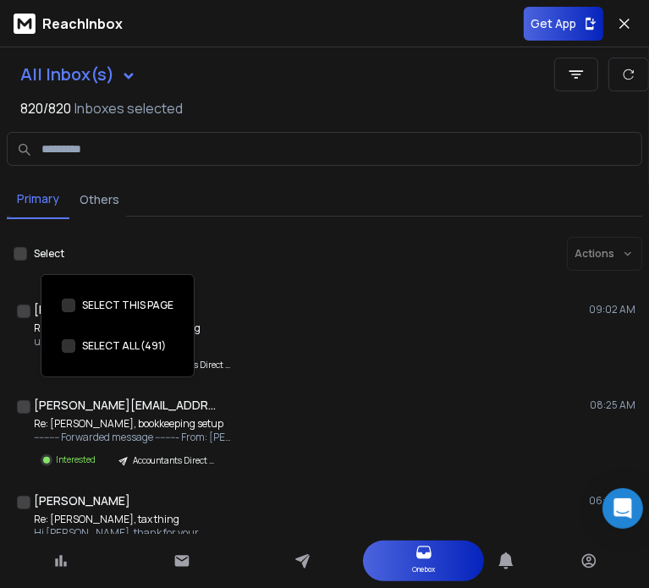
click at [76, 195] on button "Others" at bounding box center [99, 199] width 60 height 37
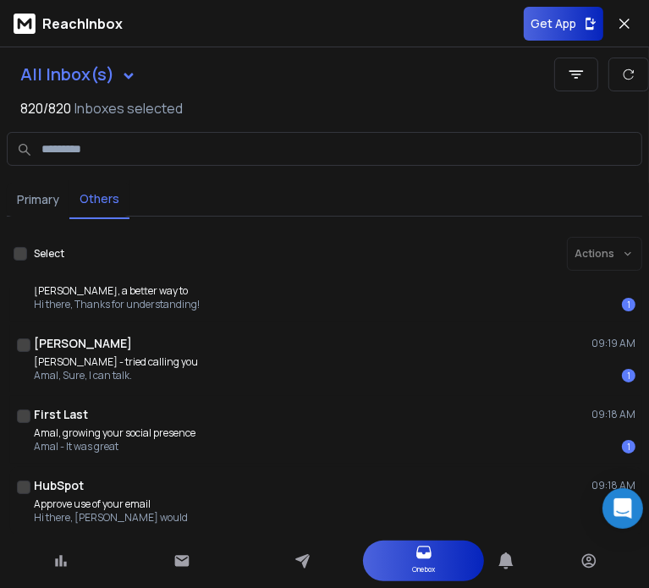
scroll to position [85, 0]
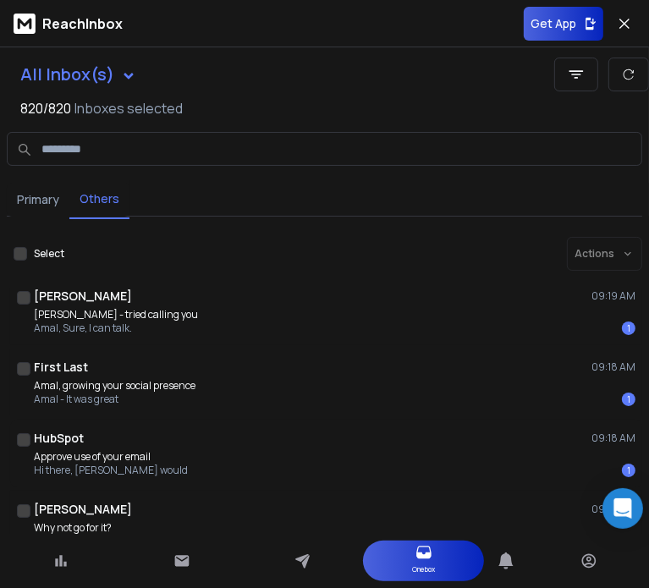
click at [137, 446] on div "HubSpot 09:18 AM" at bounding box center [335, 438] width 602 height 17
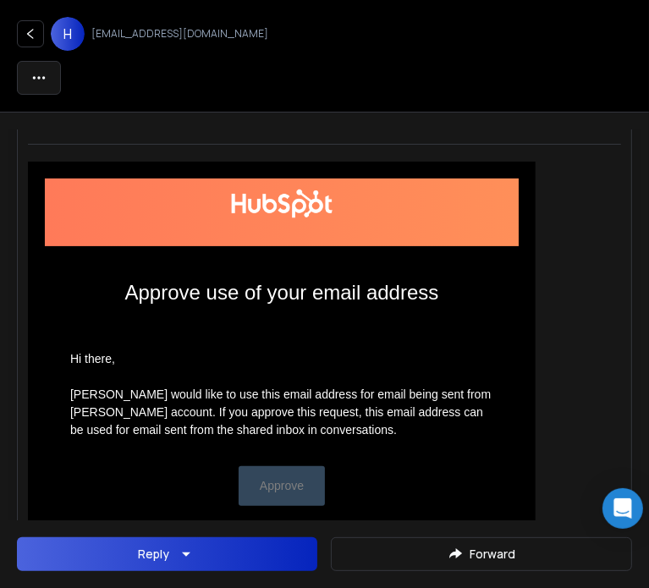
scroll to position [169, 0]
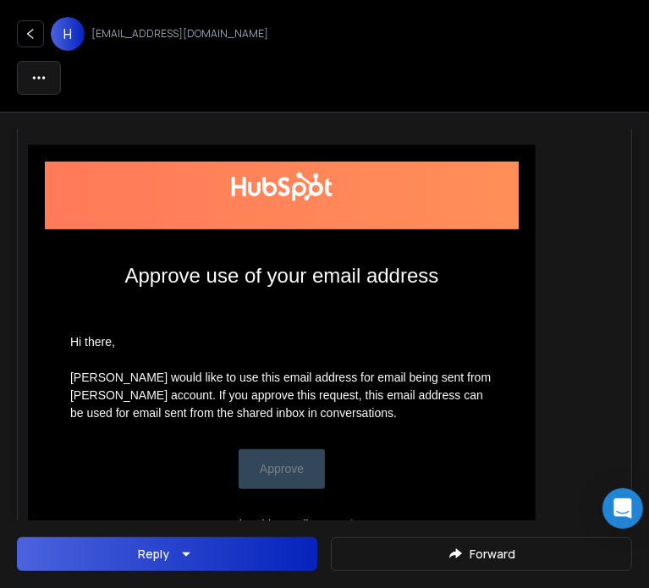
click at [291, 459] on link "Approve" at bounding box center [281, 469] width 85 height 38
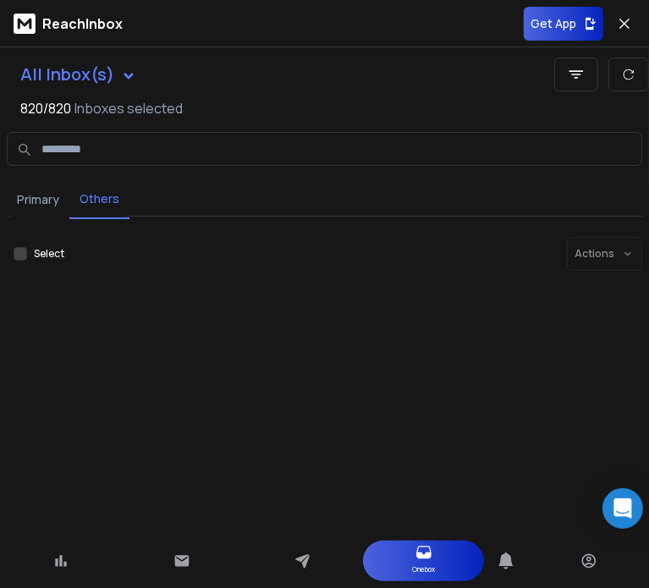
click at [116, 204] on button "Others" at bounding box center [99, 199] width 60 height 39
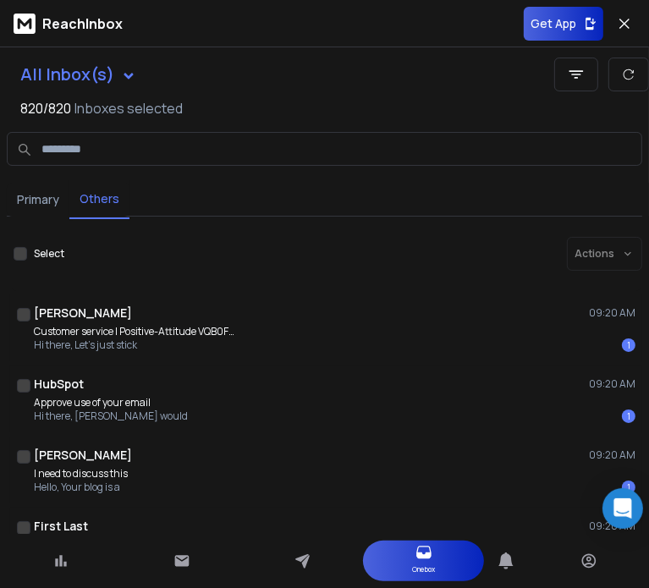
scroll to position [169, 0]
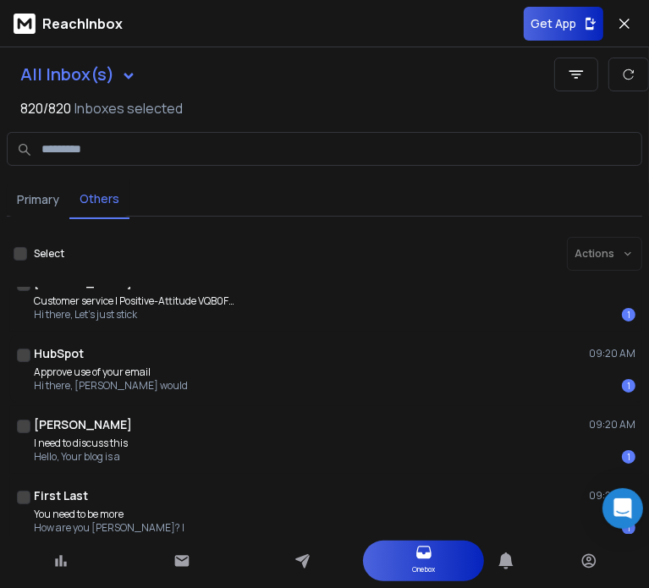
click at [143, 377] on p "Approve use of your email" at bounding box center [111, 373] width 154 height 14
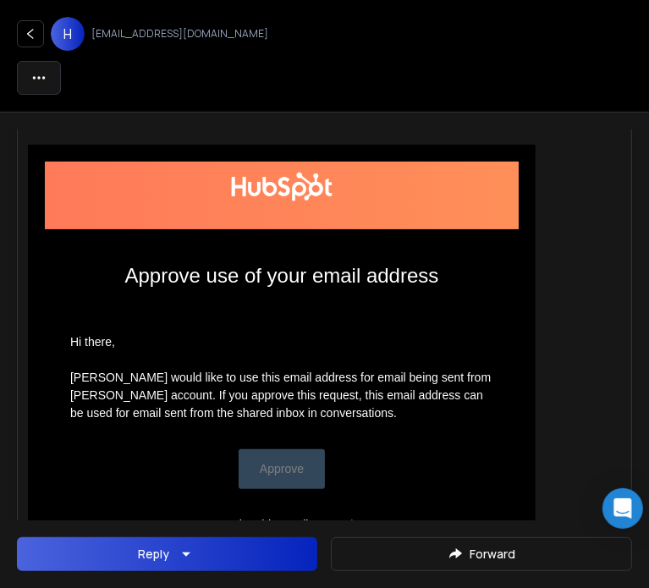
click at [304, 466] on link "Approve" at bounding box center [281, 469] width 85 height 38
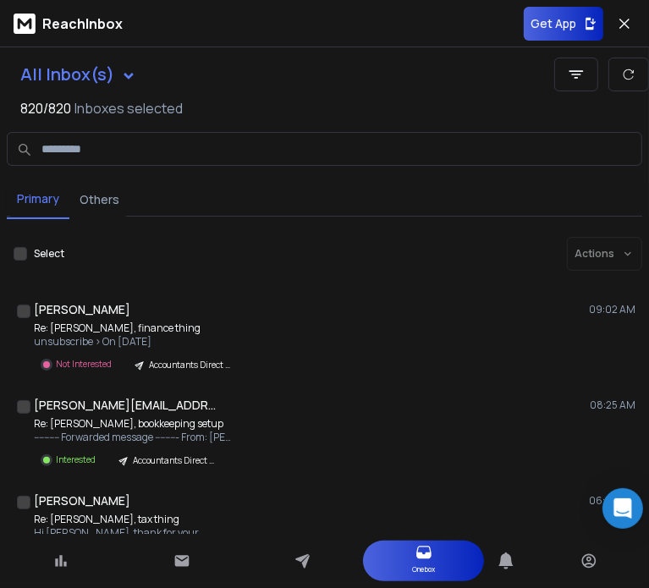
click at [115, 199] on button "Others" at bounding box center [99, 199] width 60 height 37
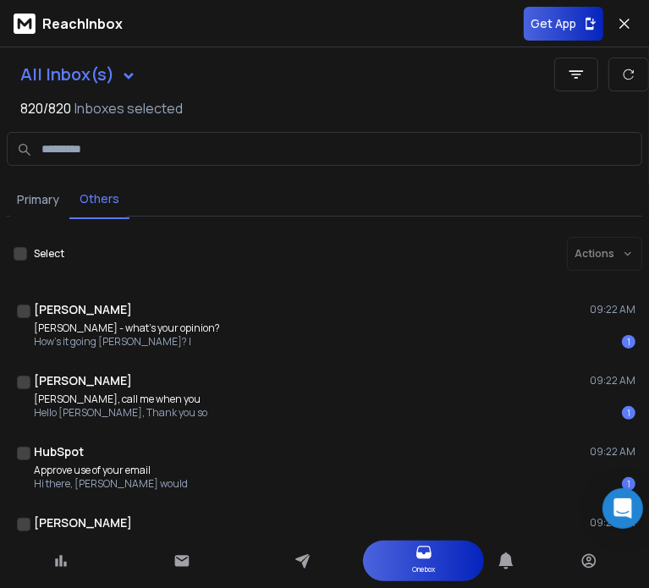
click at [110, 459] on div "HubSpot 09:22 AM" at bounding box center [335, 451] width 602 height 17
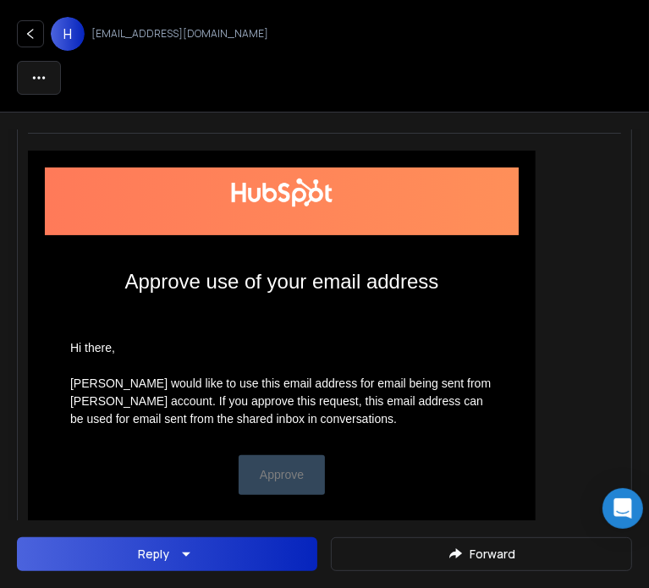
scroll to position [169, 0]
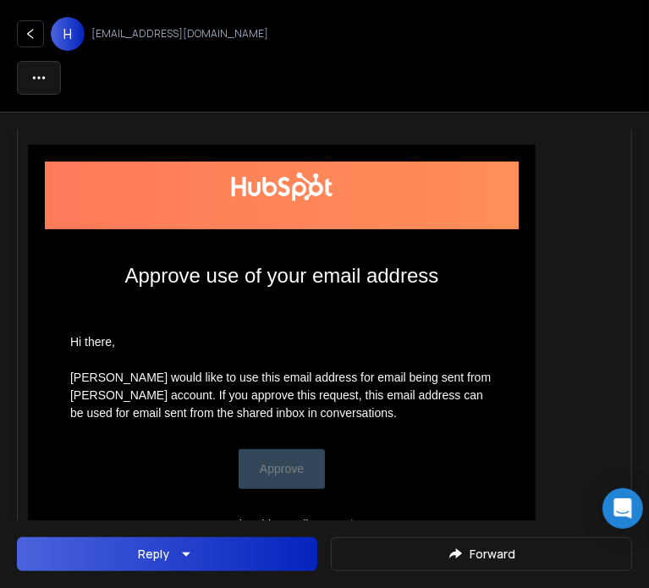
click at [287, 462] on link "Approve" at bounding box center [281, 469] width 85 height 38
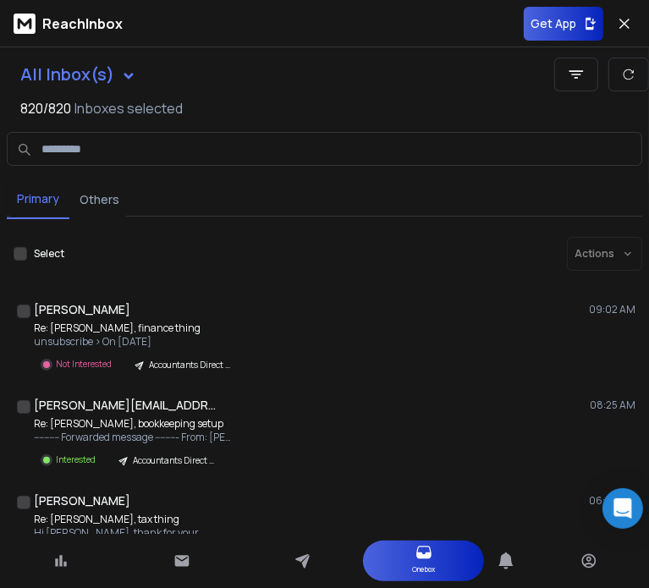
click at [96, 193] on button "Others" at bounding box center [99, 199] width 60 height 37
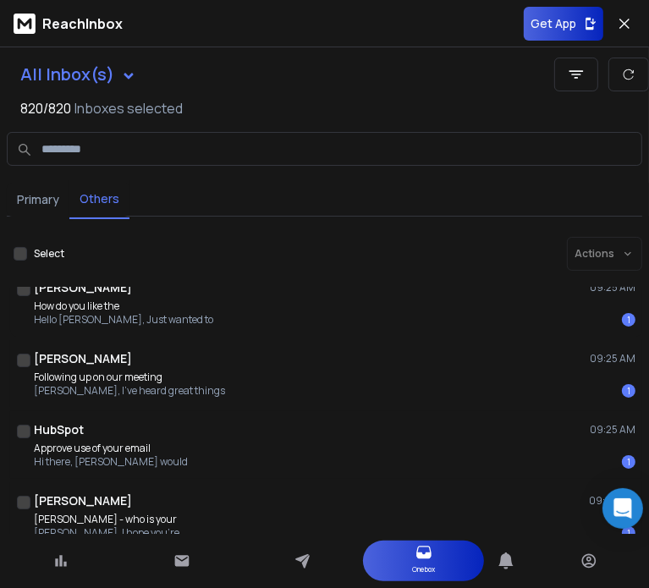
scroll to position [169, 0]
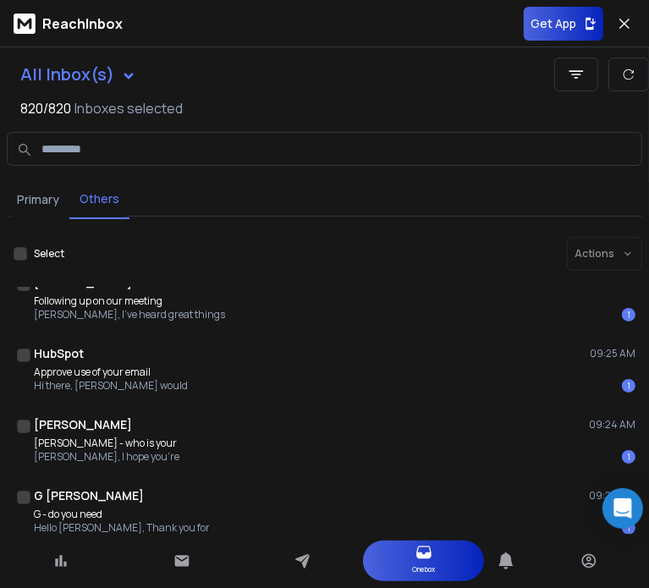
click at [151, 381] on p "Hi there, [PERSON_NAME] would" at bounding box center [111, 386] width 154 height 14
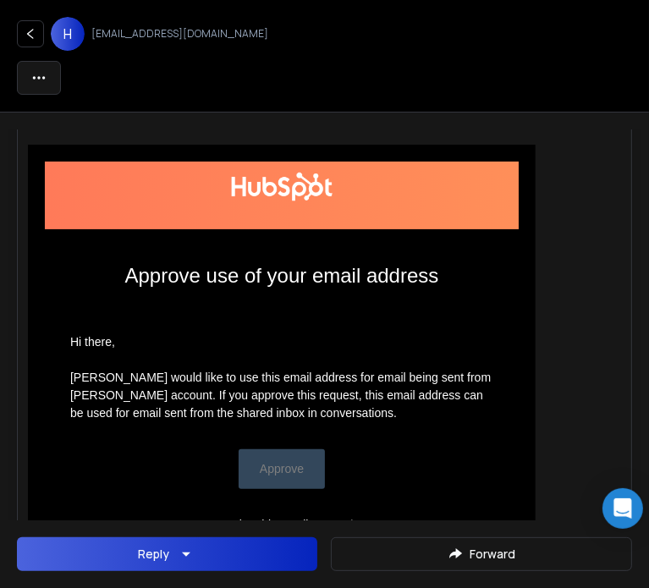
click at [286, 465] on link "Approve" at bounding box center [281, 469] width 85 height 38
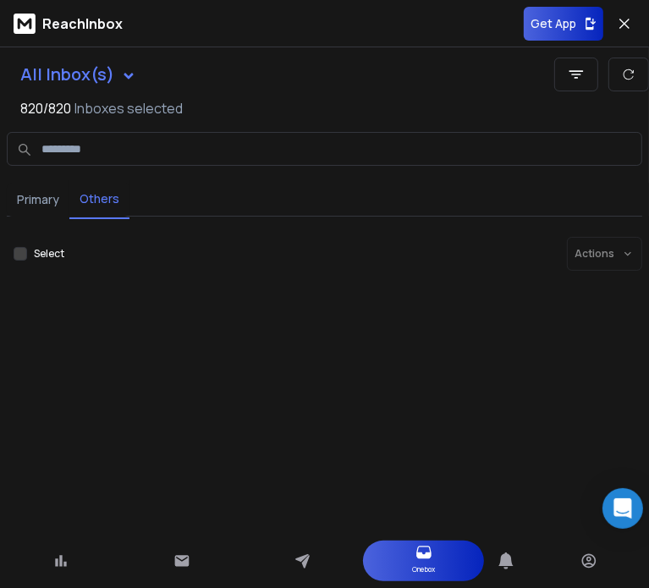
click at [109, 199] on button "Others" at bounding box center [99, 199] width 60 height 39
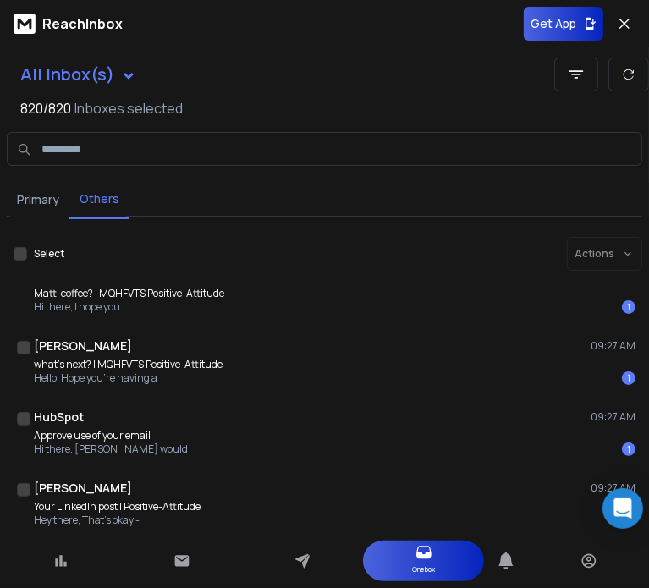
scroll to position [254, 0]
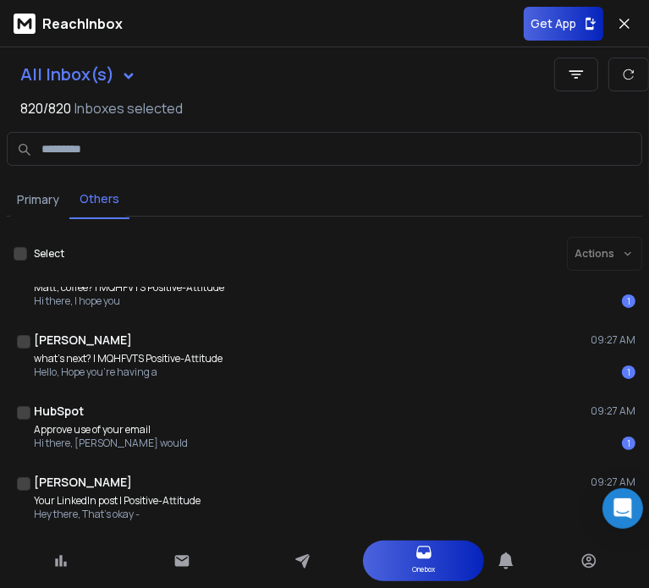
click at [139, 426] on p "Approve use of your email" at bounding box center [111, 430] width 154 height 14
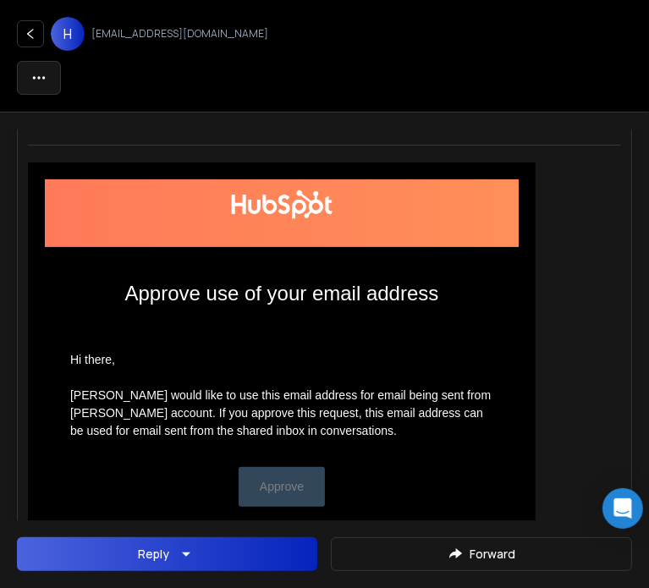
scroll to position [169, 0]
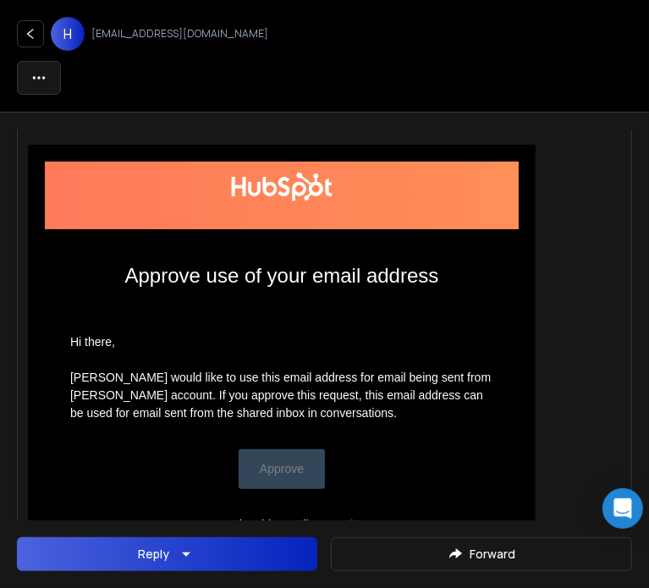
click at [283, 456] on link "Approve" at bounding box center [281, 469] width 85 height 38
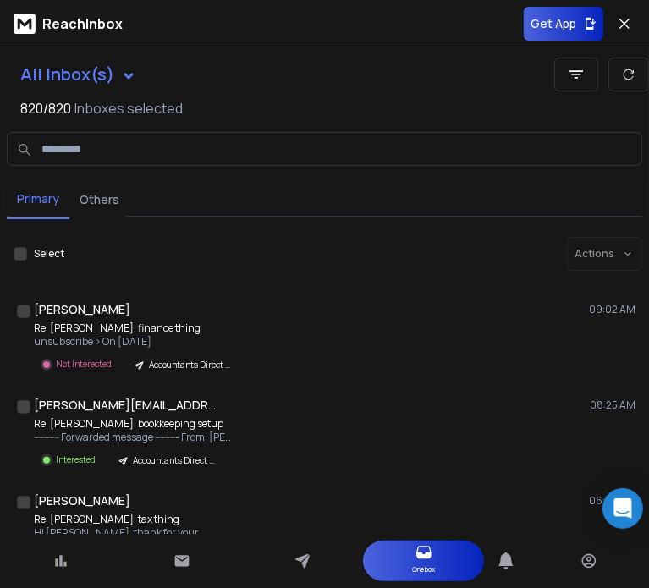
click at [107, 205] on button "Others" at bounding box center [99, 199] width 60 height 37
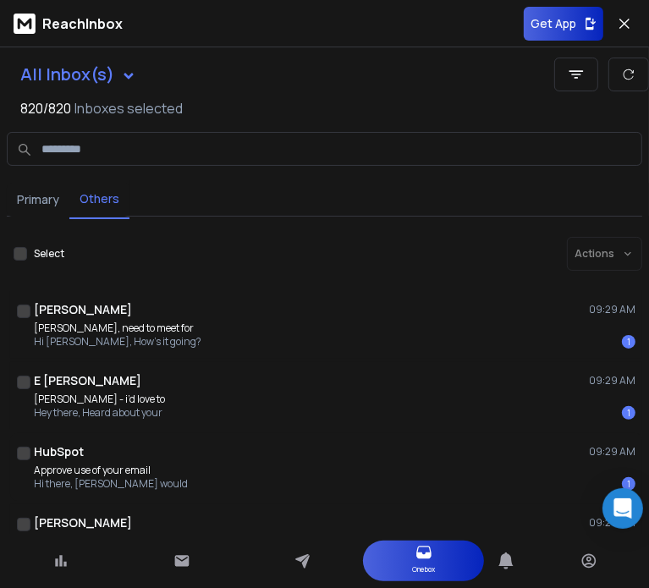
click at [118, 462] on div "HubSpot 09:29 AM Approve use of your email Hi there, [PERSON_NAME] would 1" at bounding box center [335, 466] width 602 height 47
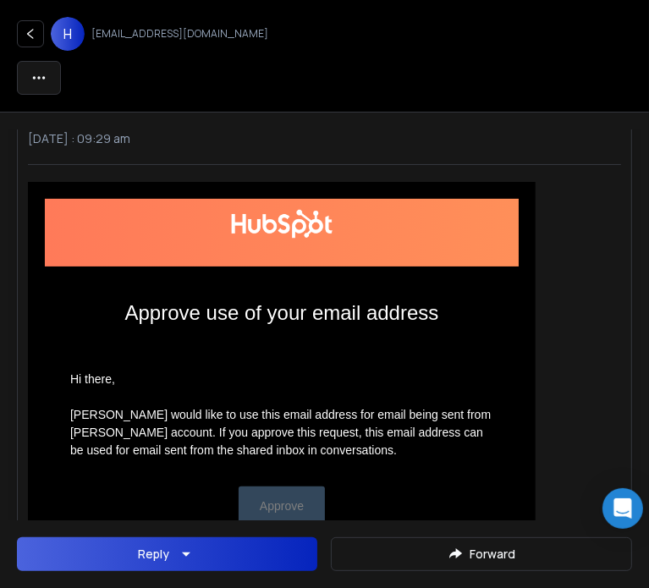
scroll to position [169, 0]
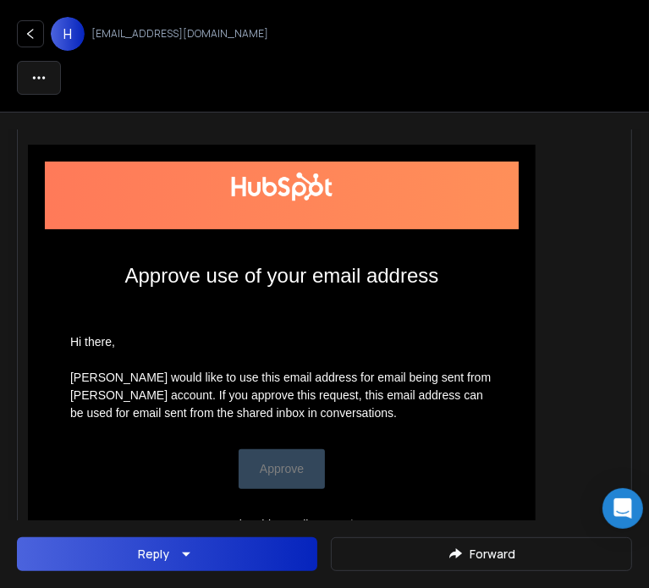
click at [293, 476] on link "Approve" at bounding box center [281, 469] width 85 height 38
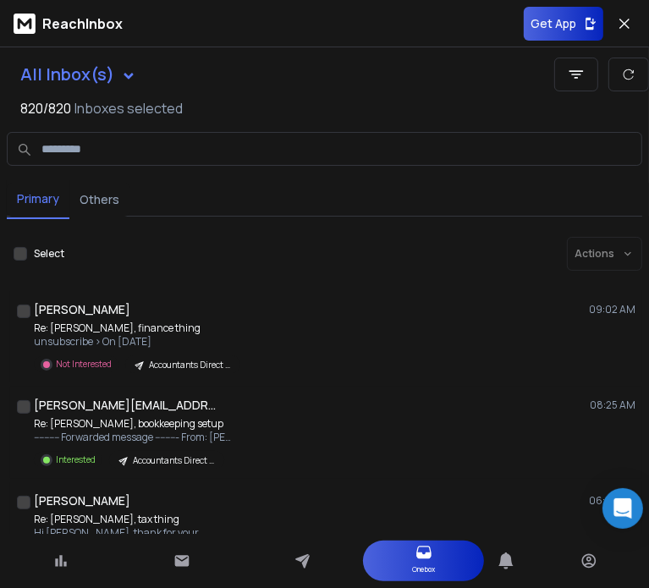
click at [99, 203] on button "Others" at bounding box center [99, 199] width 60 height 37
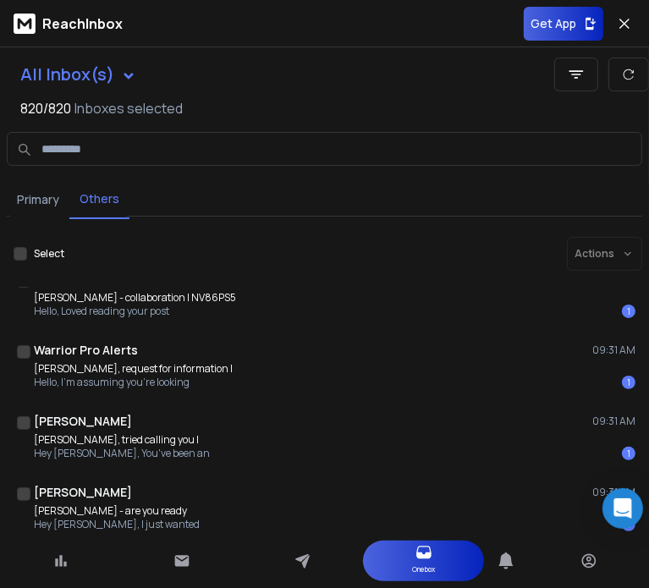
scroll to position [338, 0]
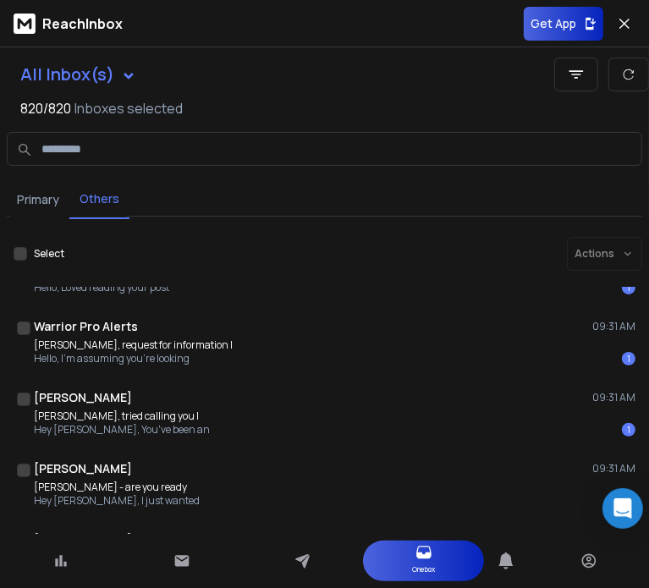
click at [91, 155] on div at bounding box center [324, 149] width 635 height 34
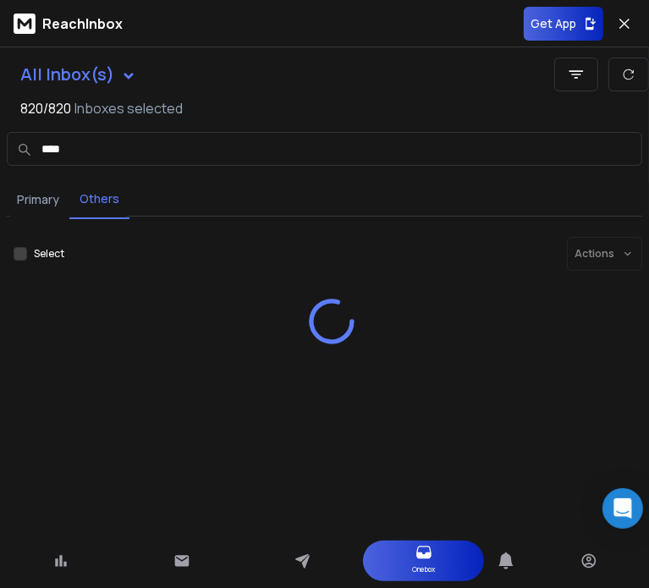
scroll to position [0, 0]
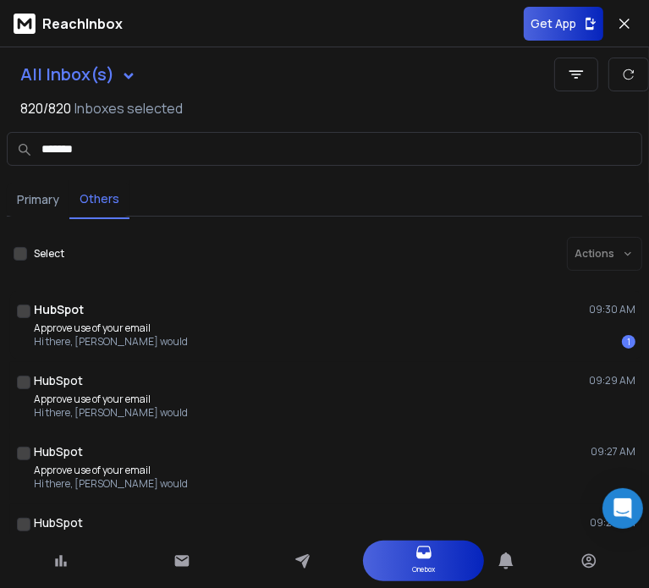
type div "*******"
click at [80, 311] on h1 "HubSpot" at bounding box center [59, 309] width 50 height 17
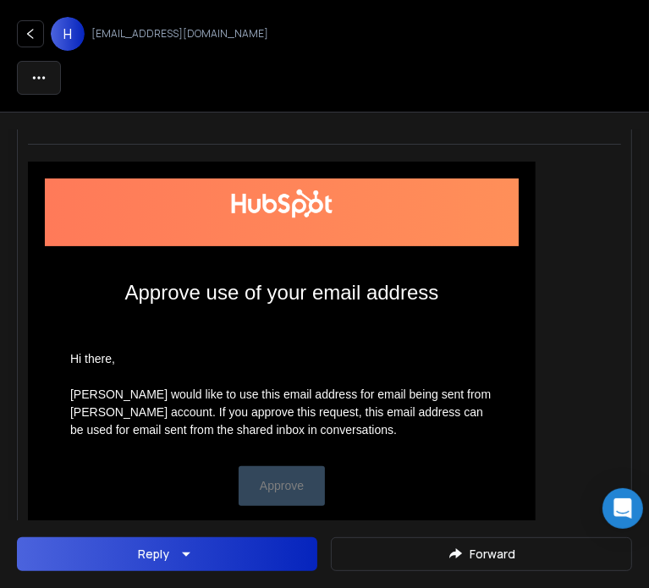
scroll to position [169, 0]
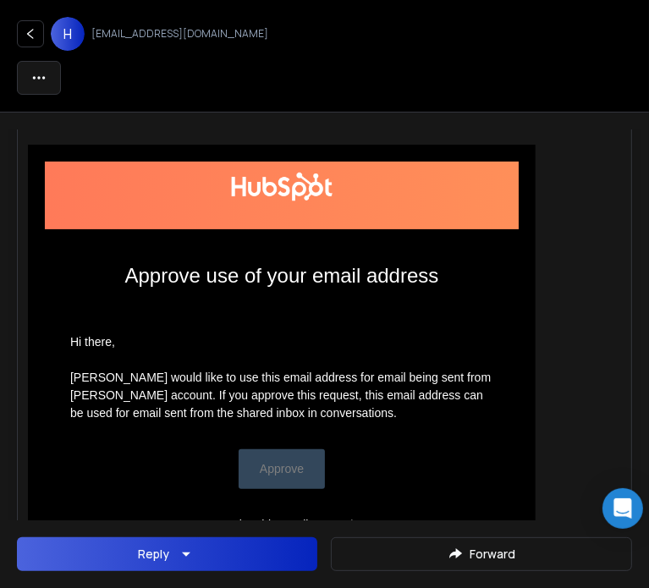
click at [305, 464] on link "Approve" at bounding box center [281, 469] width 85 height 38
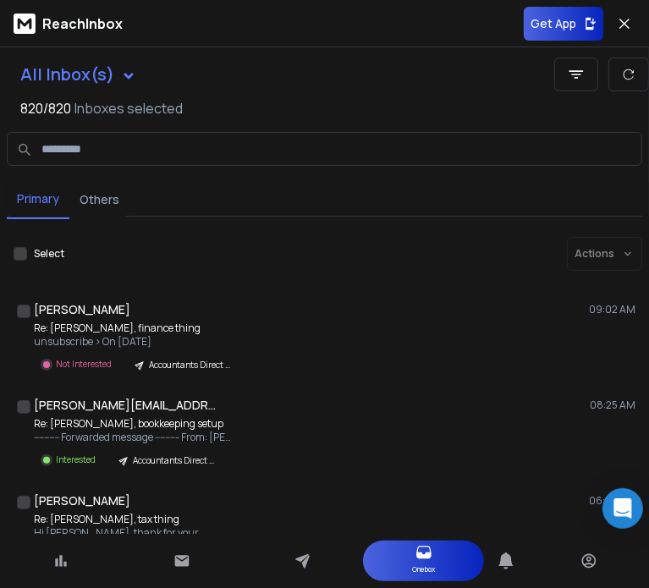
click at [91, 195] on button "Others" at bounding box center [99, 199] width 60 height 37
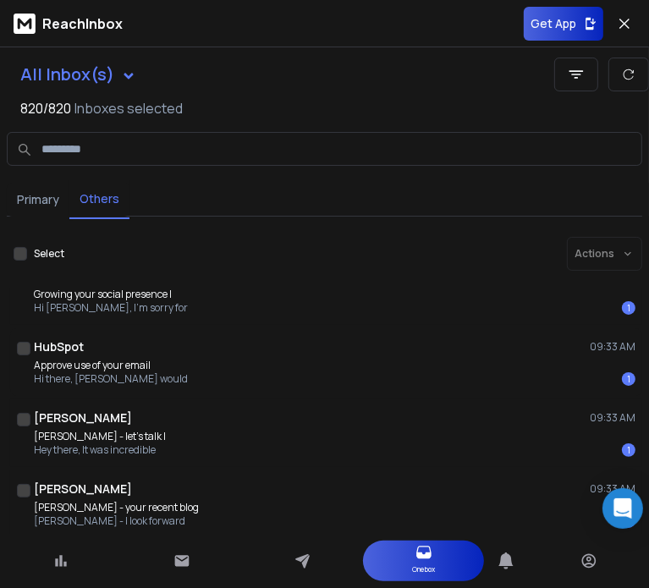
scroll to position [254, 0]
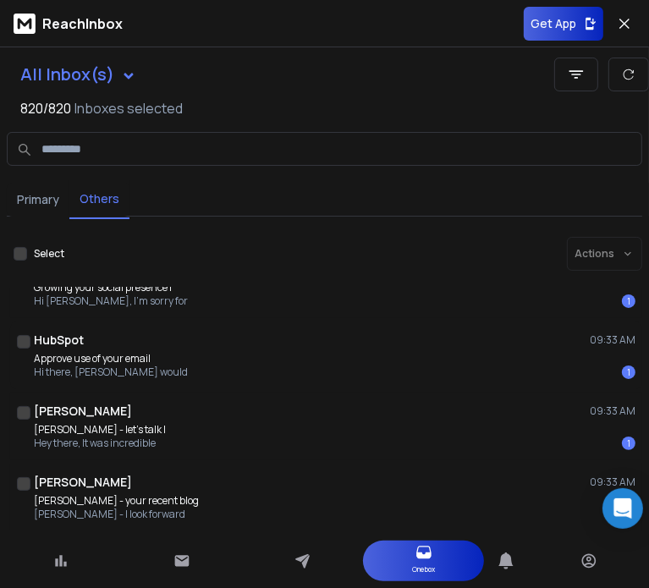
click at [101, 347] on div "HubSpot 09:33 AM" at bounding box center [335, 340] width 602 height 17
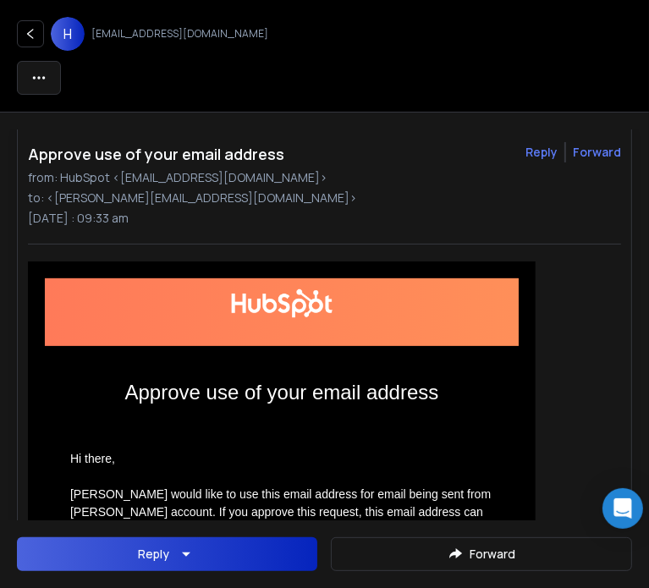
scroll to position [169, 0]
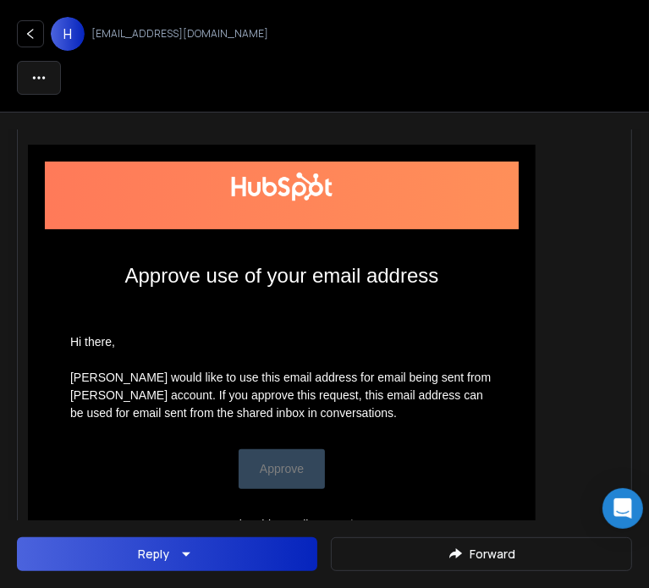
click at [283, 464] on link "Approve" at bounding box center [281, 469] width 85 height 38
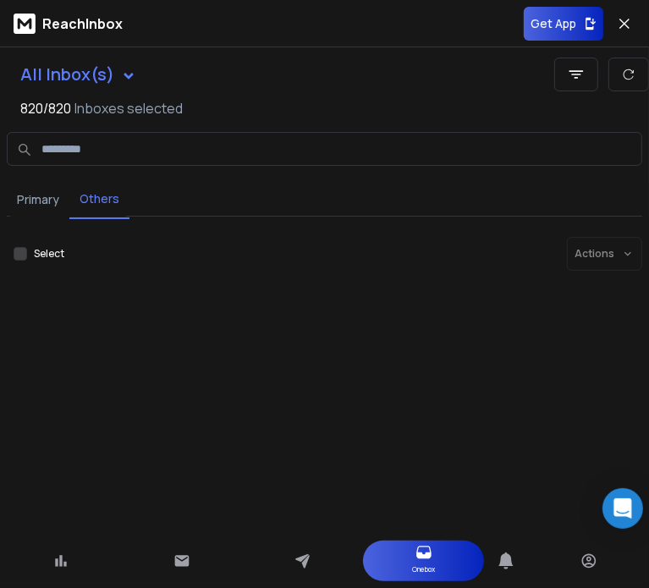
click at [108, 198] on button "Others" at bounding box center [99, 199] width 60 height 39
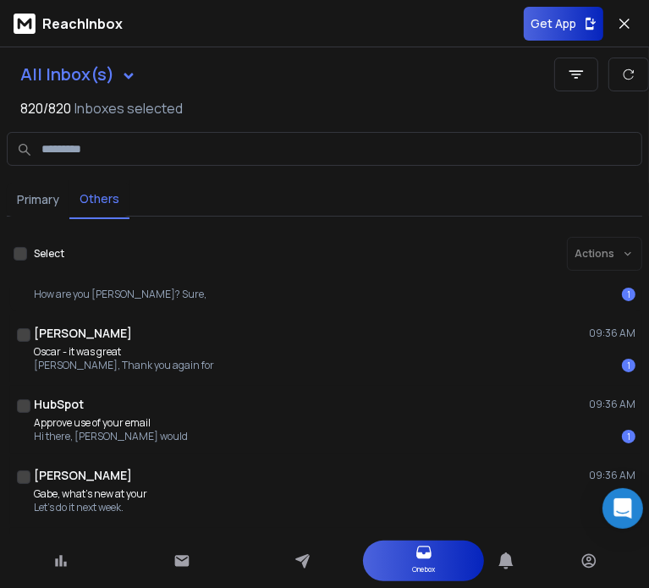
scroll to position [169, 0]
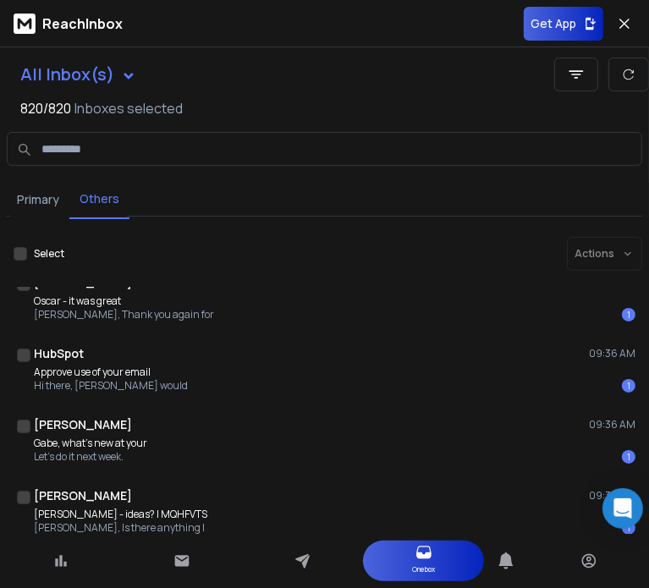
click at [131, 360] on div "HubSpot 09:36 AM" at bounding box center [335, 353] width 602 height 17
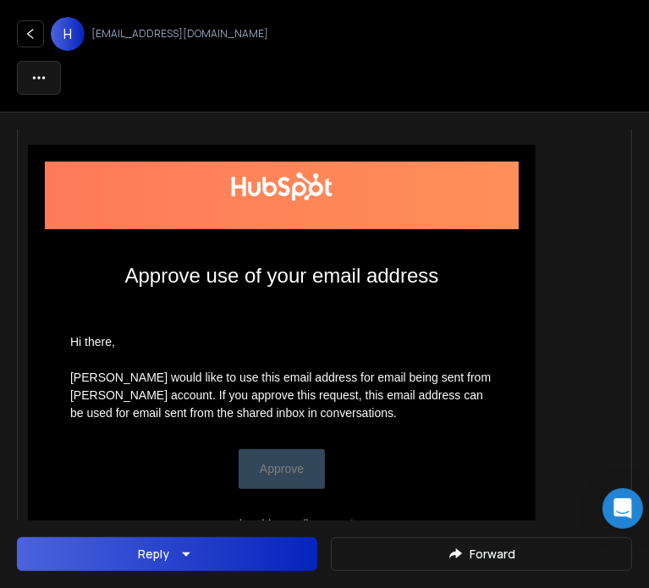
click at [277, 461] on link "Approve" at bounding box center [281, 469] width 85 height 38
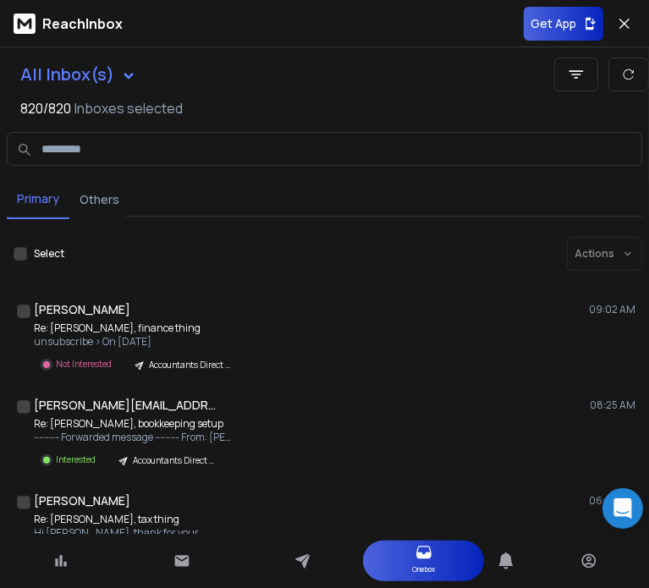
click at [96, 201] on button "Others" at bounding box center [99, 199] width 60 height 37
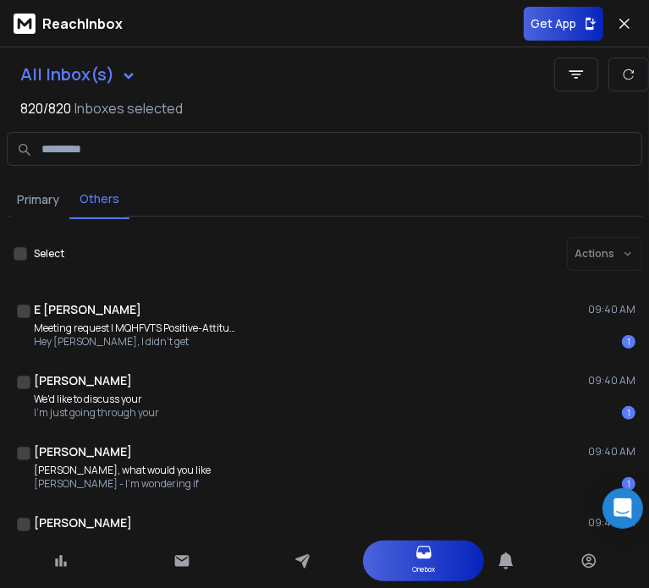
click at [118, 146] on div at bounding box center [324, 149] width 635 height 34
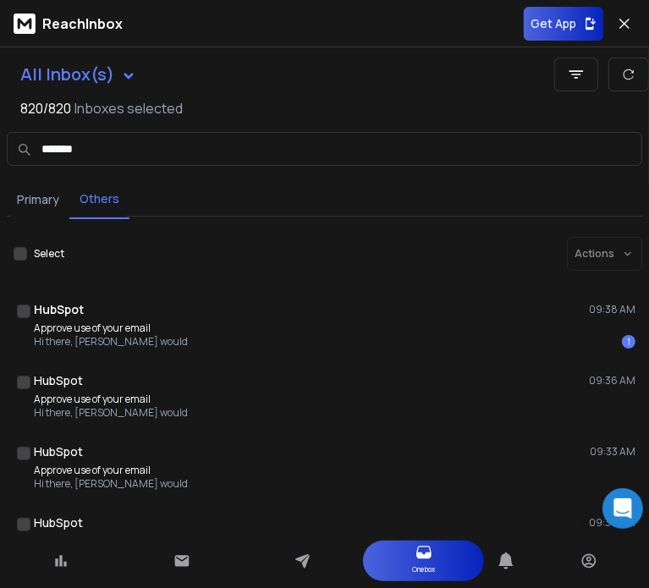
type div "*******"
click at [173, 324] on p "Approve use of your email" at bounding box center [111, 329] width 154 height 14
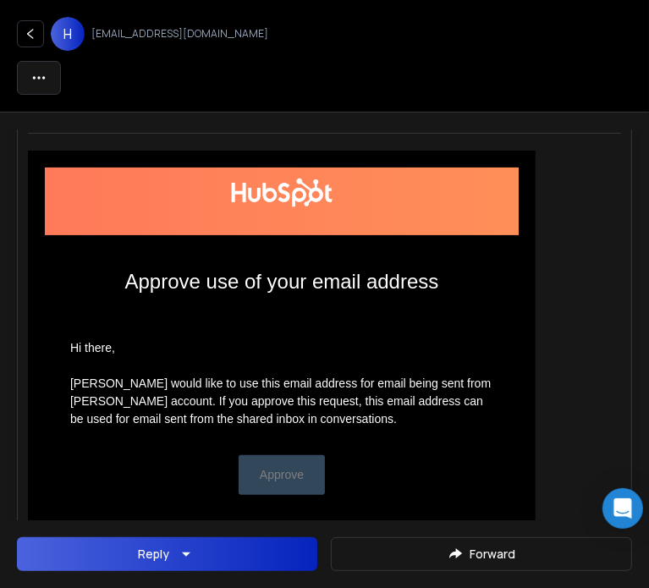
scroll to position [169, 0]
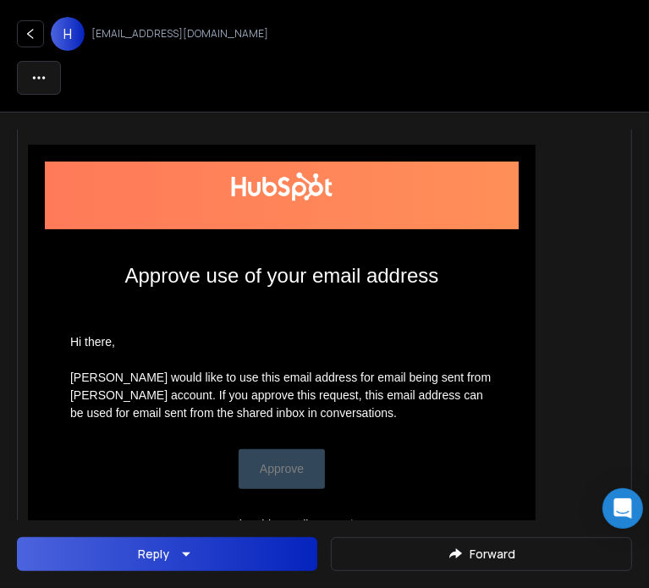
click at [300, 459] on link "Approve" at bounding box center [281, 469] width 85 height 38
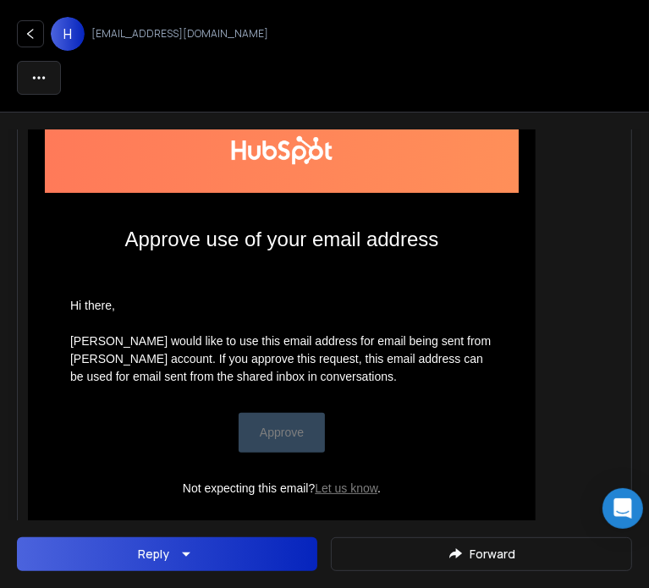
scroll to position [254, 0]
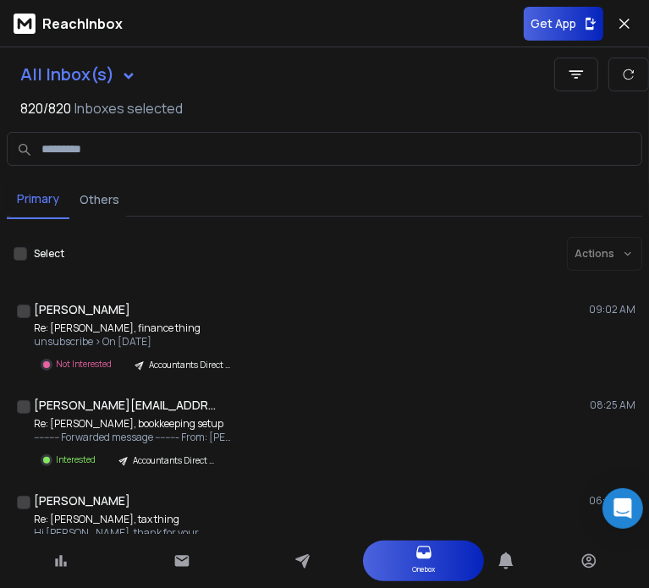
click at [112, 203] on button "Others" at bounding box center [99, 199] width 60 height 37
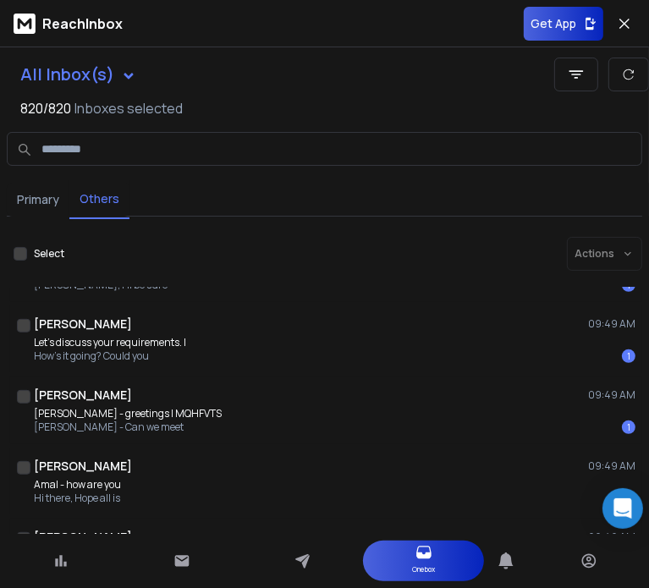
scroll to position [508, 0]
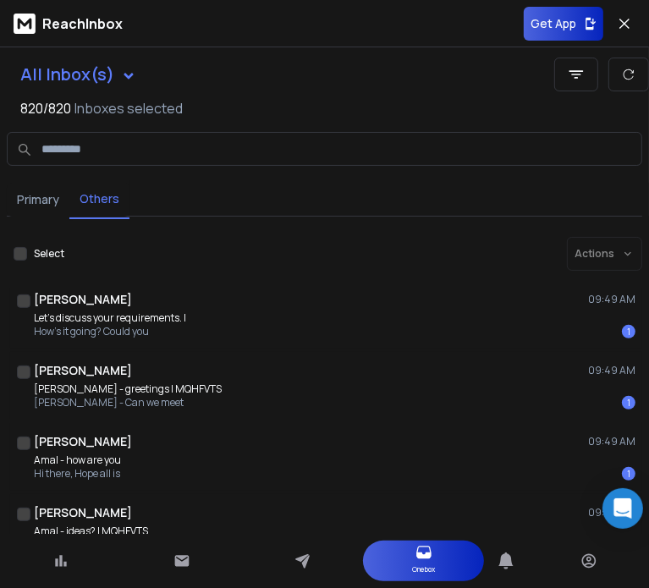
click at [123, 140] on div at bounding box center [324, 149] width 635 height 34
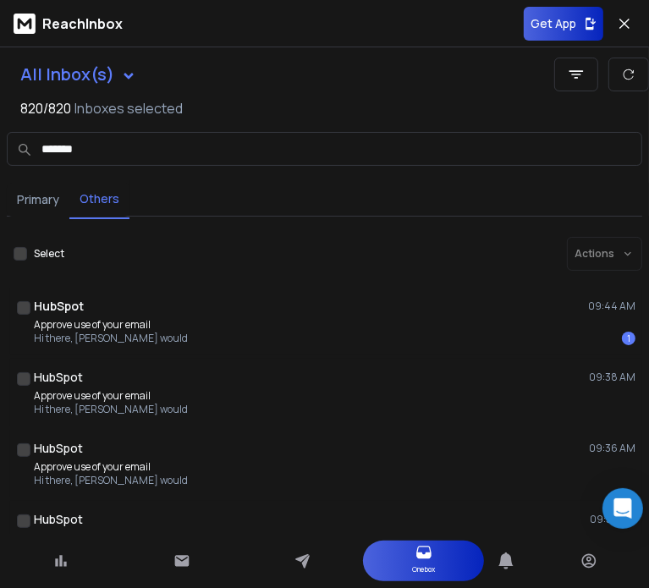
scroll to position [0, 0]
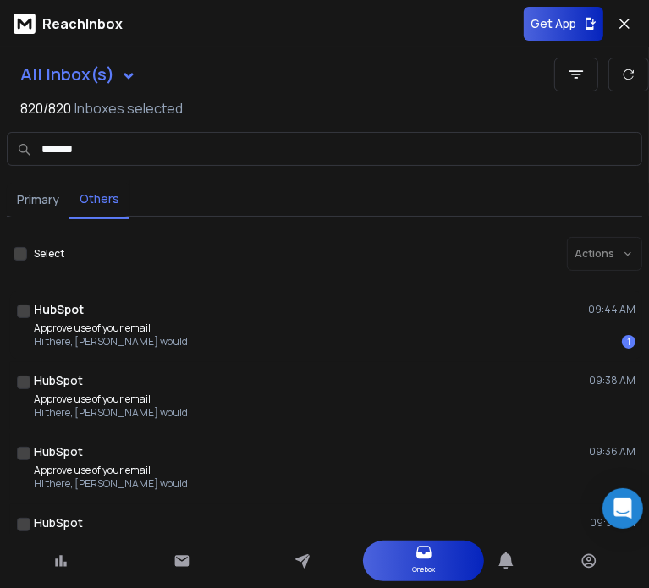
type div "*******"
click at [102, 327] on p "Approve use of your email" at bounding box center [111, 329] width 154 height 14
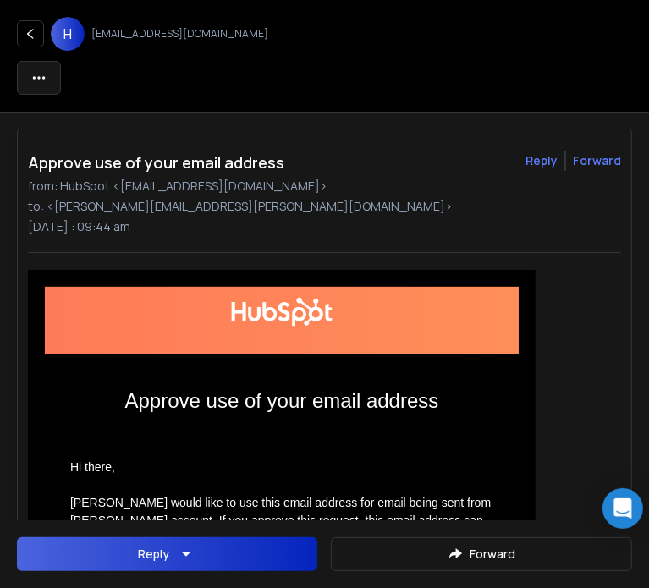
scroll to position [169, 0]
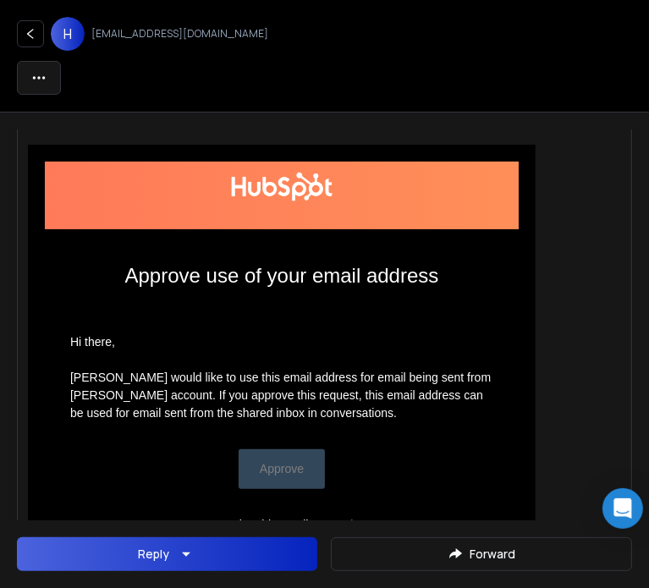
click at [294, 462] on link "Approve" at bounding box center [281, 469] width 85 height 38
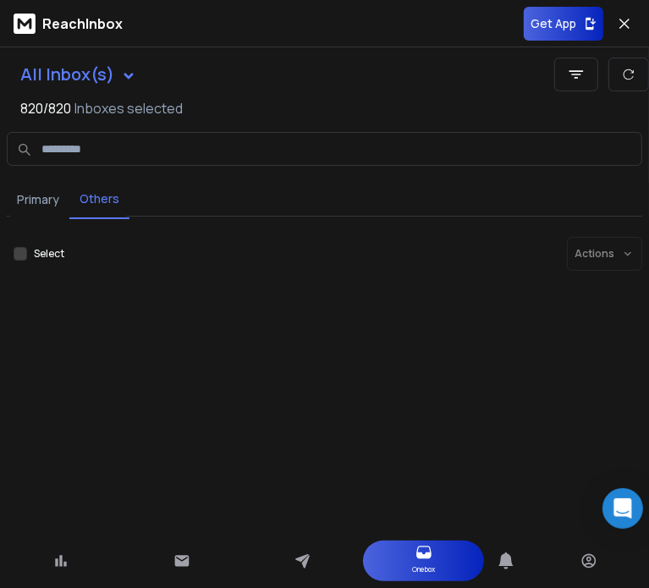
click at [104, 192] on button "Others" at bounding box center [99, 199] width 60 height 39
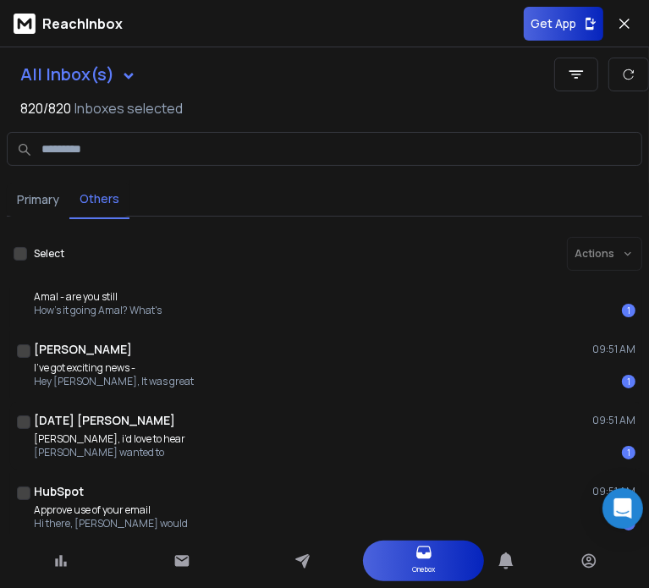
scroll to position [85, 0]
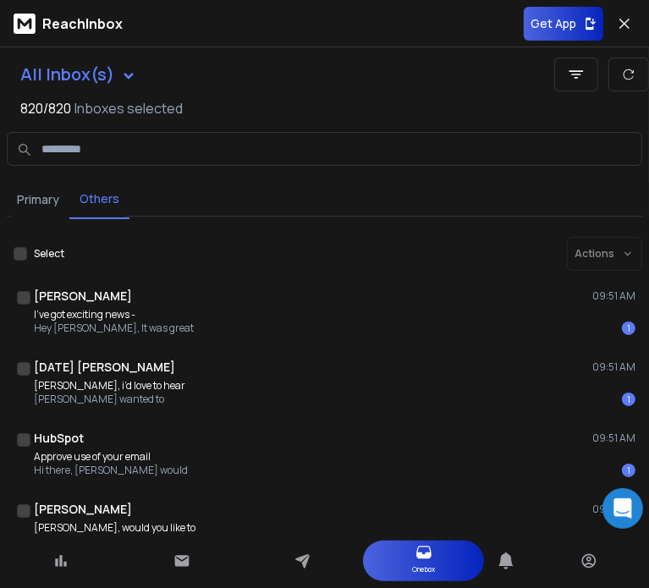
click at [115, 453] on p "Approve use of your email" at bounding box center [111, 457] width 154 height 14
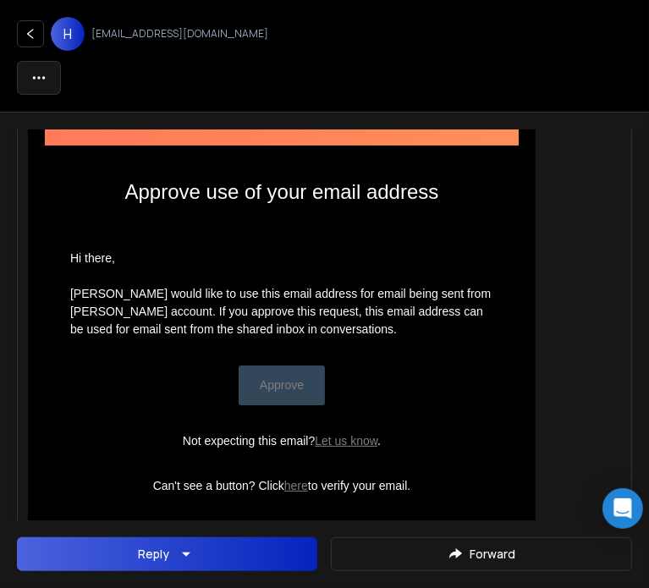
scroll to position [254, 0]
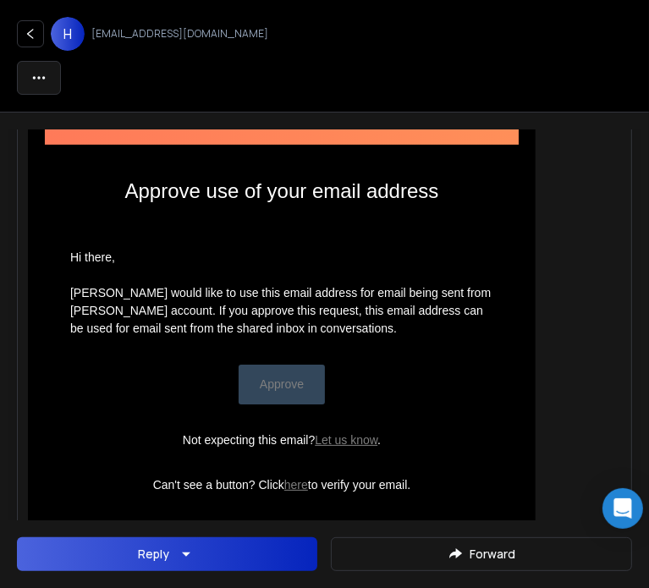
click at [278, 385] on link "Approve" at bounding box center [281, 385] width 85 height 38
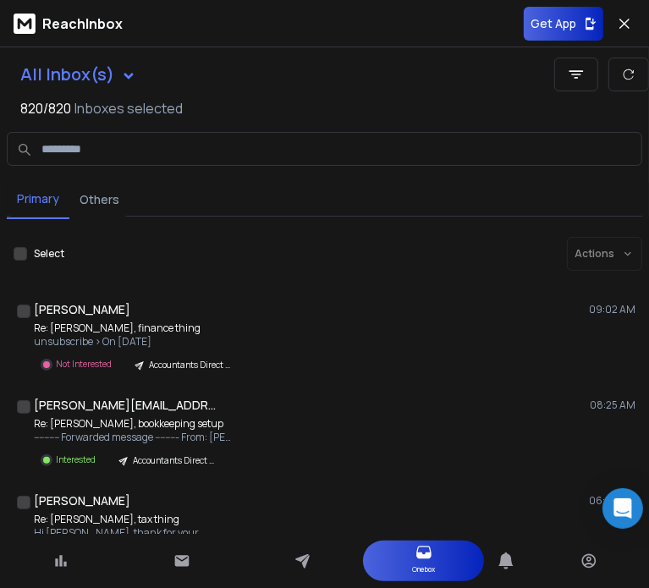
click at [111, 206] on button "Others" at bounding box center [99, 199] width 60 height 37
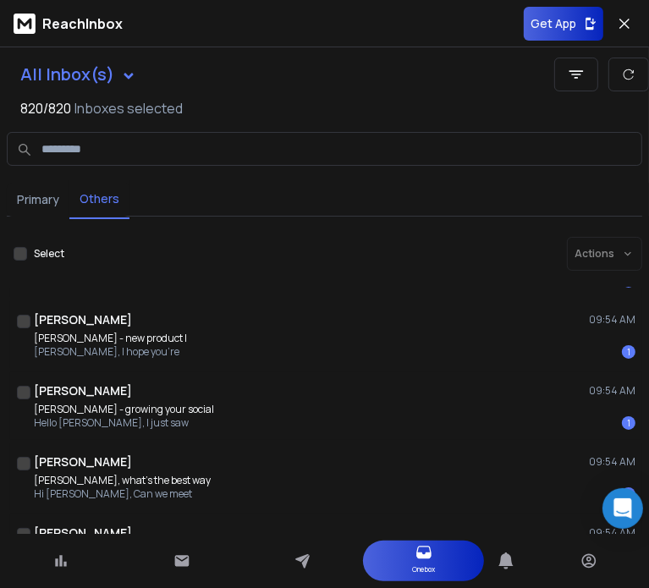
scroll to position [169, 0]
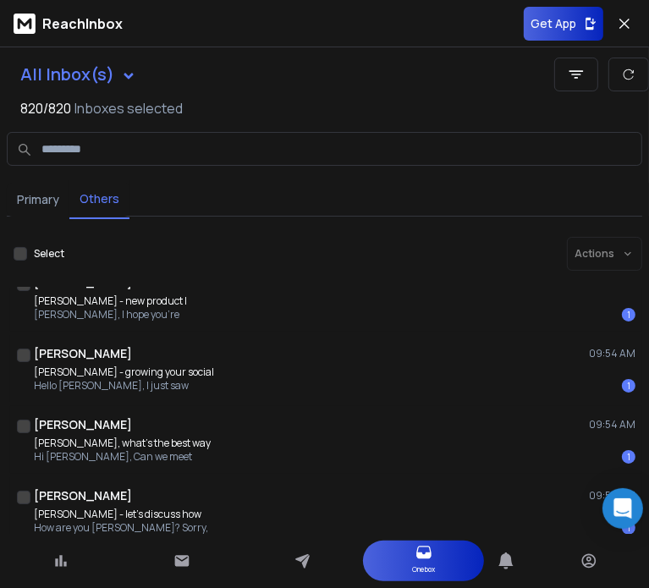
click at [117, 155] on div at bounding box center [324, 149] width 635 height 34
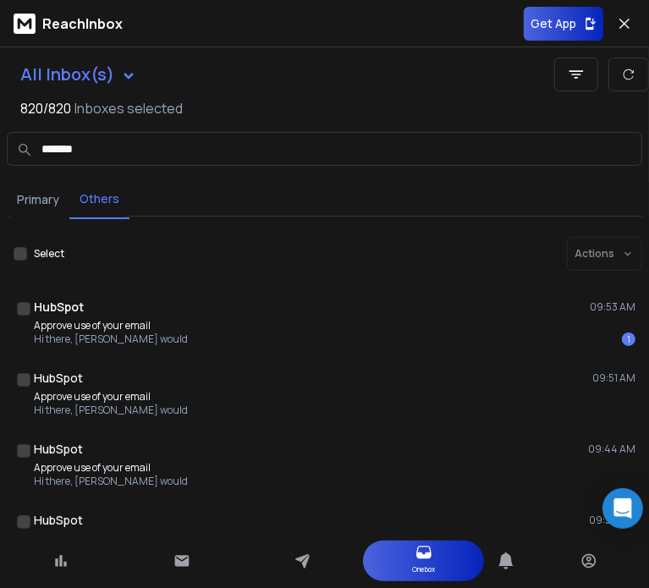
scroll to position [0, 0]
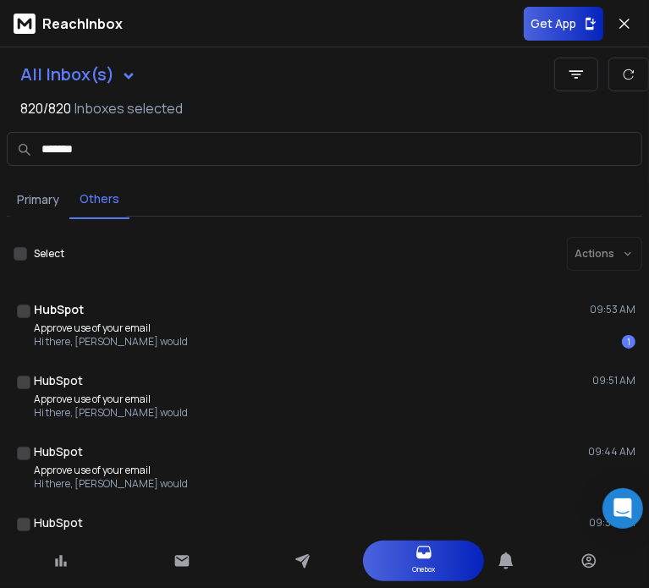
type div "*******"
click at [127, 330] on p "Approve use of your email" at bounding box center [111, 329] width 154 height 14
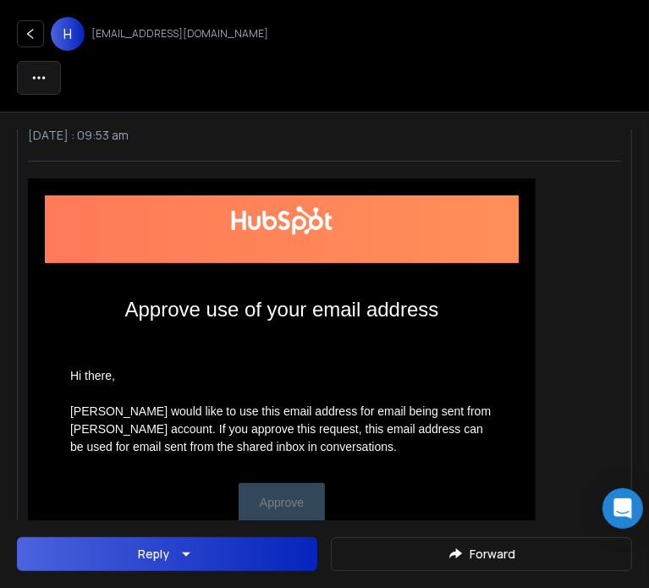
scroll to position [254, 0]
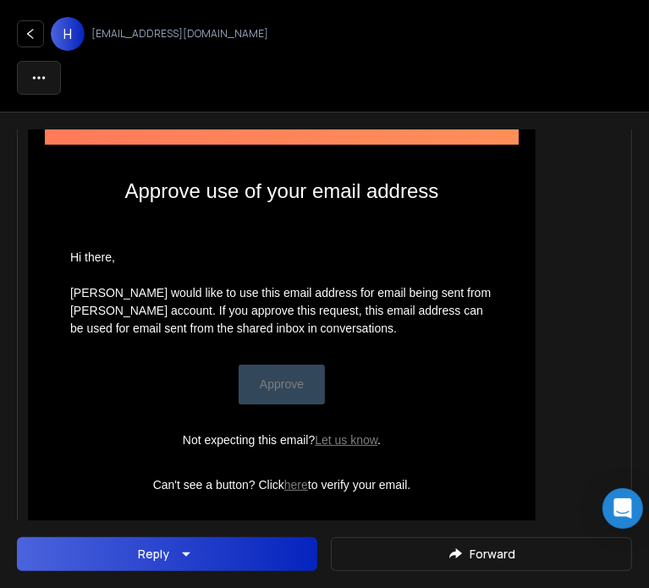
click at [298, 385] on link "Approve" at bounding box center [281, 385] width 85 height 38
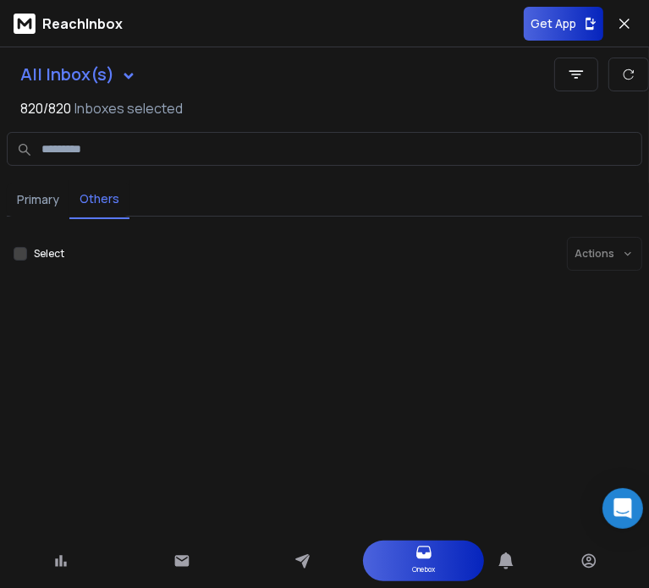
click at [106, 200] on button "Others" at bounding box center [99, 199] width 60 height 39
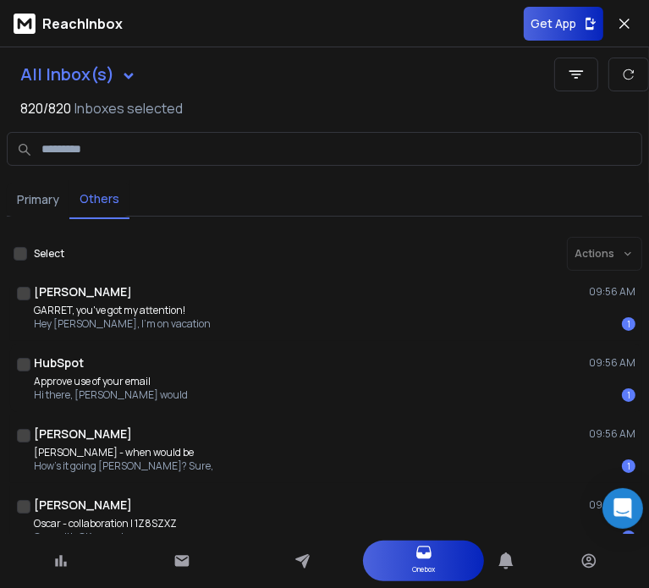
scroll to position [85, 0]
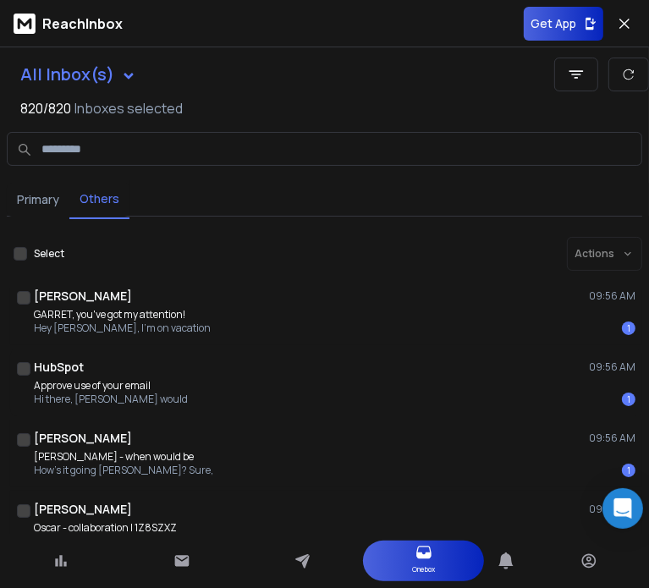
click at [95, 355] on div "HubSpot 09:56 AM Approve use of your email Hi there, Michele Landry would 1" at bounding box center [326, 383] width 632 height 68
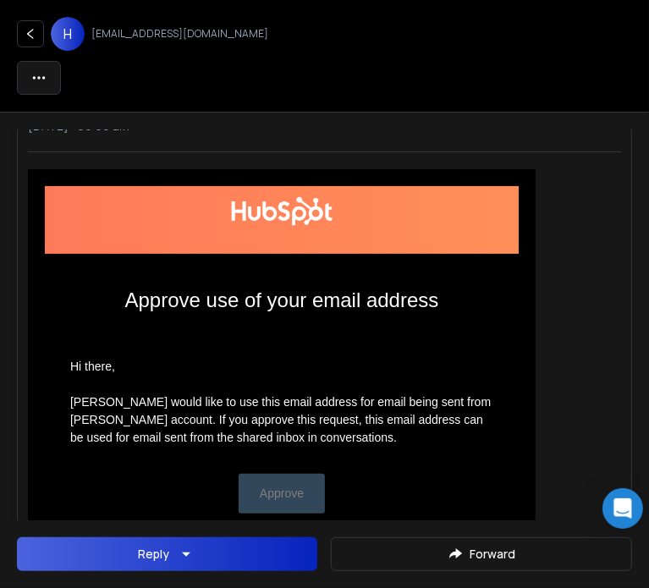
scroll to position [169, 0]
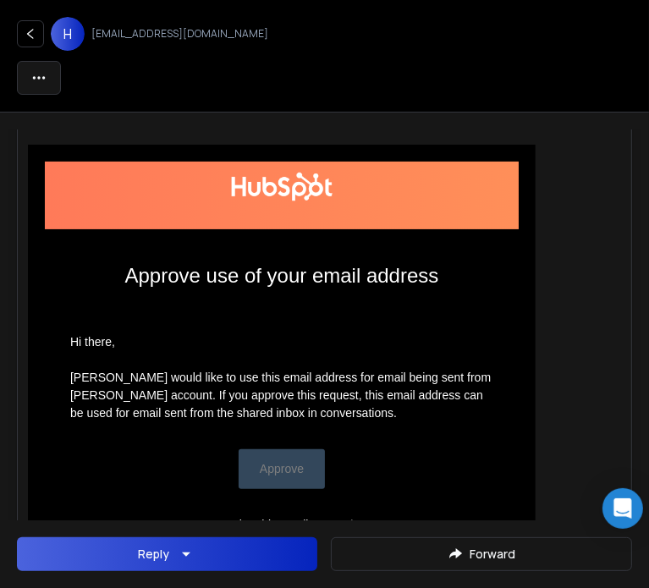
click at [293, 465] on link "Approve" at bounding box center [281, 469] width 85 height 38
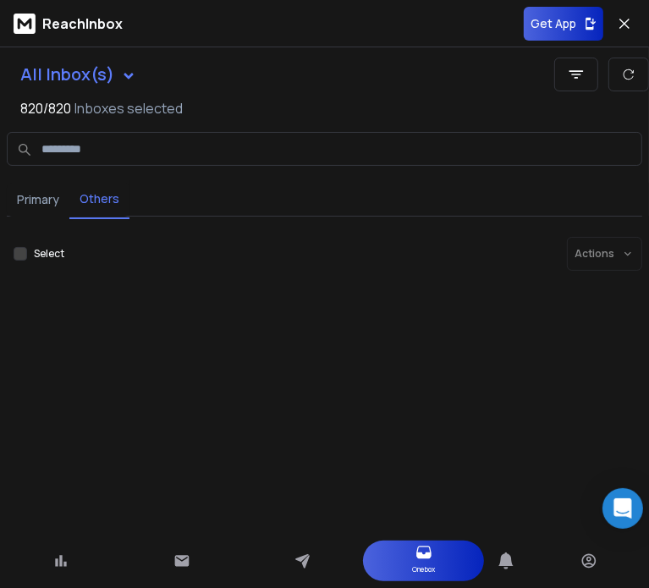
click at [85, 201] on button "Others" at bounding box center [99, 199] width 60 height 39
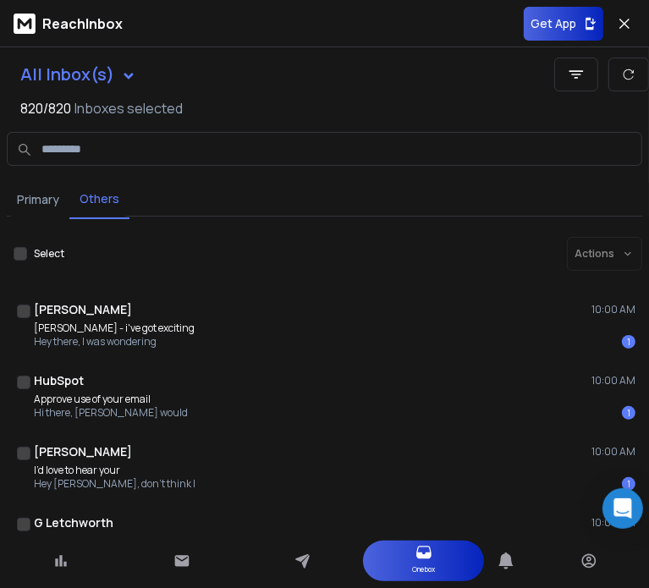
click at [98, 393] on p "Approve use of your email" at bounding box center [111, 400] width 154 height 14
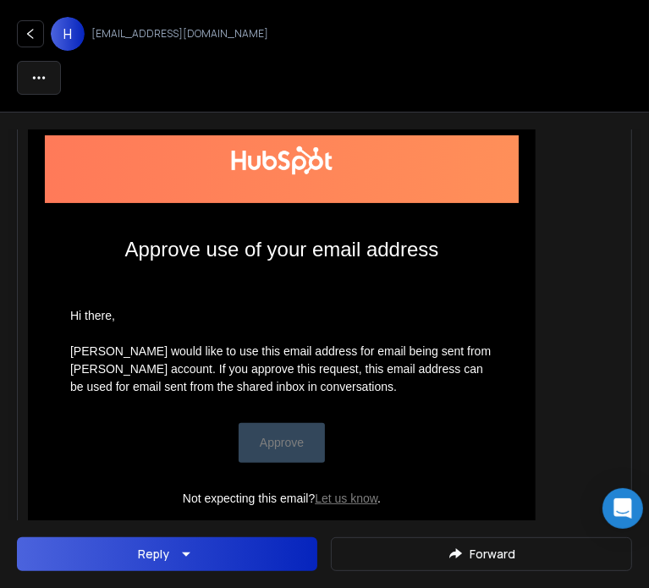
scroll to position [254, 0]
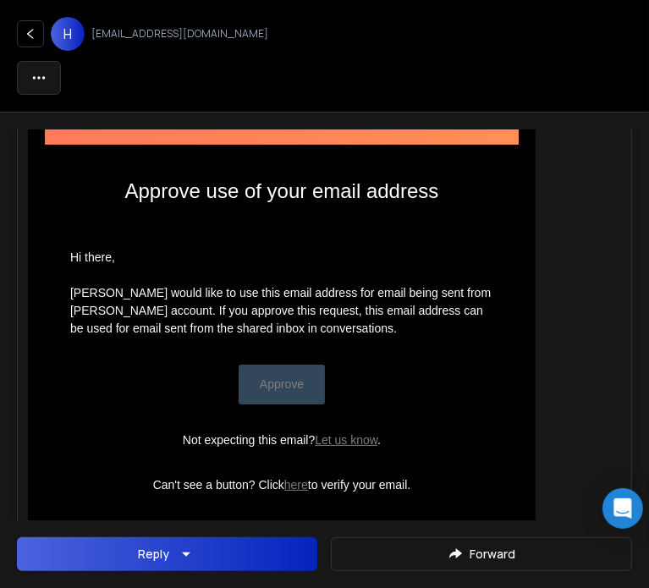
click at [305, 387] on link "Approve" at bounding box center [281, 385] width 85 height 38
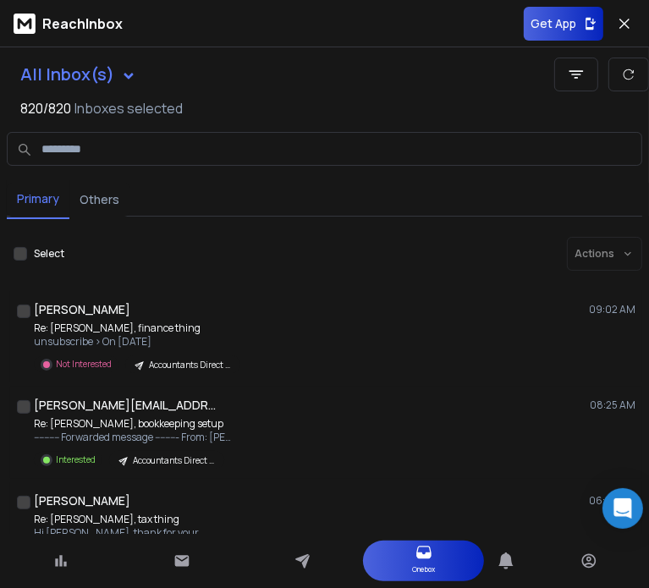
click at [97, 199] on button "Others" at bounding box center [99, 199] width 60 height 37
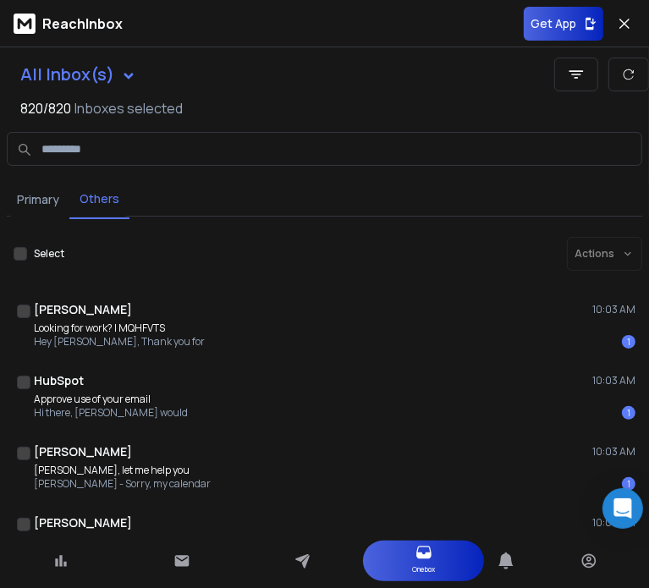
click at [134, 402] on p "Approve use of your email" at bounding box center [111, 400] width 154 height 14
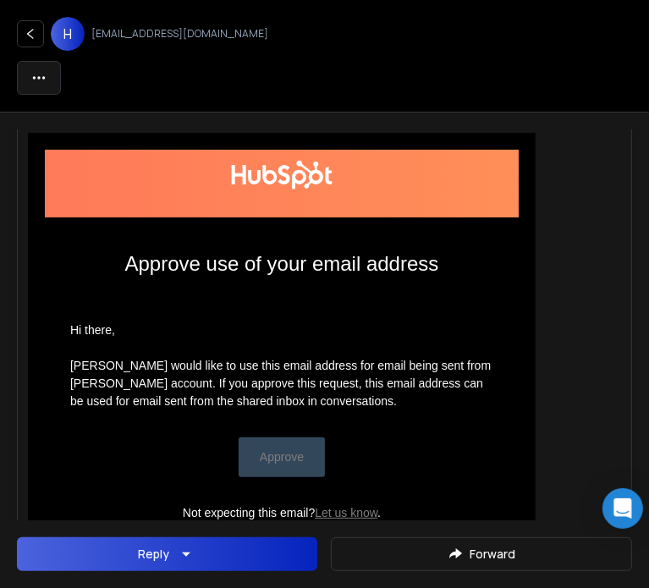
scroll to position [254, 0]
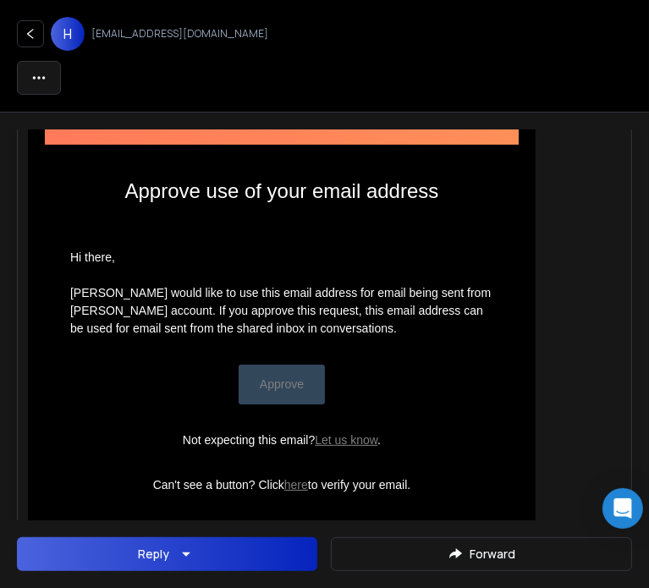
click at [295, 395] on link "Approve" at bounding box center [281, 385] width 85 height 38
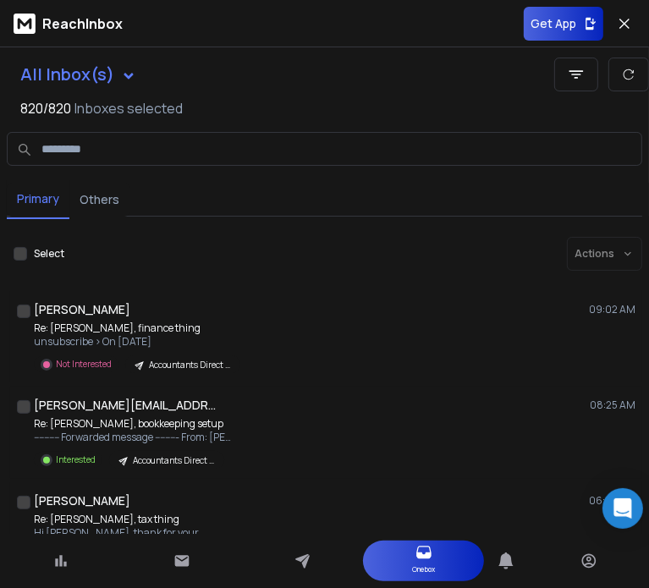
click at [114, 205] on button "Others" at bounding box center [99, 199] width 60 height 37
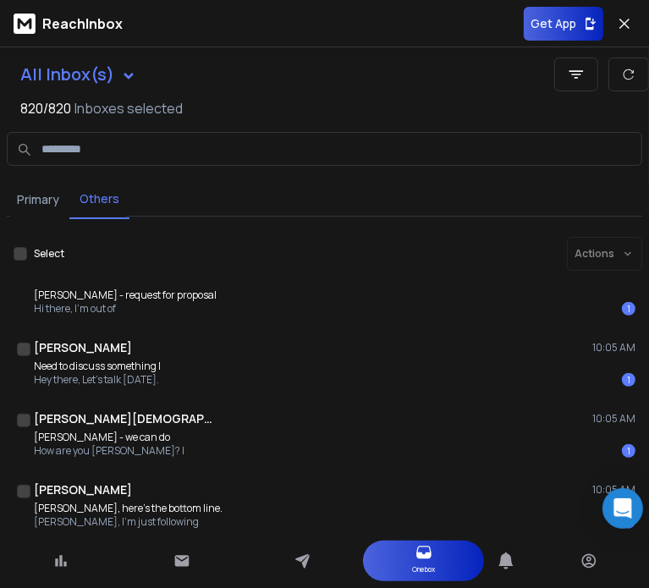
scroll to position [761, 0]
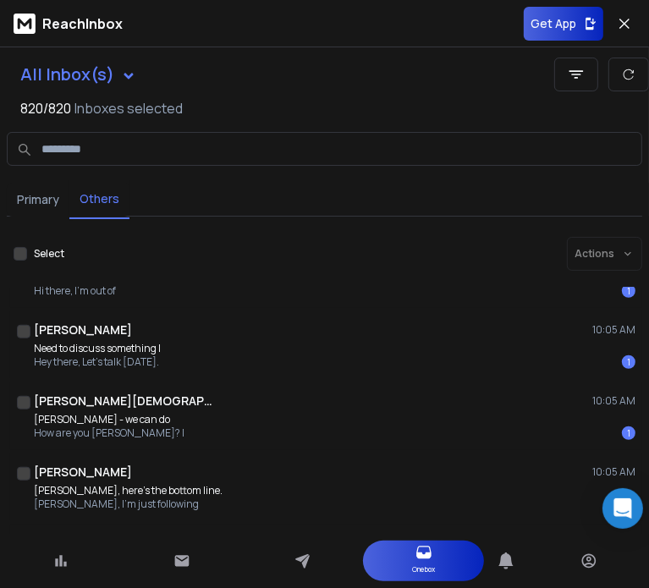
click at [102, 153] on div at bounding box center [324, 149] width 635 height 34
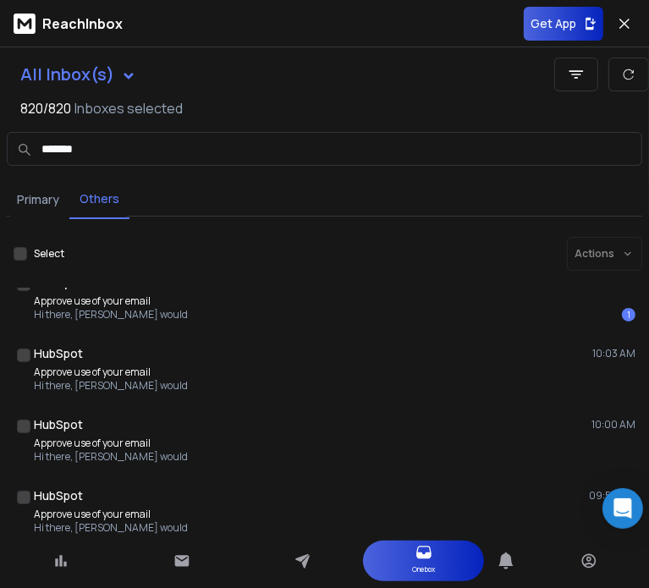
scroll to position [0, 0]
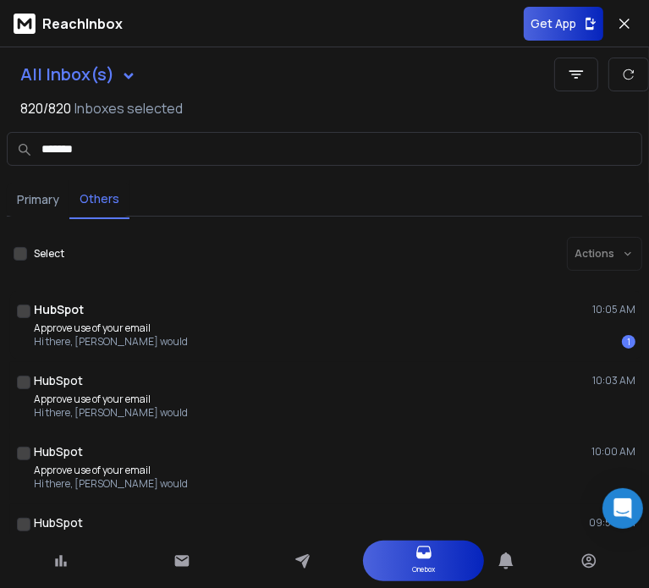
type div "*******"
click at [234, 341] on div "Approve use of your email Hi there, Michele Landry would 1" at bounding box center [335, 335] width 602 height 27
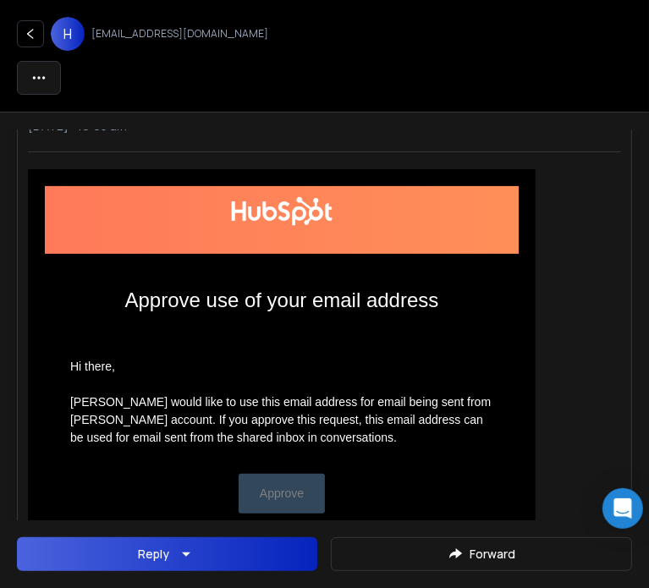
scroll to position [169, 0]
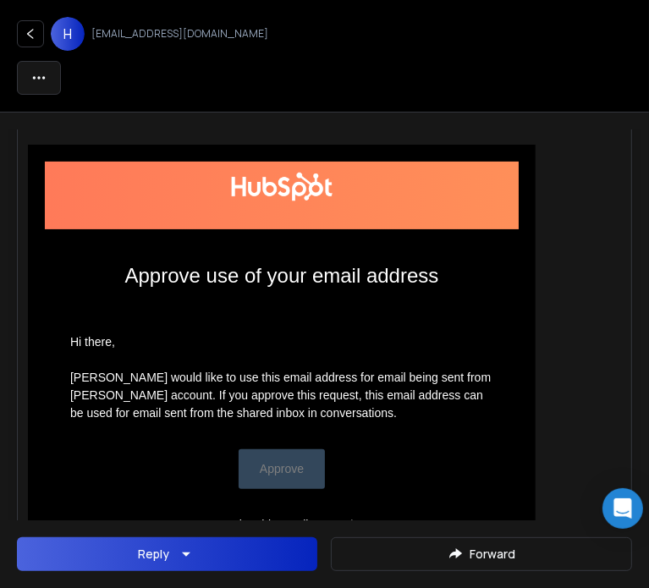
click at [308, 466] on link "Approve" at bounding box center [281, 469] width 85 height 38
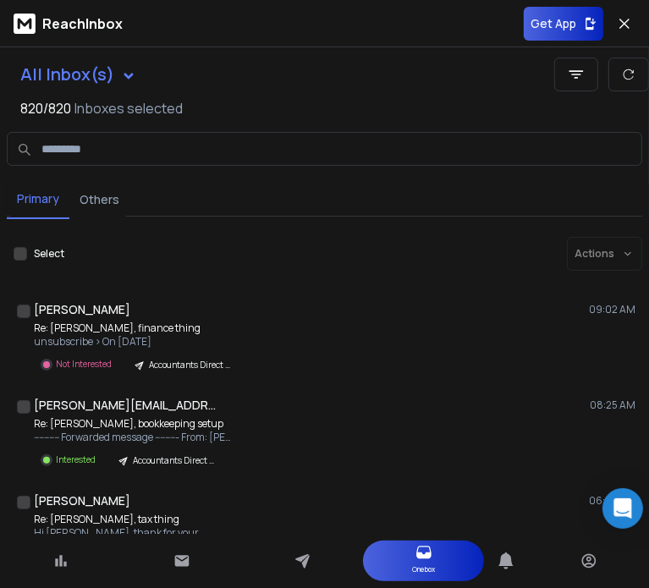
click at [93, 199] on button "Others" at bounding box center [99, 199] width 60 height 37
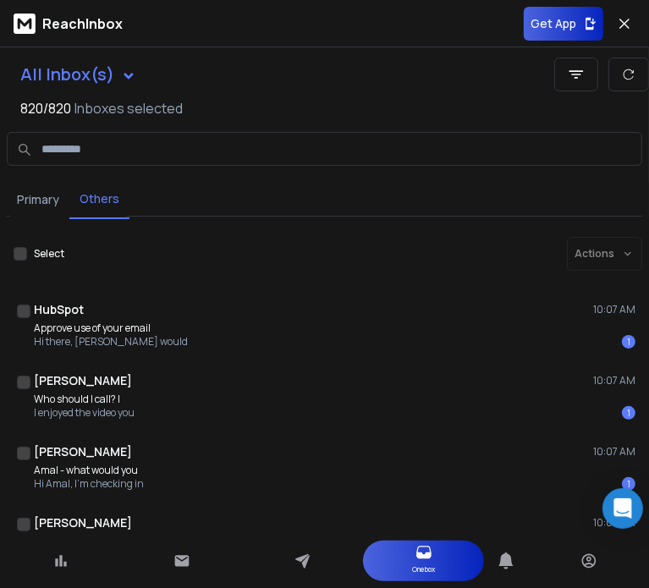
click at [168, 339] on p "Hi there, [PERSON_NAME] would" at bounding box center [111, 342] width 154 height 14
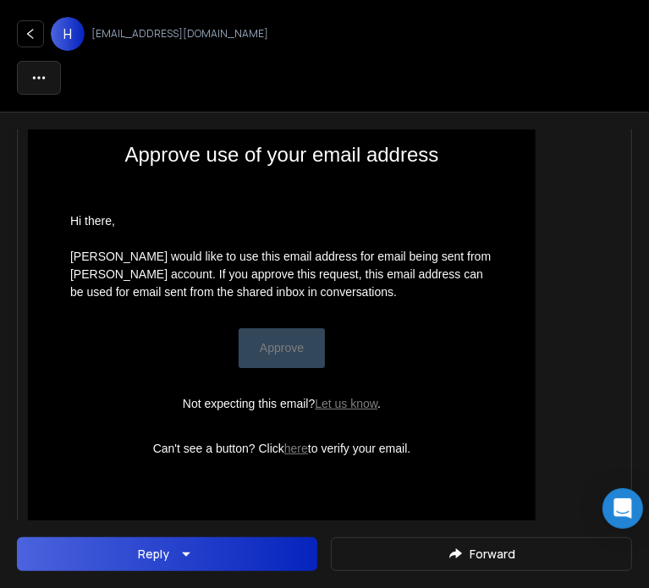
scroll to position [338, 0]
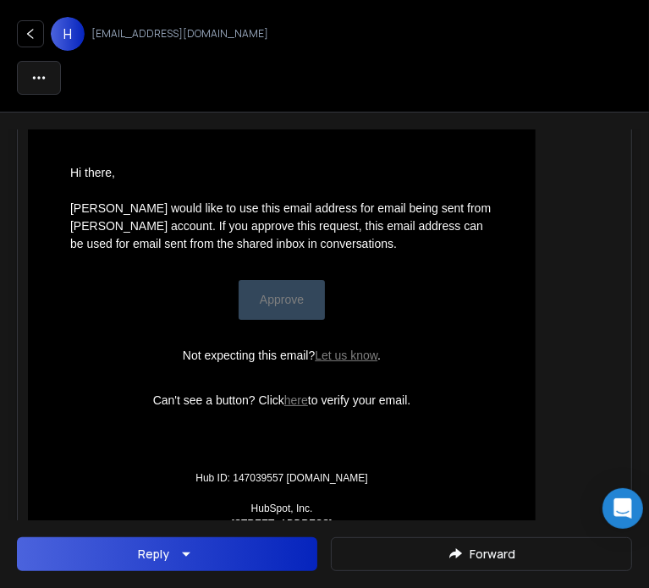
click at [276, 294] on link "Approve" at bounding box center [281, 300] width 85 height 38
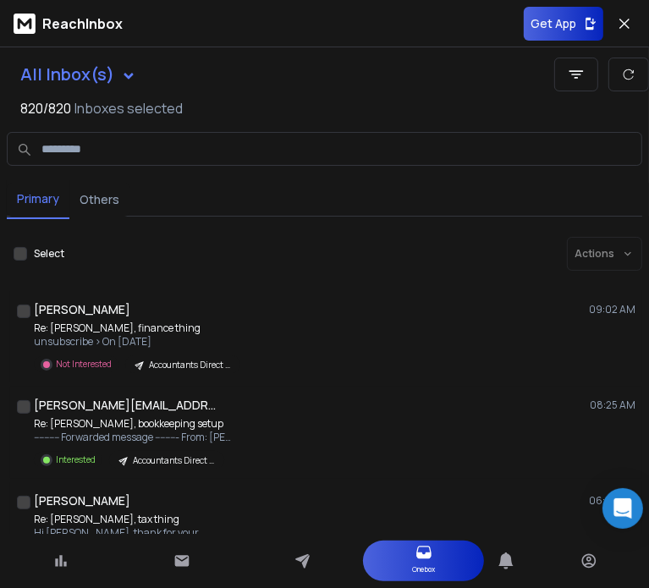
click at [118, 198] on button "Others" at bounding box center [99, 199] width 60 height 37
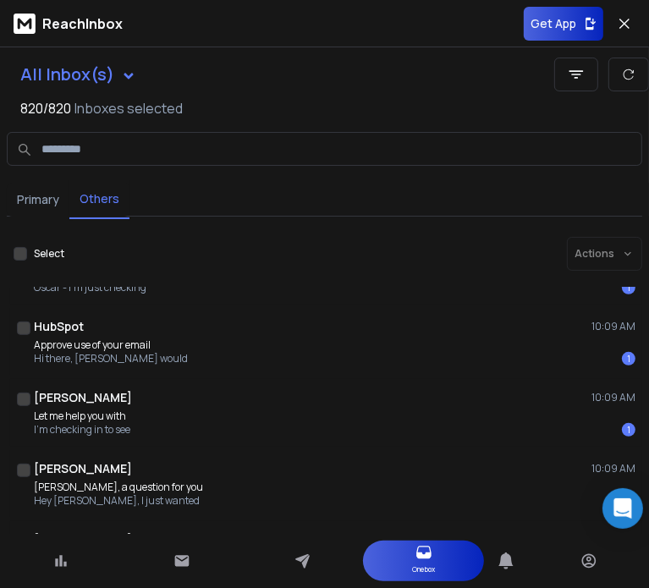
scroll to position [508, 0]
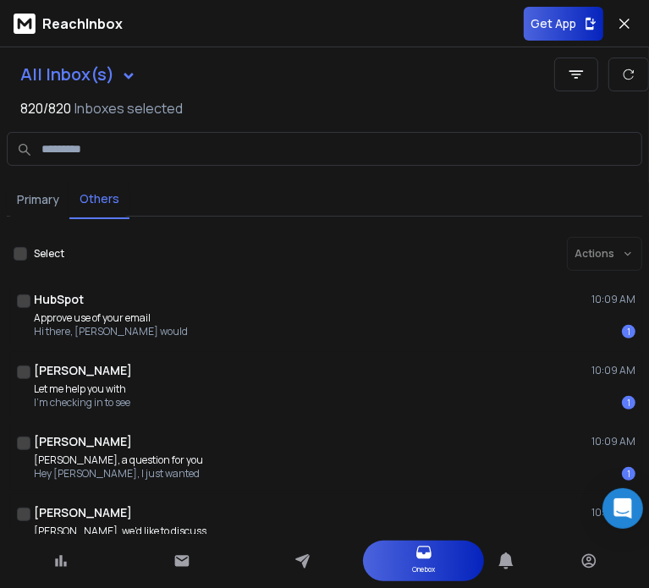
click at [146, 310] on div "HubSpot 10:09 AM Approve use of your email Hi there, [PERSON_NAME] would 1" at bounding box center [335, 314] width 602 height 47
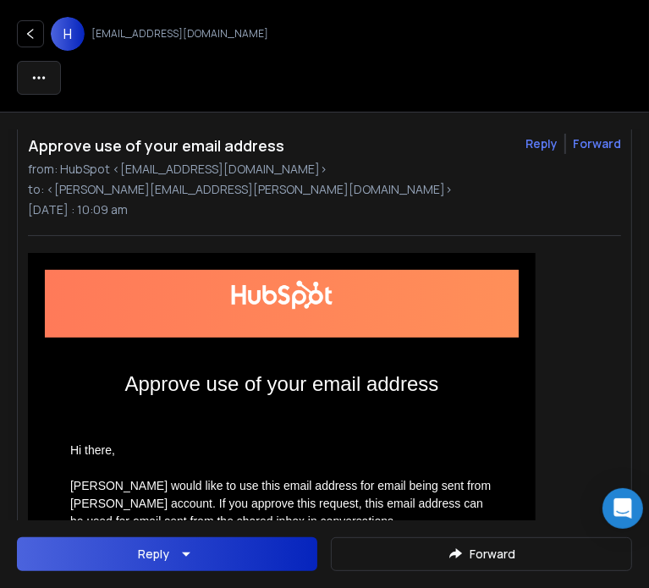
scroll to position [254, 0]
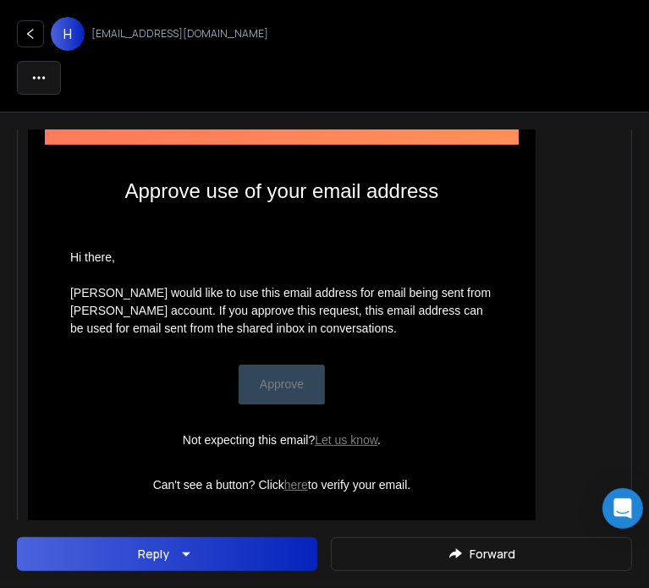
click at [300, 396] on link "Approve" at bounding box center [281, 385] width 85 height 38
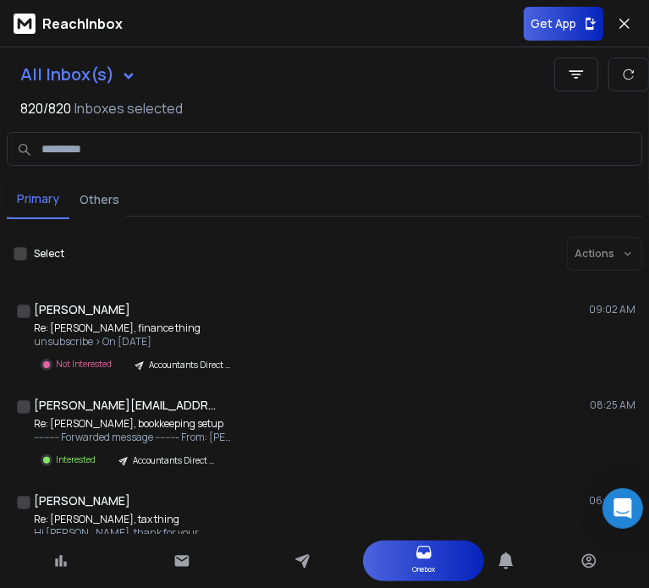
click at [105, 201] on button "Others" at bounding box center [99, 199] width 60 height 37
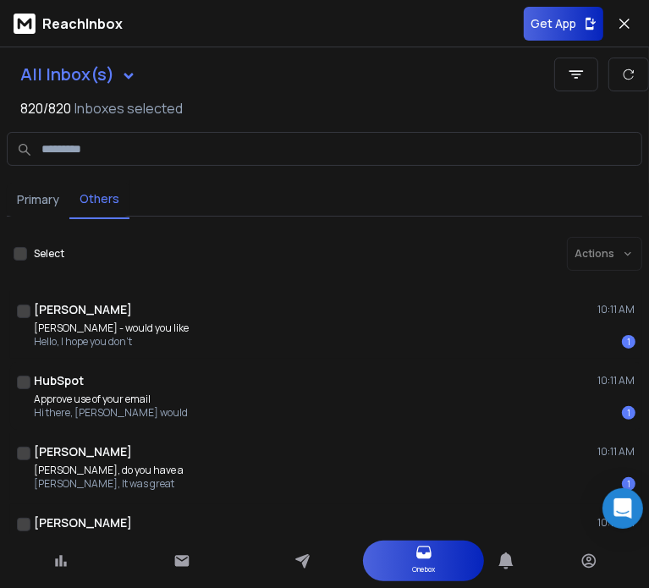
click at [111, 403] on p "Approve use of your email" at bounding box center [111, 400] width 154 height 14
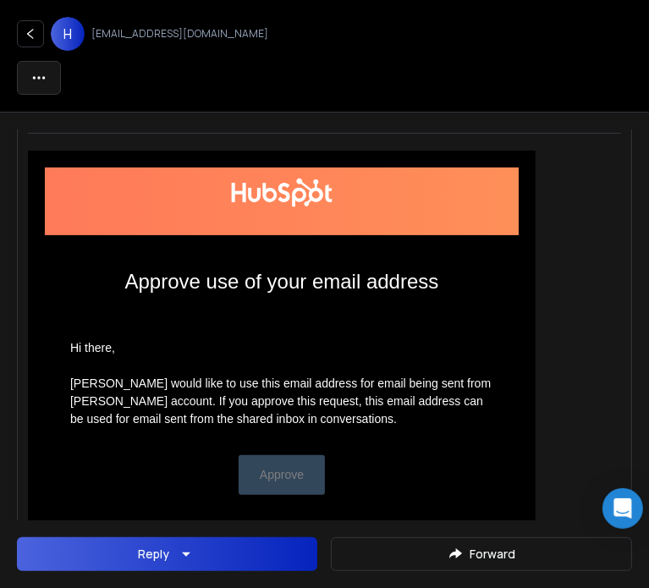
scroll to position [169, 0]
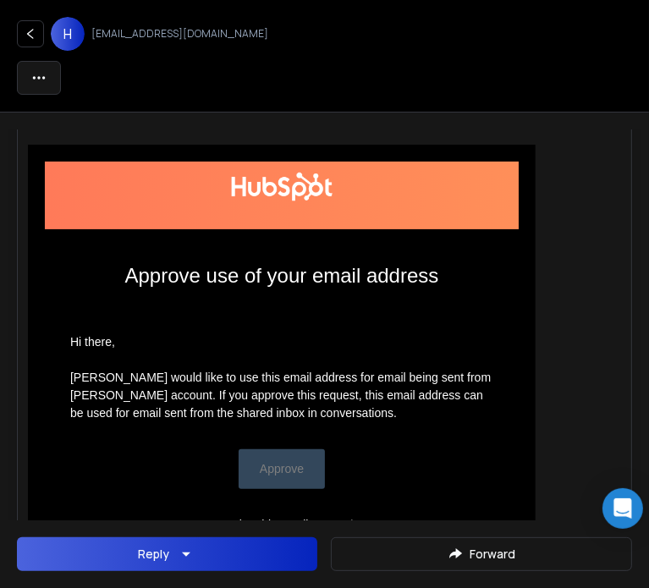
click at [284, 466] on link "Approve" at bounding box center [281, 469] width 85 height 38
